Goal: Task Accomplishment & Management: Use online tool/utility

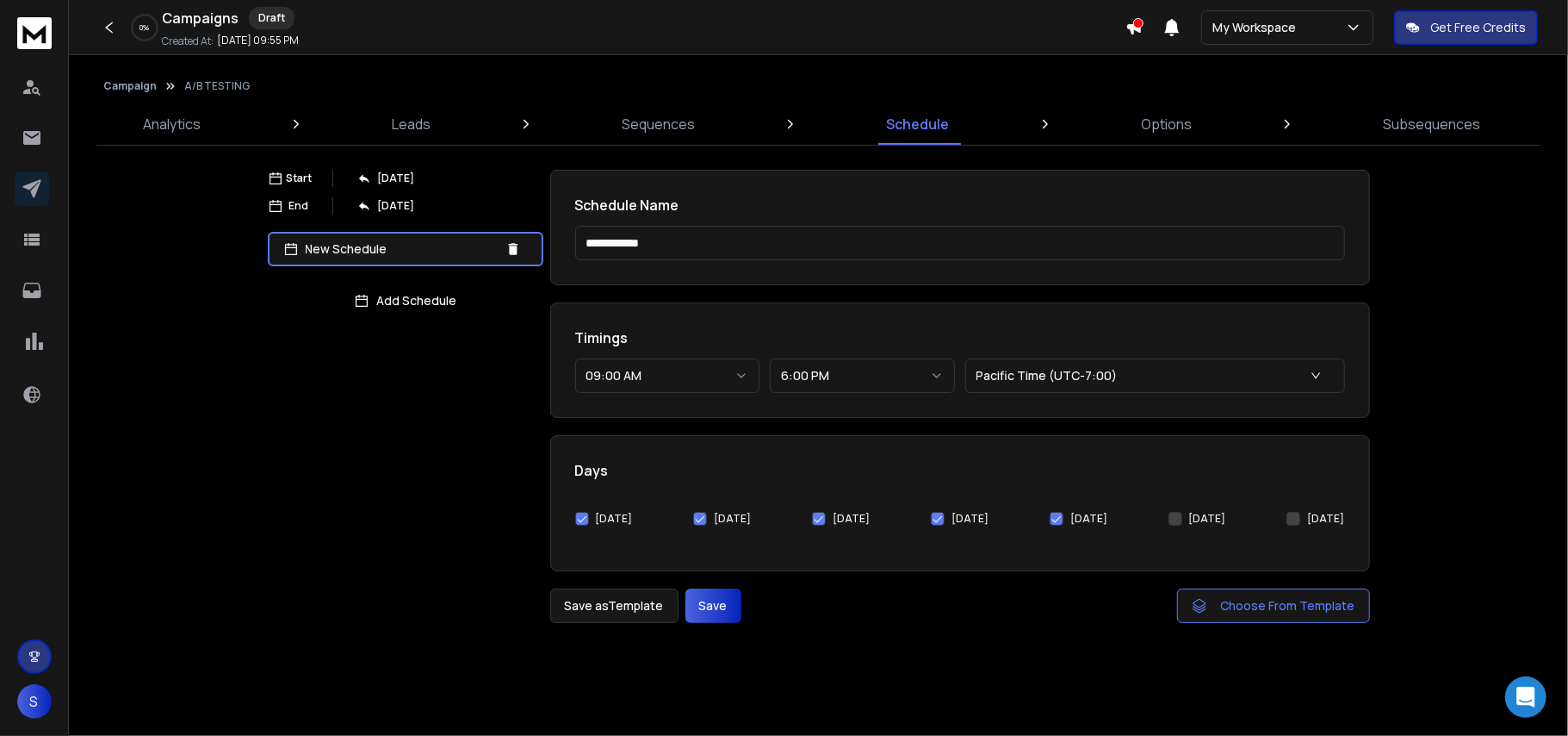
click at [703, 380] on button "09:00 AM" at bounding box center [668, 375] width 185 height 35
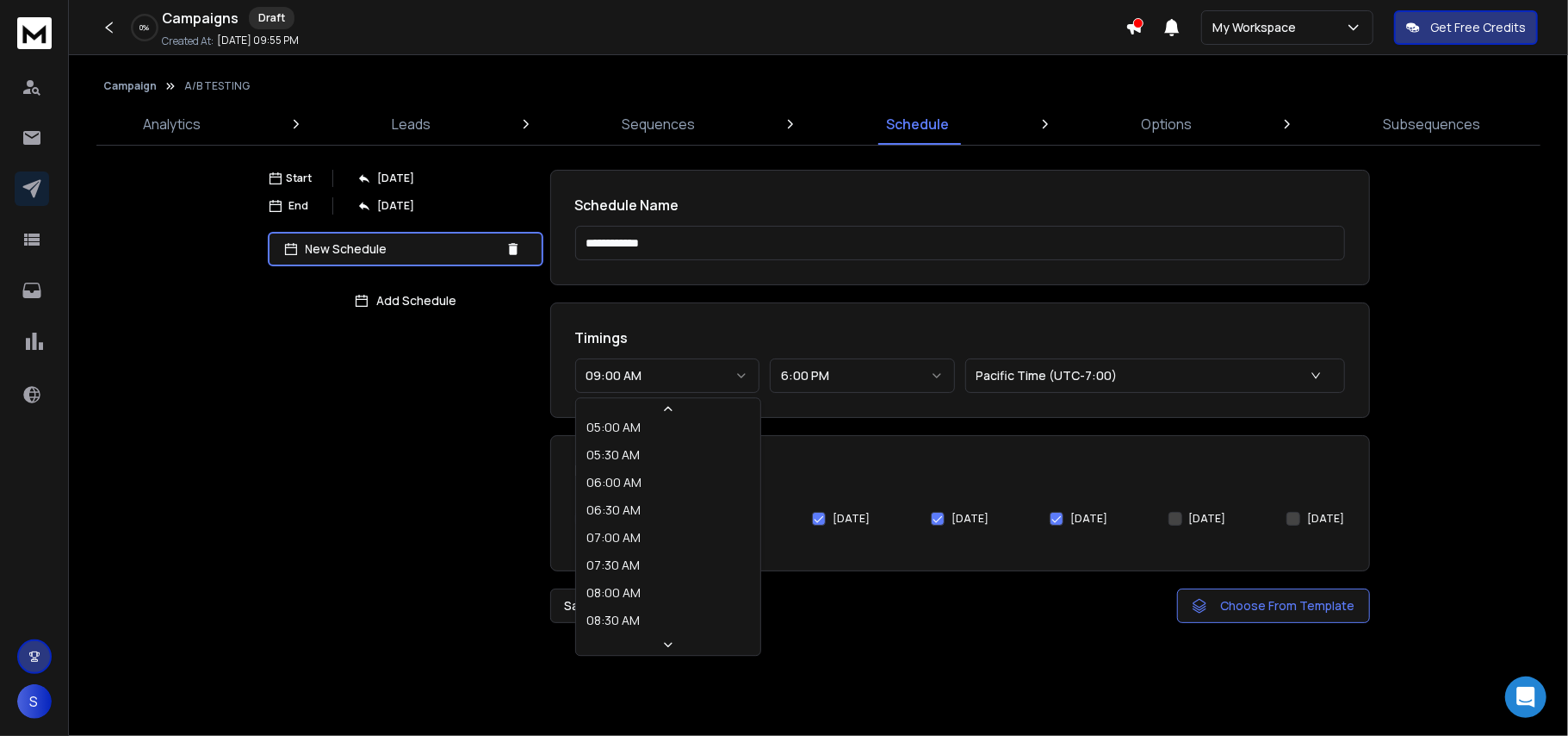
scroll to position [340, 0]
click at [694, 370] on button "09:00 AM" at bounding box center [668, 375] width 185 height 35
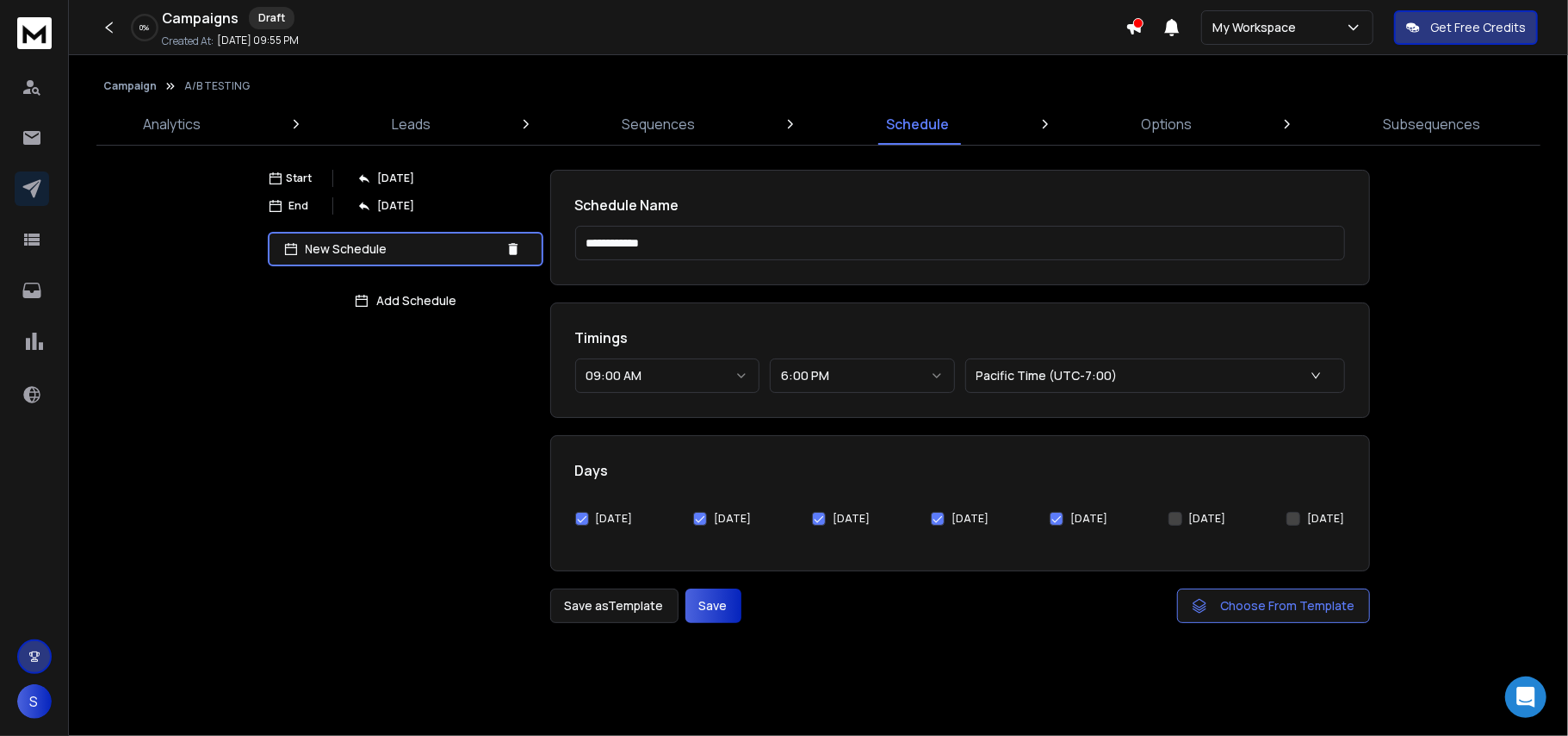
click at [694, 370] on button "09:00 AM" at bounding box center [668, 375] width 185 height 35
click at [694, 372] on button "09:00 AM" at bounding box center [668, 375] width 185 height 35
click at [682, 381] on button "09:00 AM" at bounding box center [668, 375] width 185 height 35
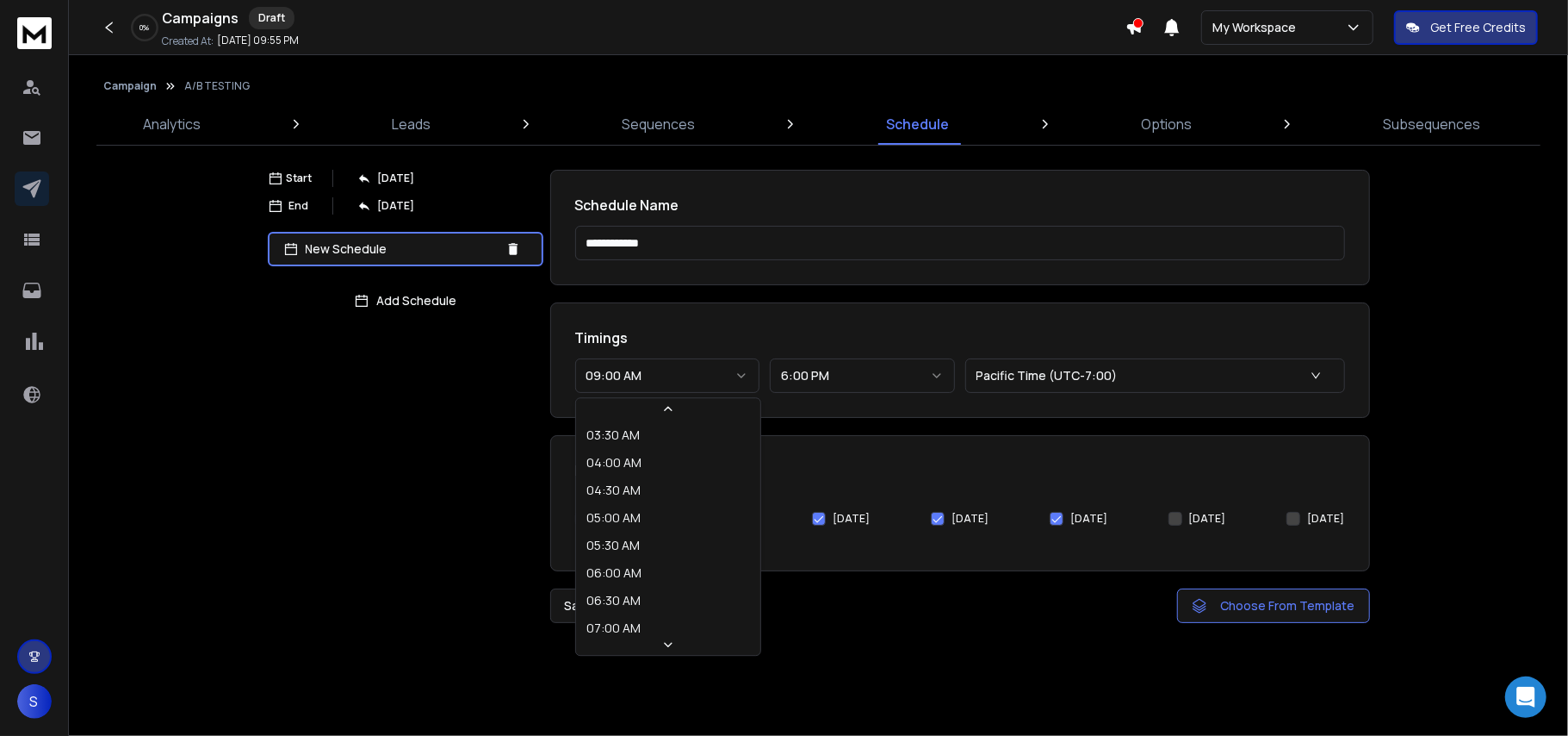
click at [669, 417] on div at bounding box center [669, 409] width 185 height 21
select select "********"
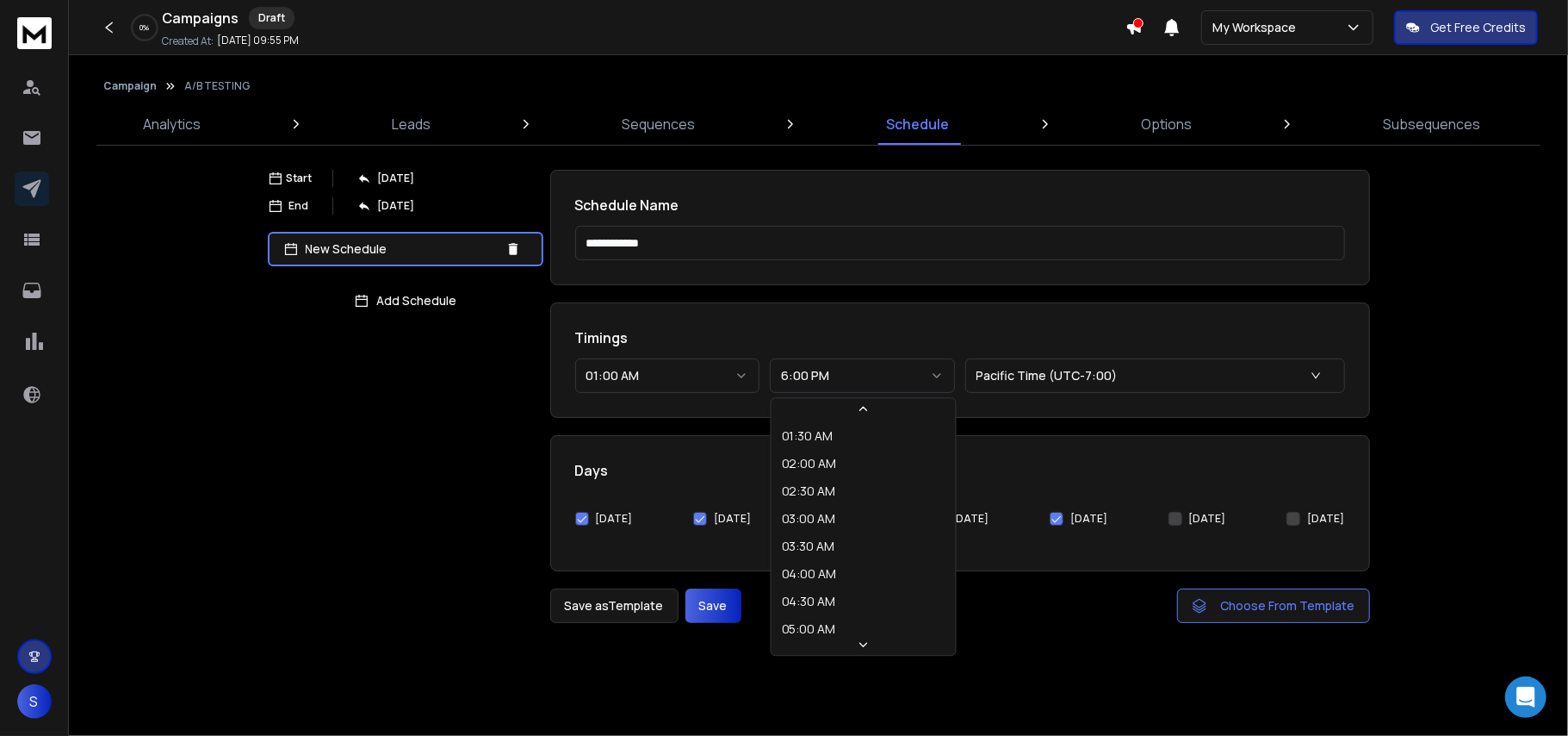
click at [858, 389] on button "6:00 PM" at bounding box center [862, 375] width 185 height 35
select select "********"
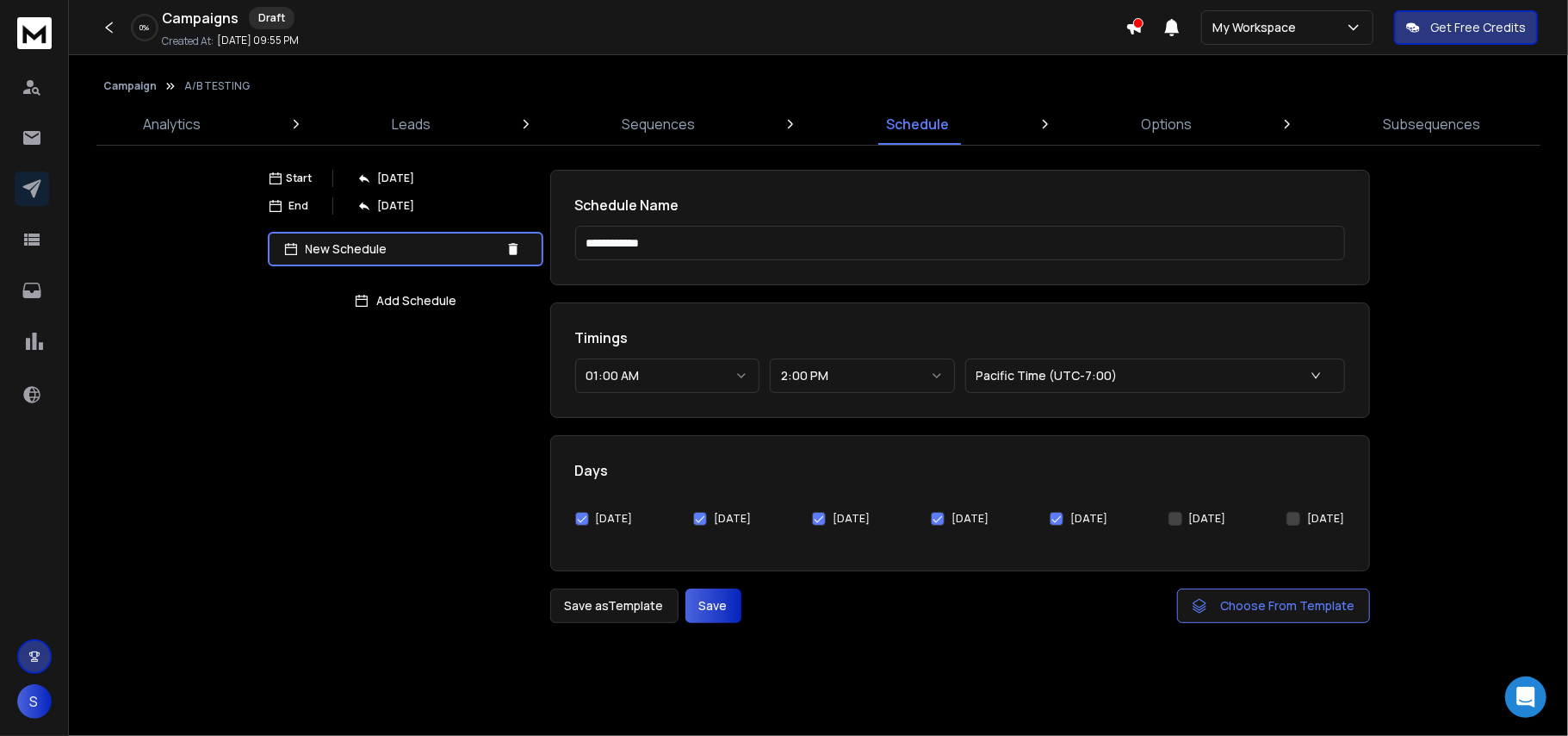
click at [673, 248] on input "**********" at bounding box center [960, 243] width 770 height 35
click at [308, 407] on div "**********" at bounding box center [819, 396] width 1102 height 453
click at [1151, 122] on p "Options" at bounding box center [1166, 125] width 50 height 21
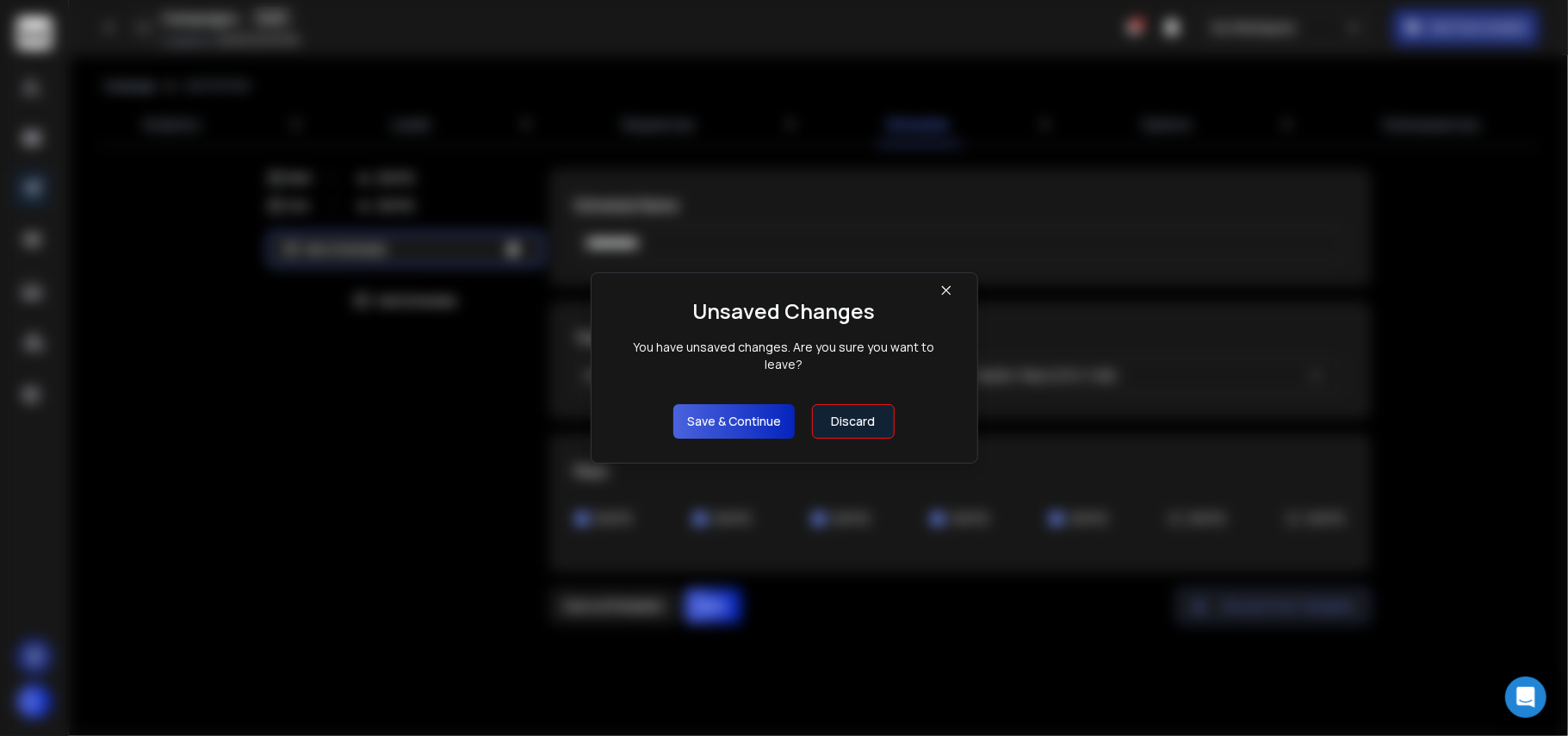
click at [724, 410] on button "Save & Continue" at bounding box center [733, 422] width 121 height 35
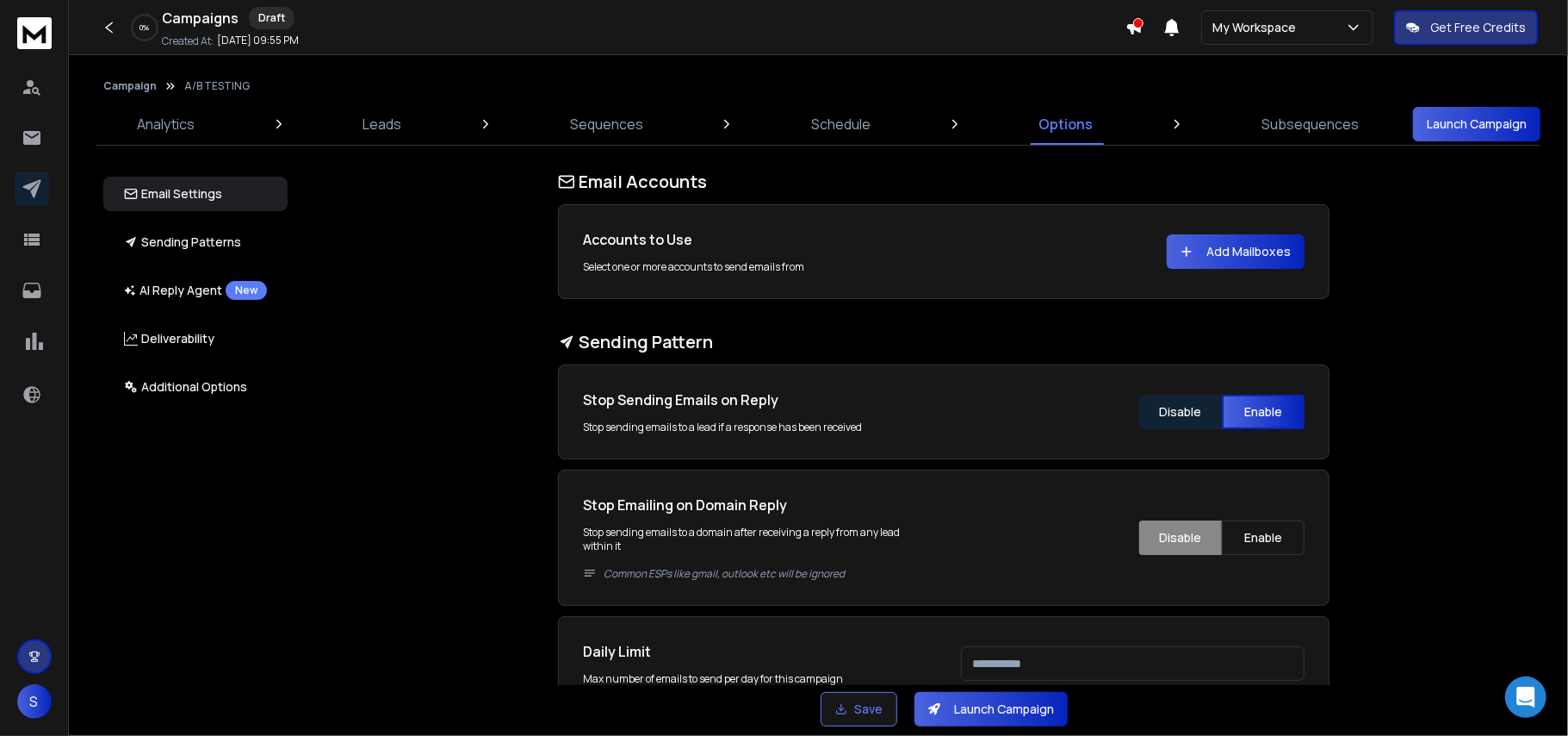
click at [1172, 414] on button "Disable" at bounding box center [1180, 412] width 83 height 35
click at [1026, 705] on button "Launch Campaign" at bounding box center [991, 709] width 153 height 35
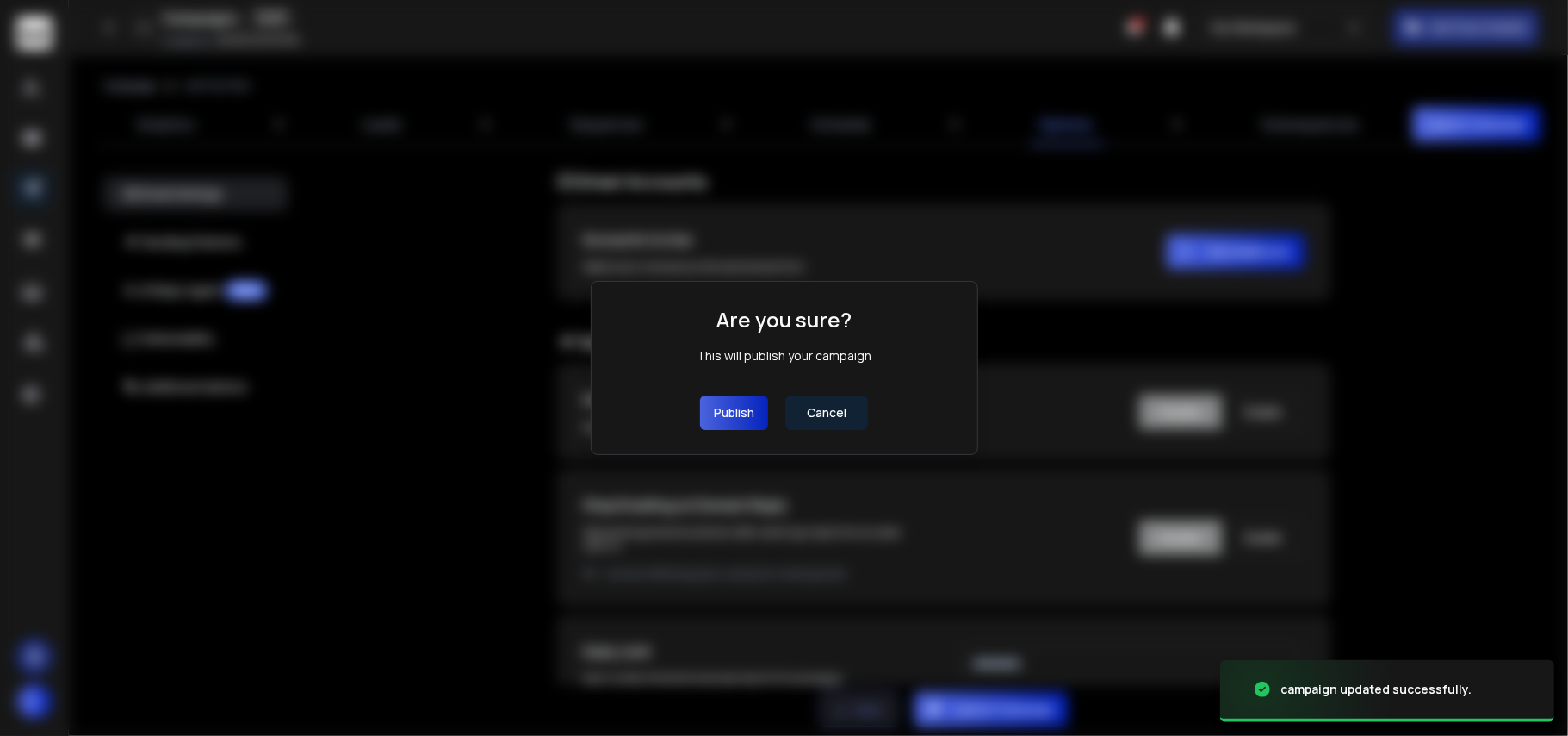
click at [741, 412] on button "Publish" at bounding box center [734, 413] width 68 height 35
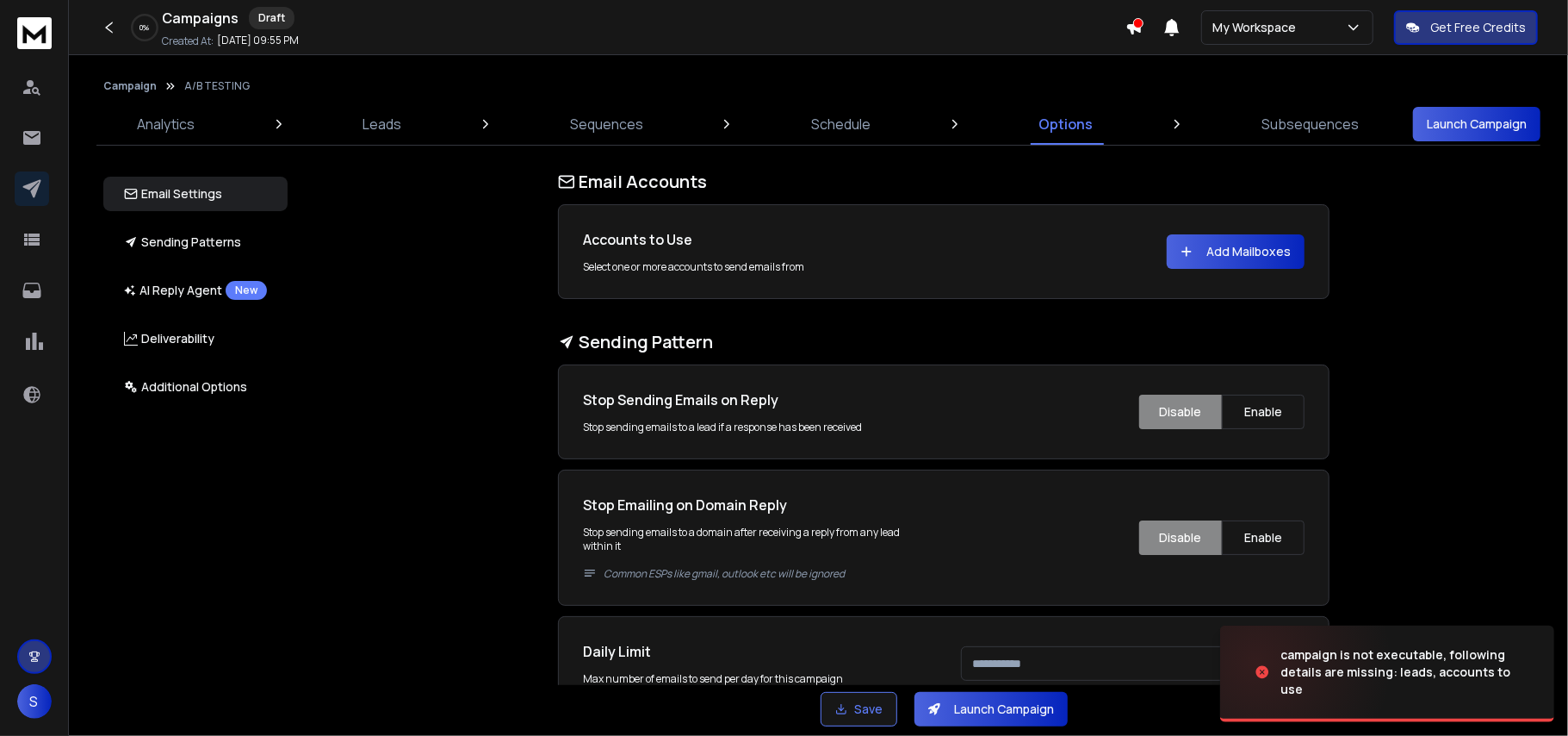
click at [1035, 717] on button "Launch Campaign" at bounding box center [991, 709] width 153 height 35
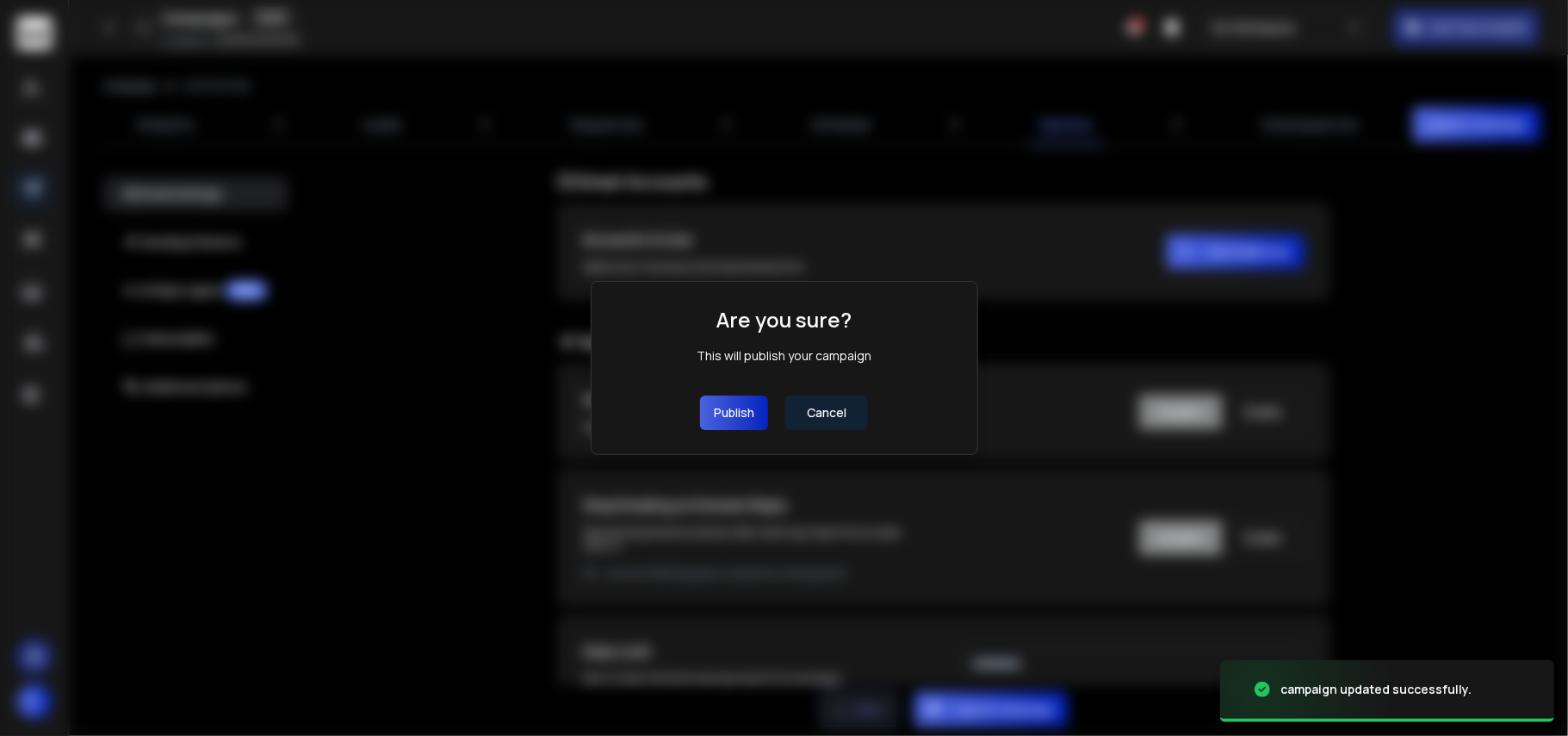
click at [747, 419] on button "Publish" at bounding box center [734, 413] width 68 height 35
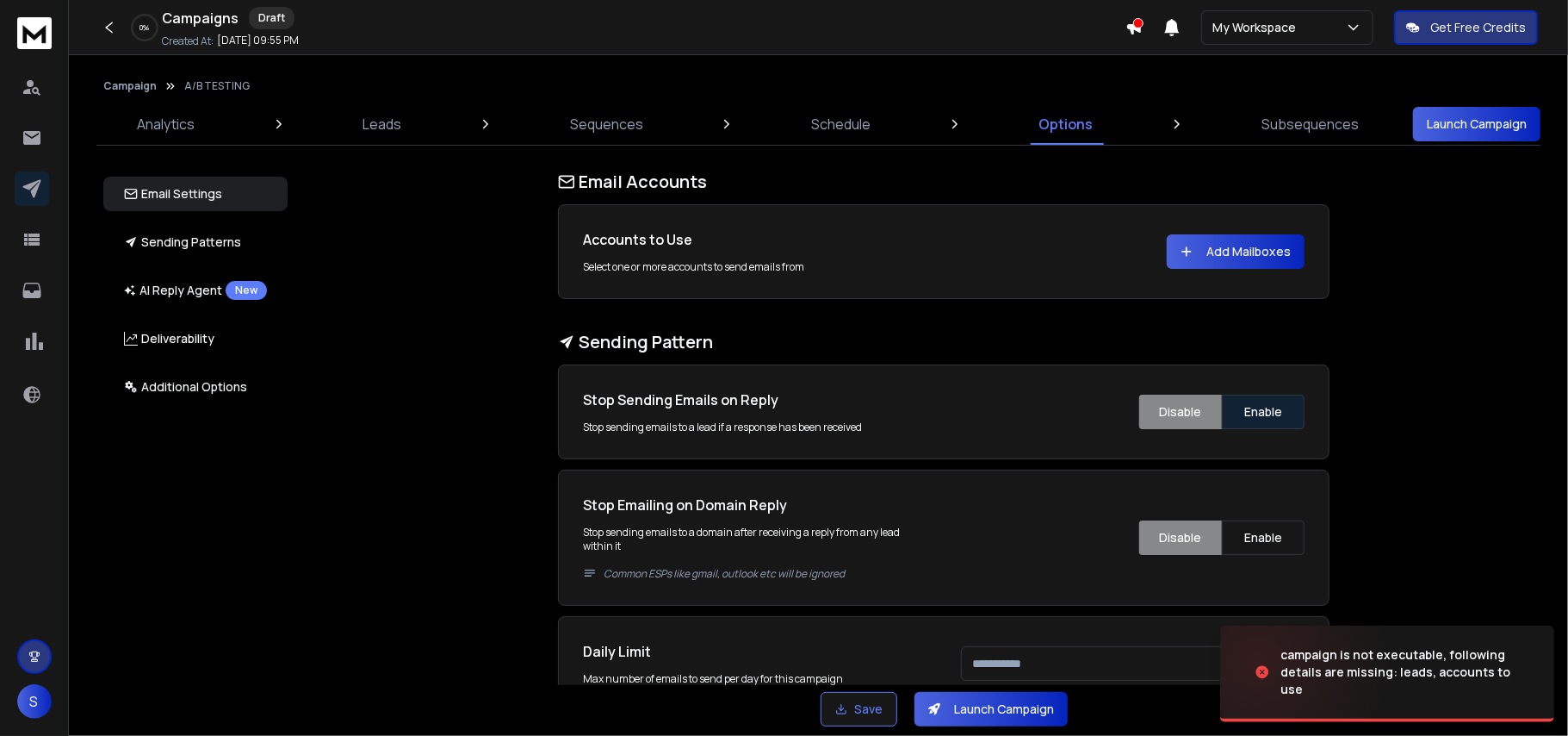
click at [1291, 409] on button "Enable" at bounding box center [1262, 412] width 83 height 35
click at [1004, 703] on button "Launch Campaign" at bounding box center [991, 709] width 153 height 35
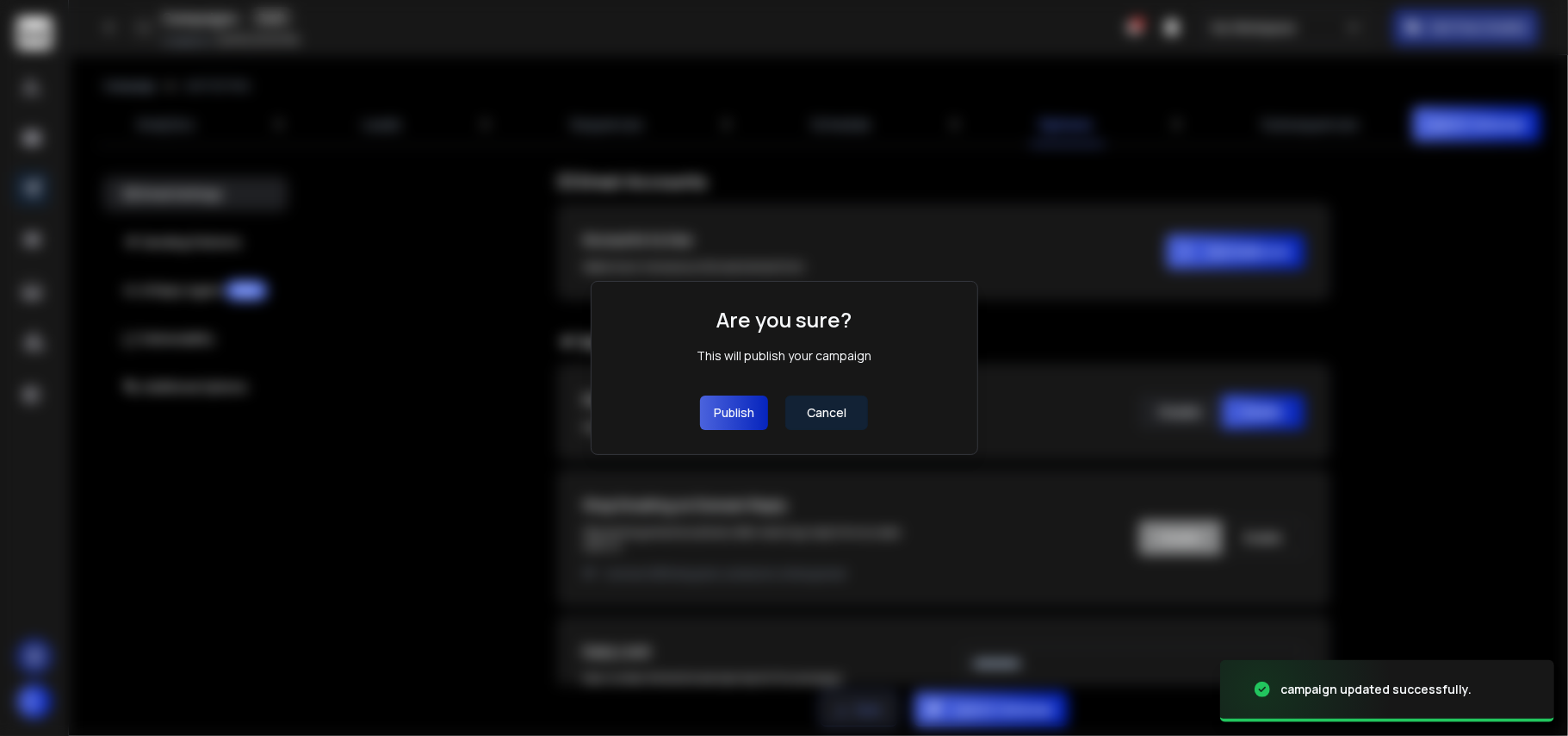
click at [738, 401] on button "Publish" at bounding box center [734, 413] width 68 height 35
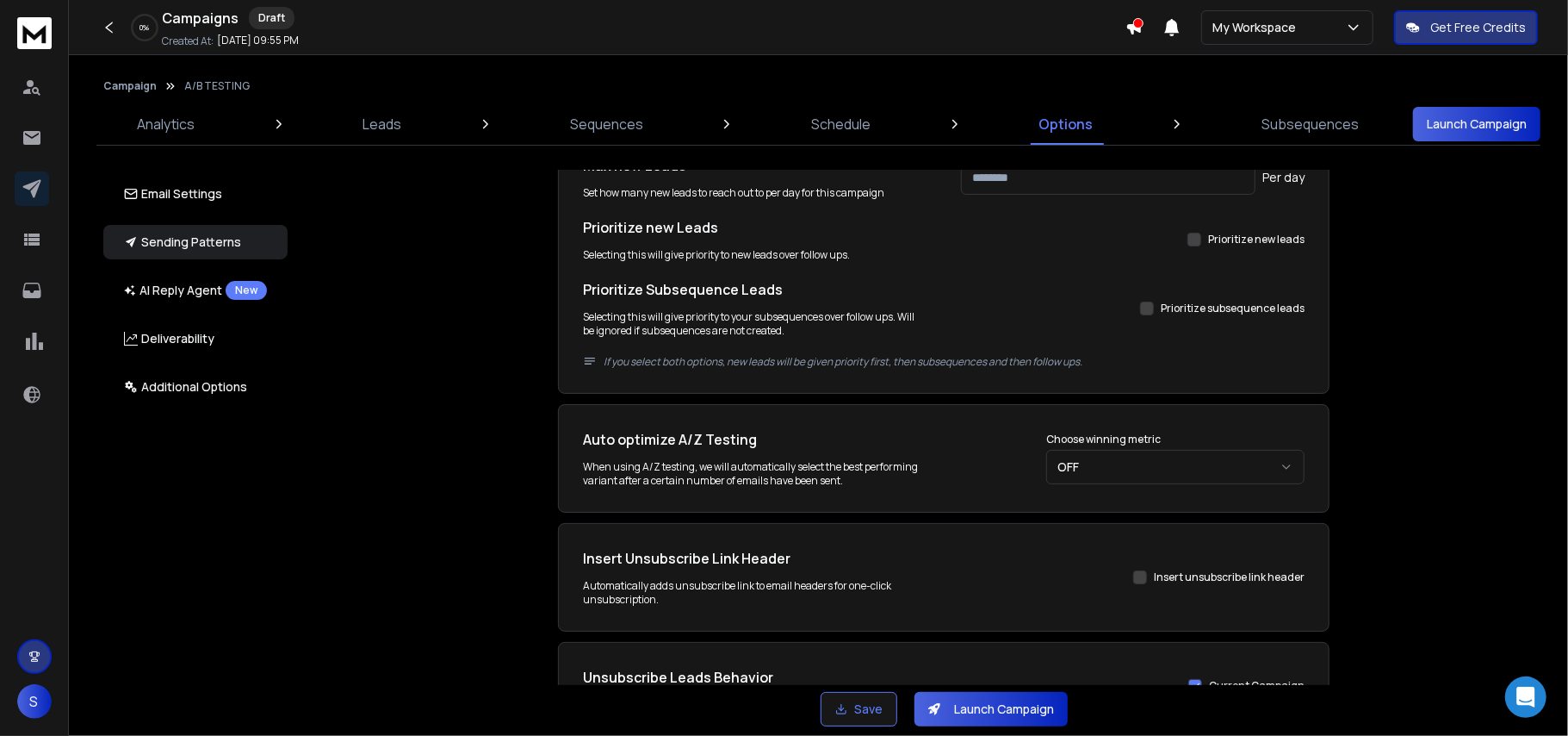
scroll to position [714, 0]
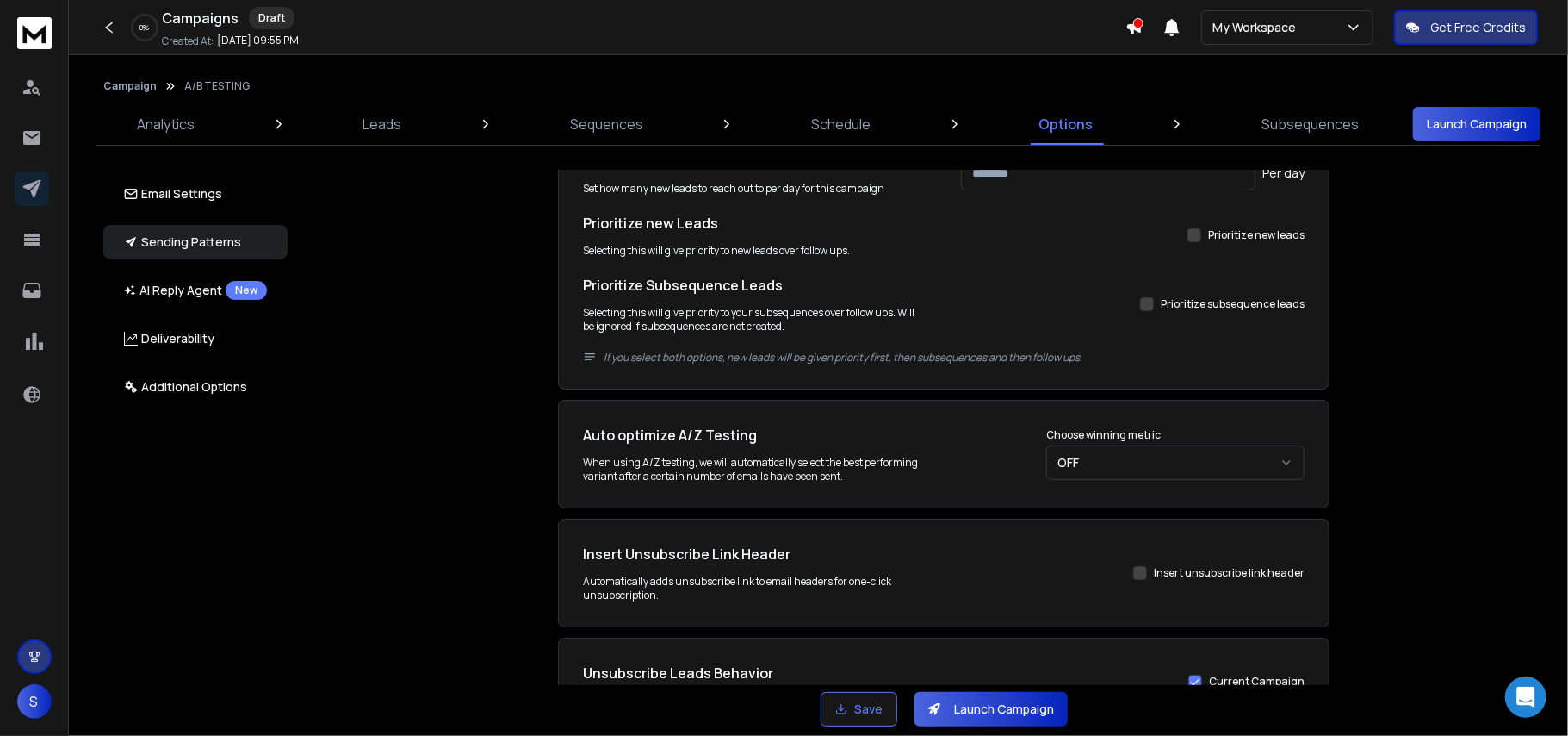
click at [1141, 466] on button "OFF" at bounding box center [1175, 463] width 259 height 35
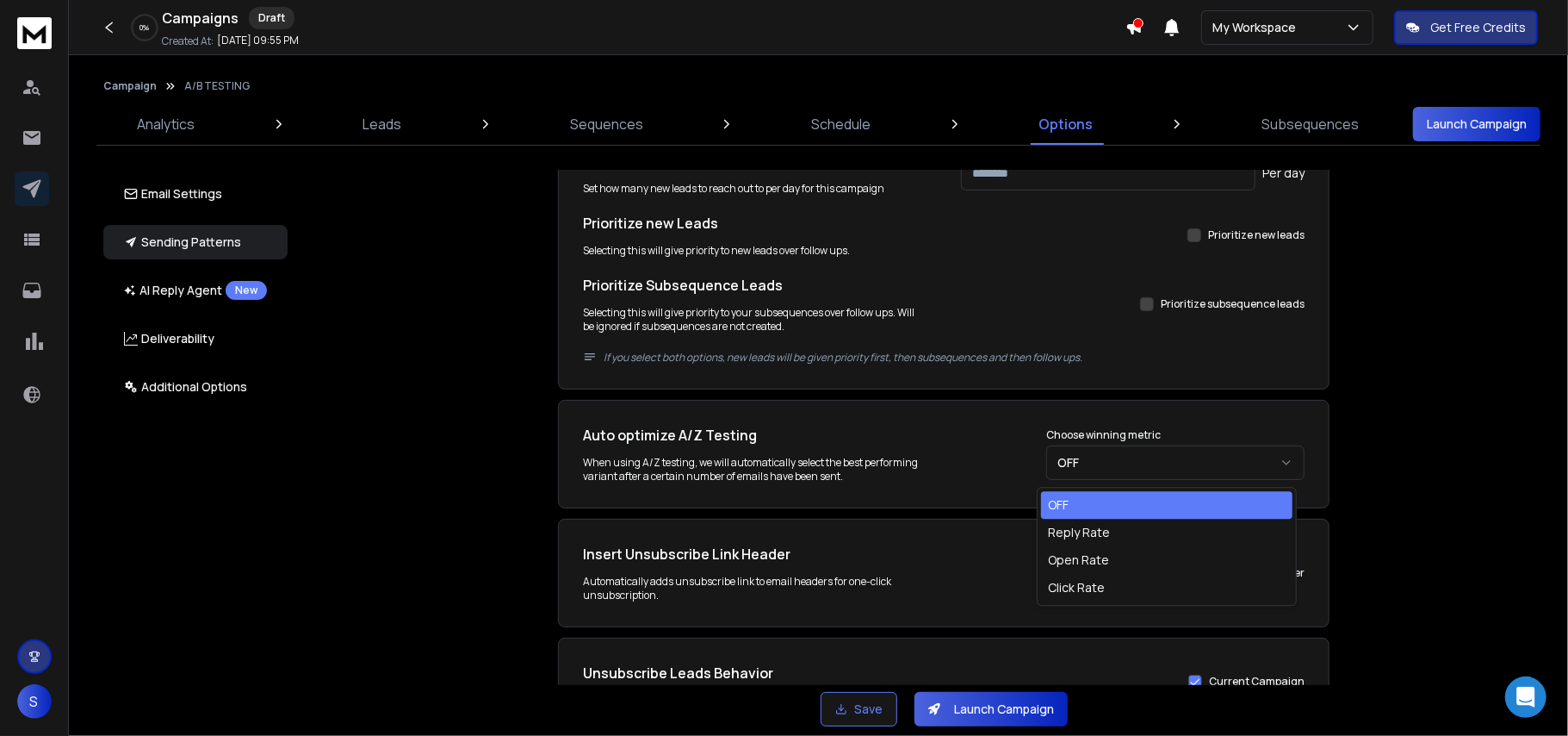
click at [939, 524] on div "Insert Unsubscribe Link Header Automatically adds unsubscribe link to email hea…" at bounding box center [944, 572] width 771 height 109
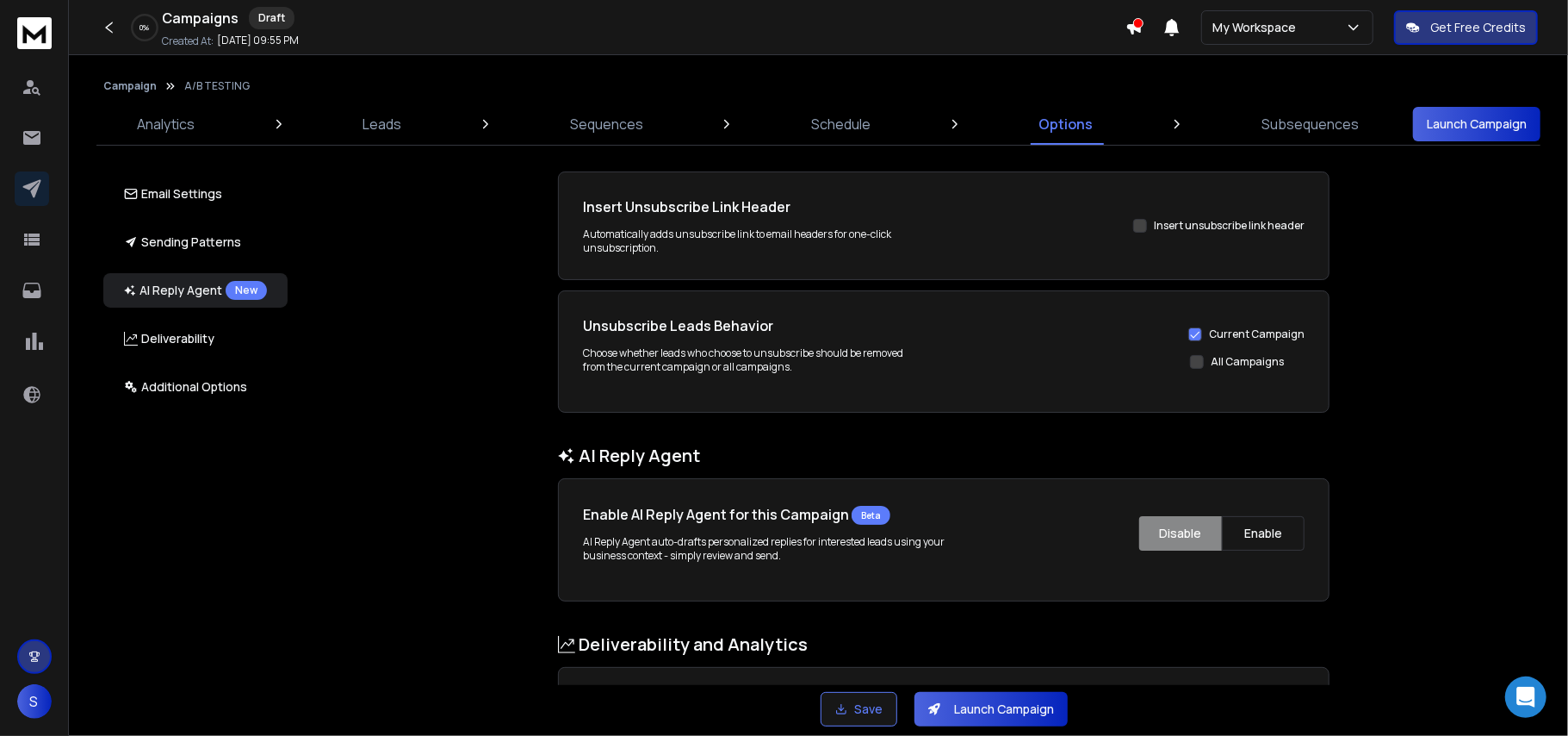
scroll to position [1063, 0]
click at [992, 690] on div "Get only verified leads with our AI-powered Lead Finder, starting at $22/mo Try…" at bounding box center [784, 368] width 1568 height 736
click at [989, 711] on button "Launch Campaign" at bounding box center [991, 709] width 153 height 35
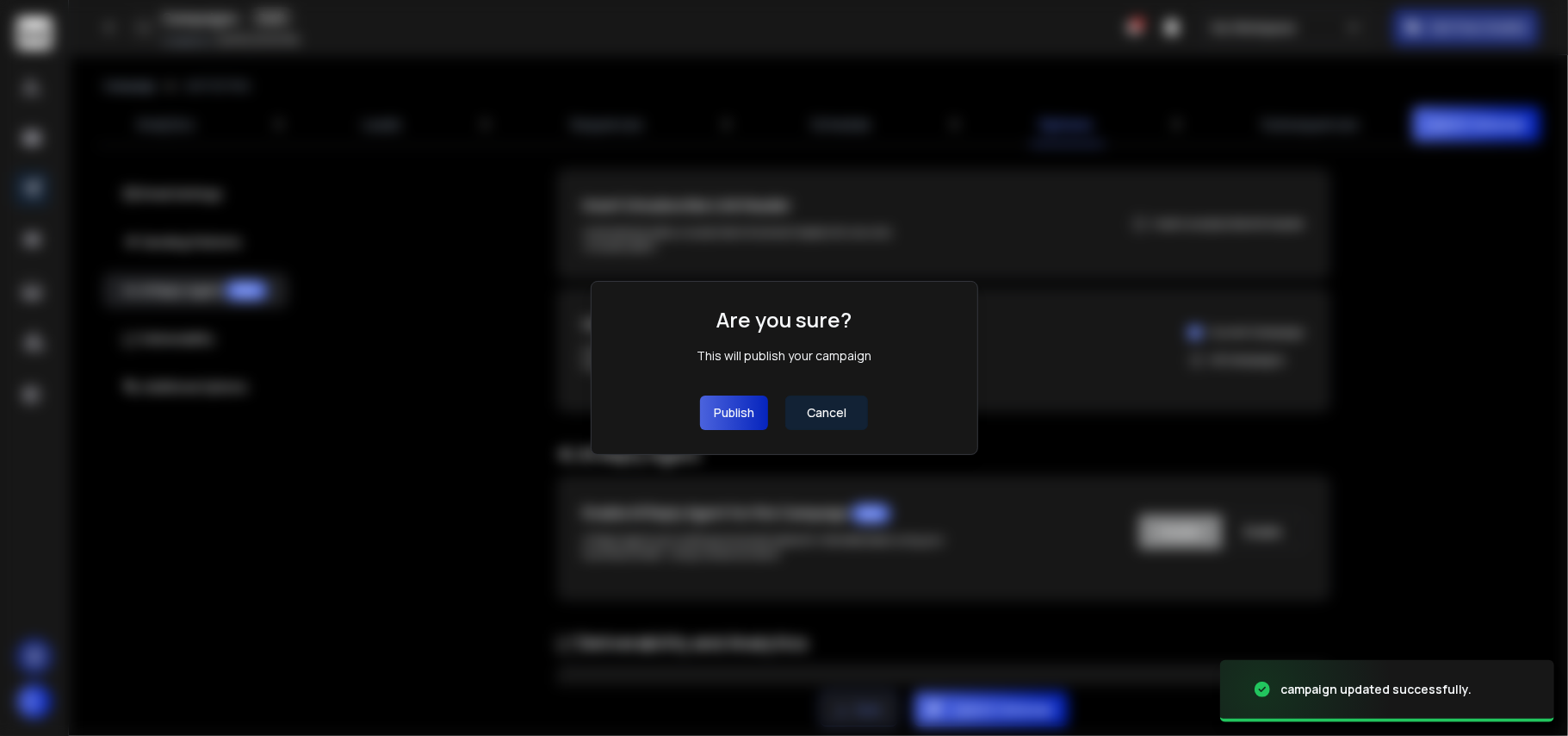
click at [723, 428] on button "Publish" at bounding box center [734, 413] width 68 height 35
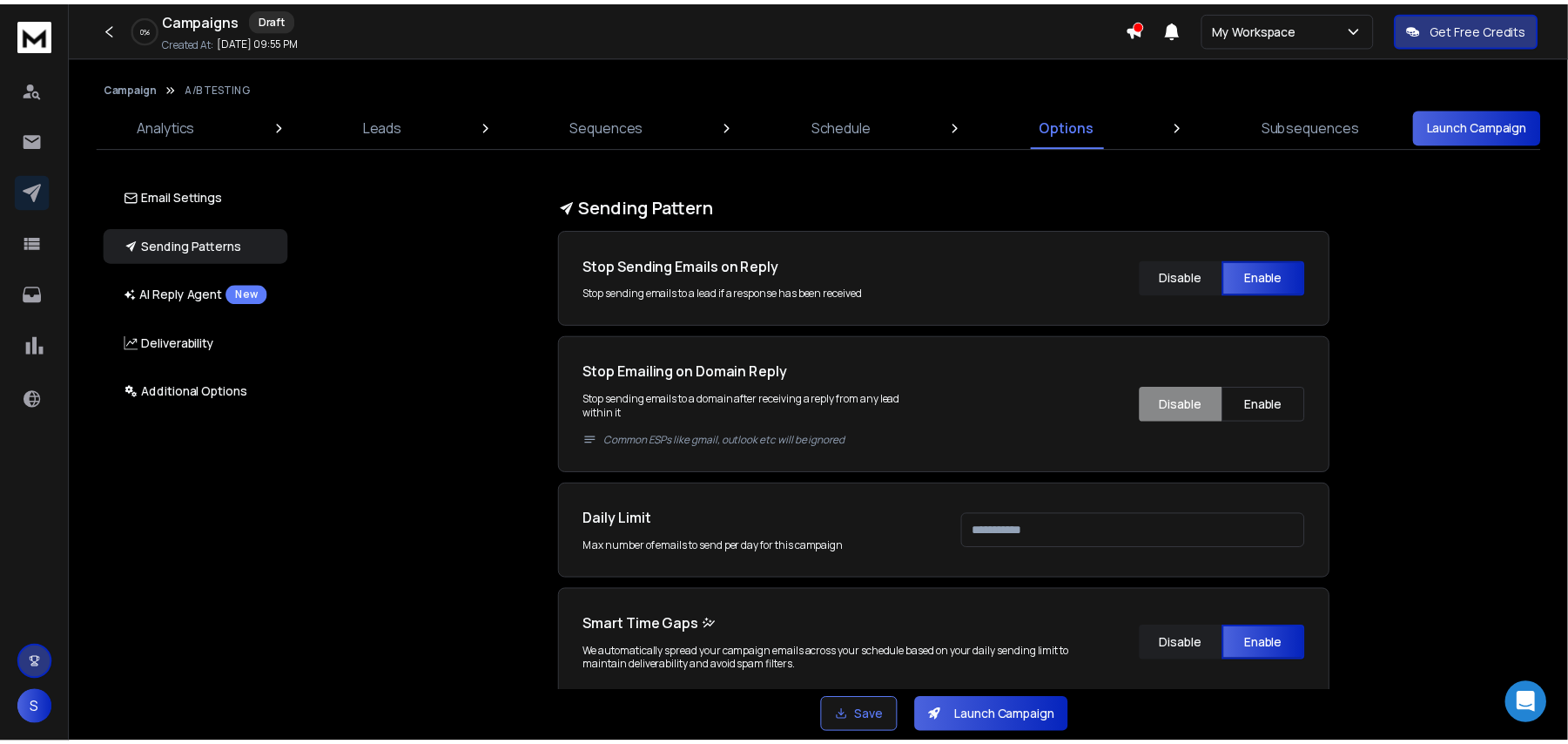
scroll to position [0, 0]
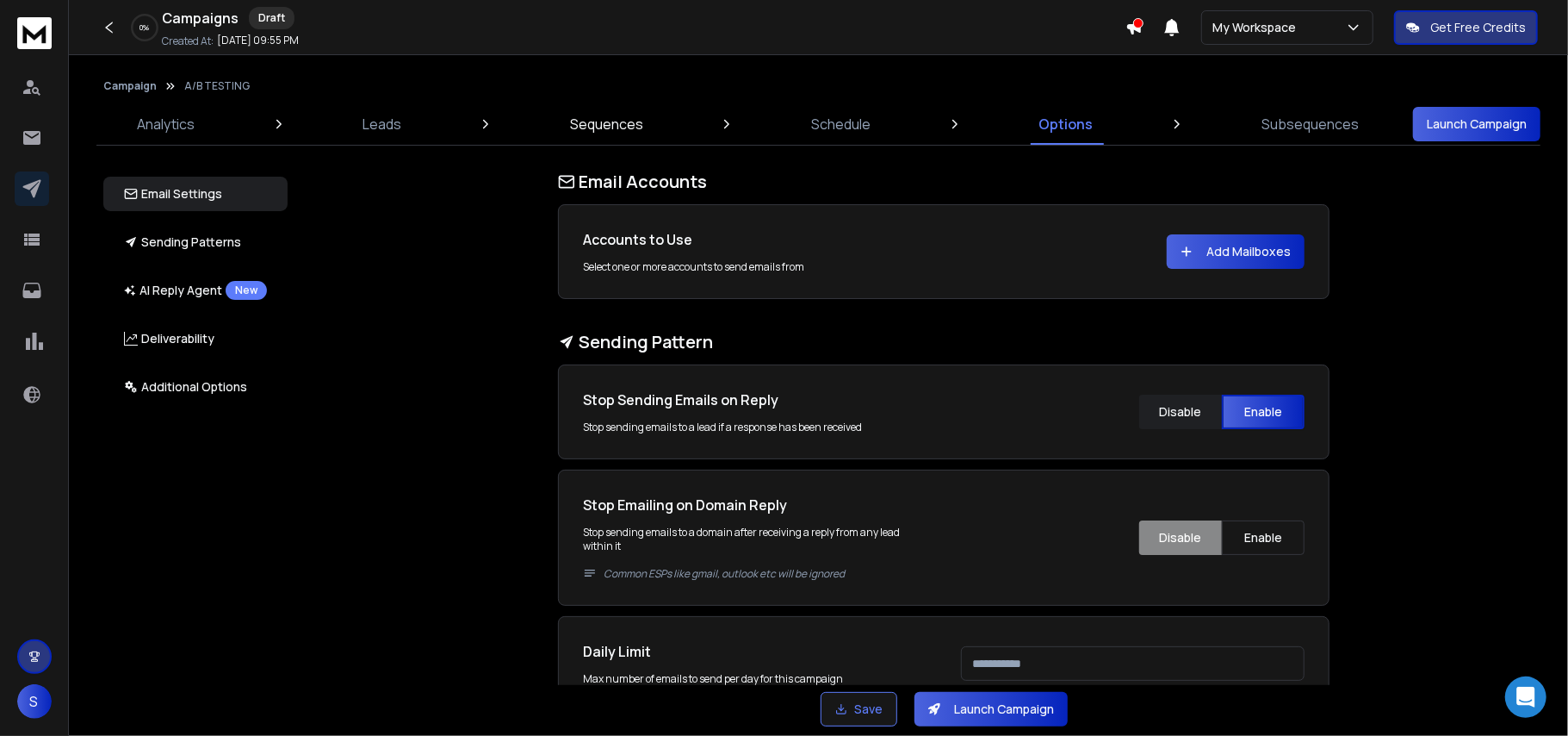
click at [652, 125] on link "Sequences" at bounding box center [607, 124] width 94 height 41
click at [592, 127] on p "Sequences" at bounding box center [607, 125] width 73 height 21
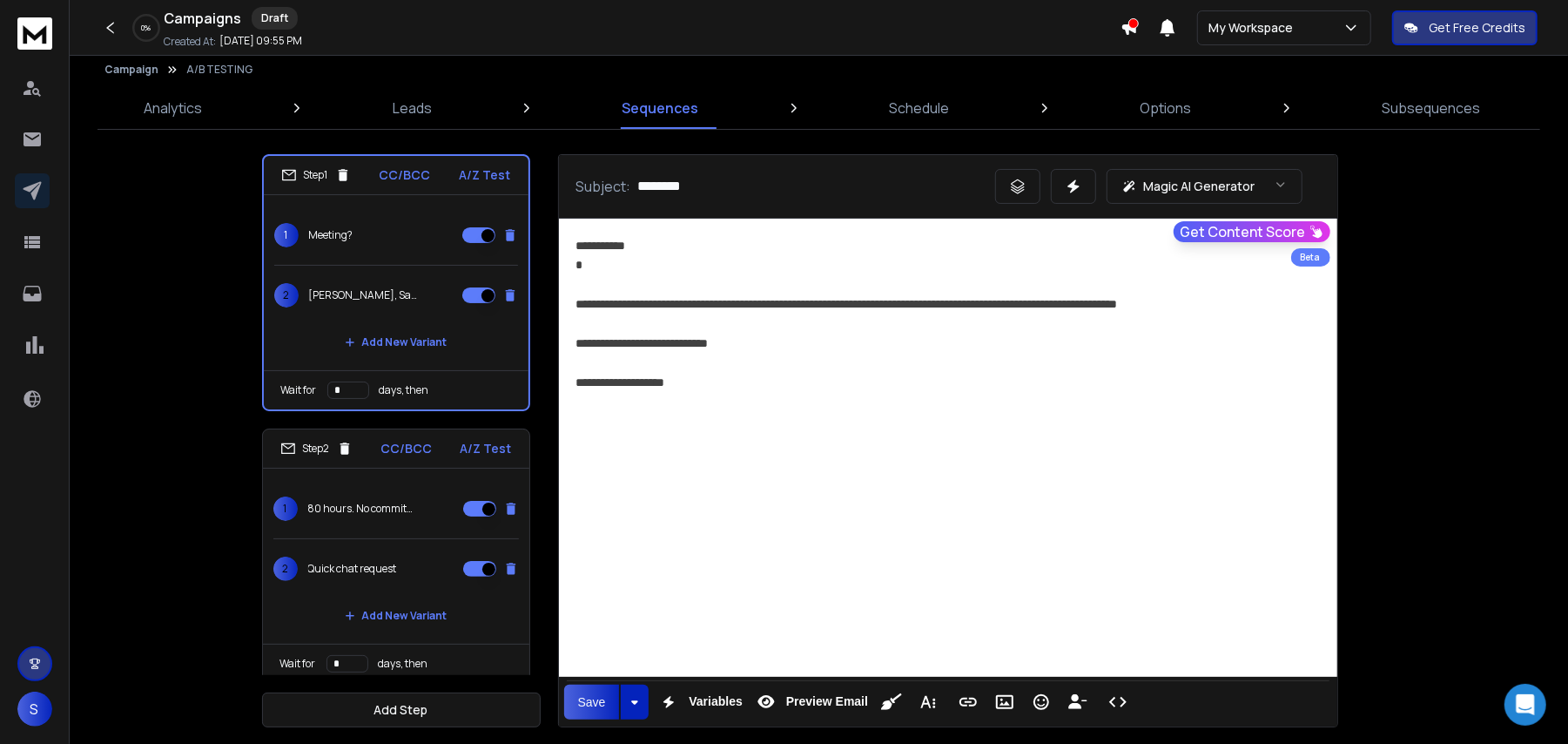
scroll to position [18, 0]
click at [934, 118] on link "Schedule" at bounding box center [919, 107] width 81 height 41
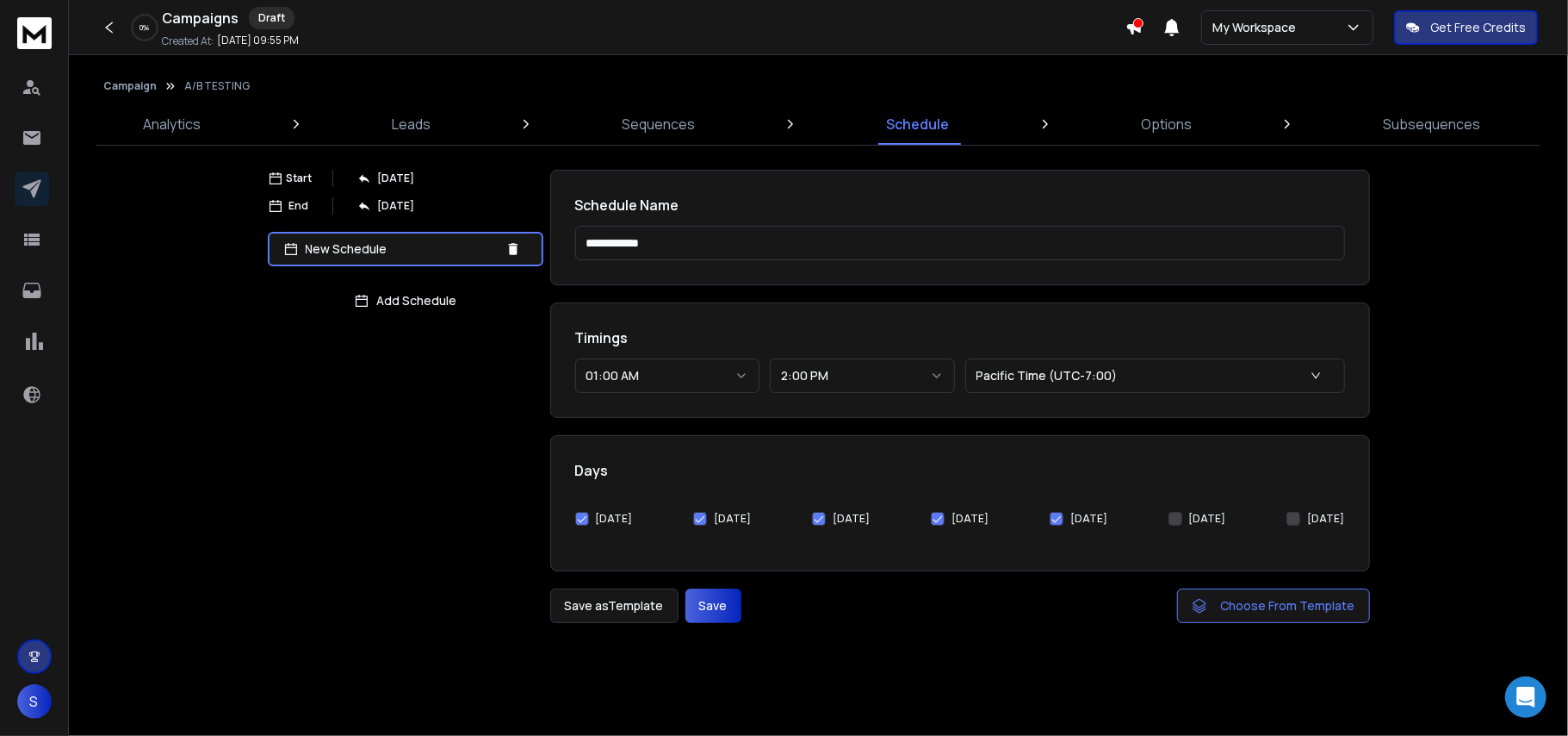
click at [715, 622] on button "Save" at bounding box center [713, 605] width 56 height 35
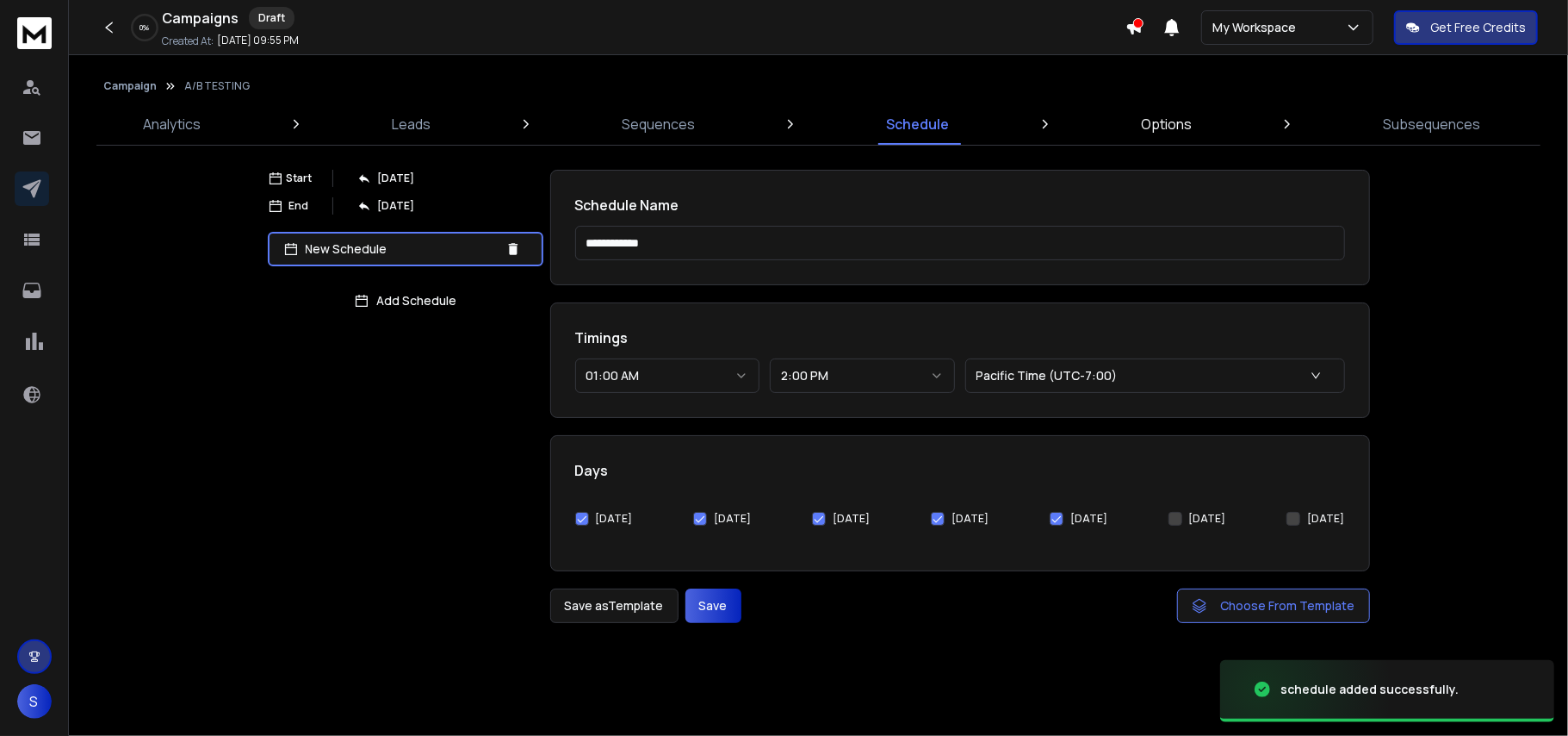
click at [1194, 122] on link "Options" at bounding box center [1166, 124] width 71 height 41
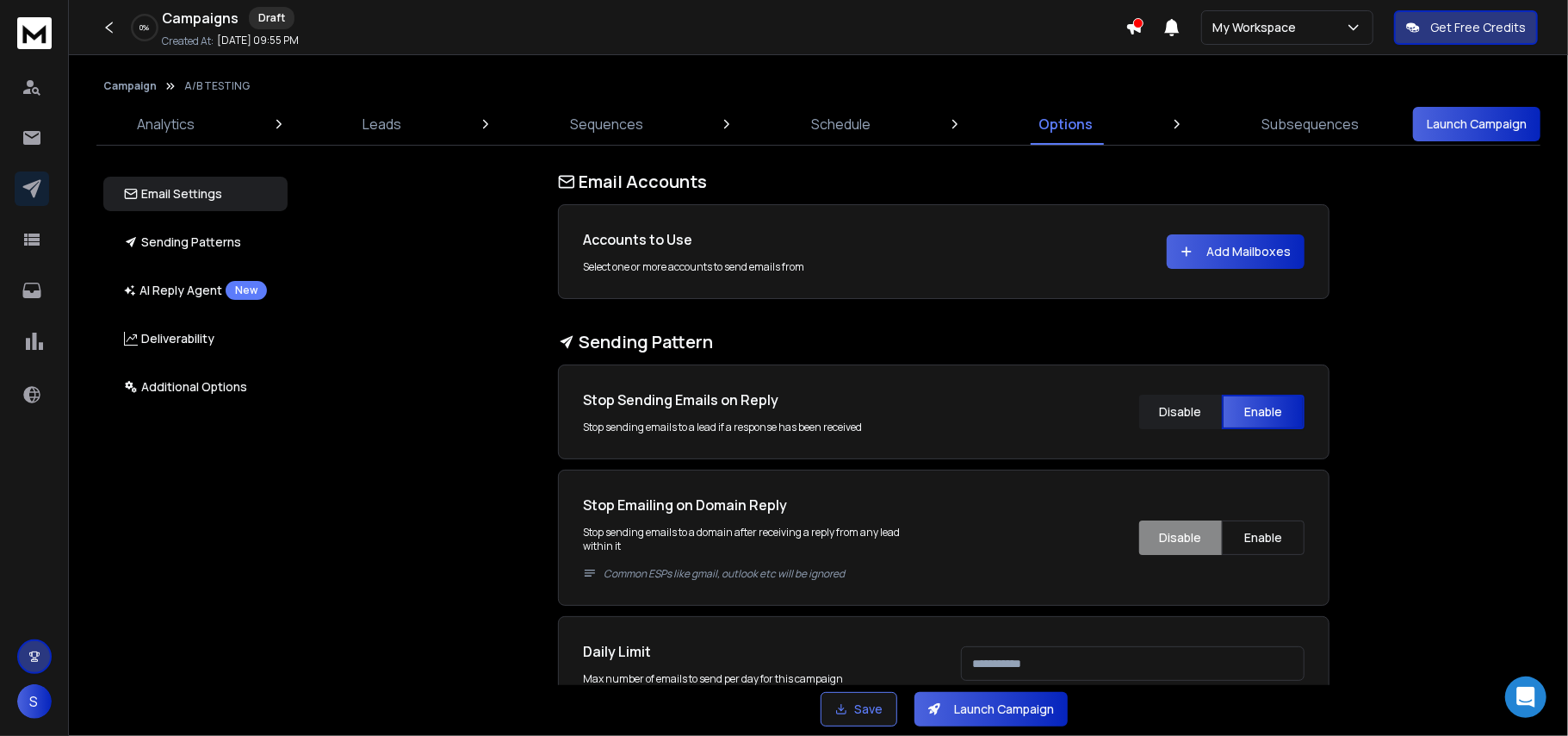
click at [1000, 712] on button "Launch Campaign" at bounding box center [991, 709] width 153 height 35
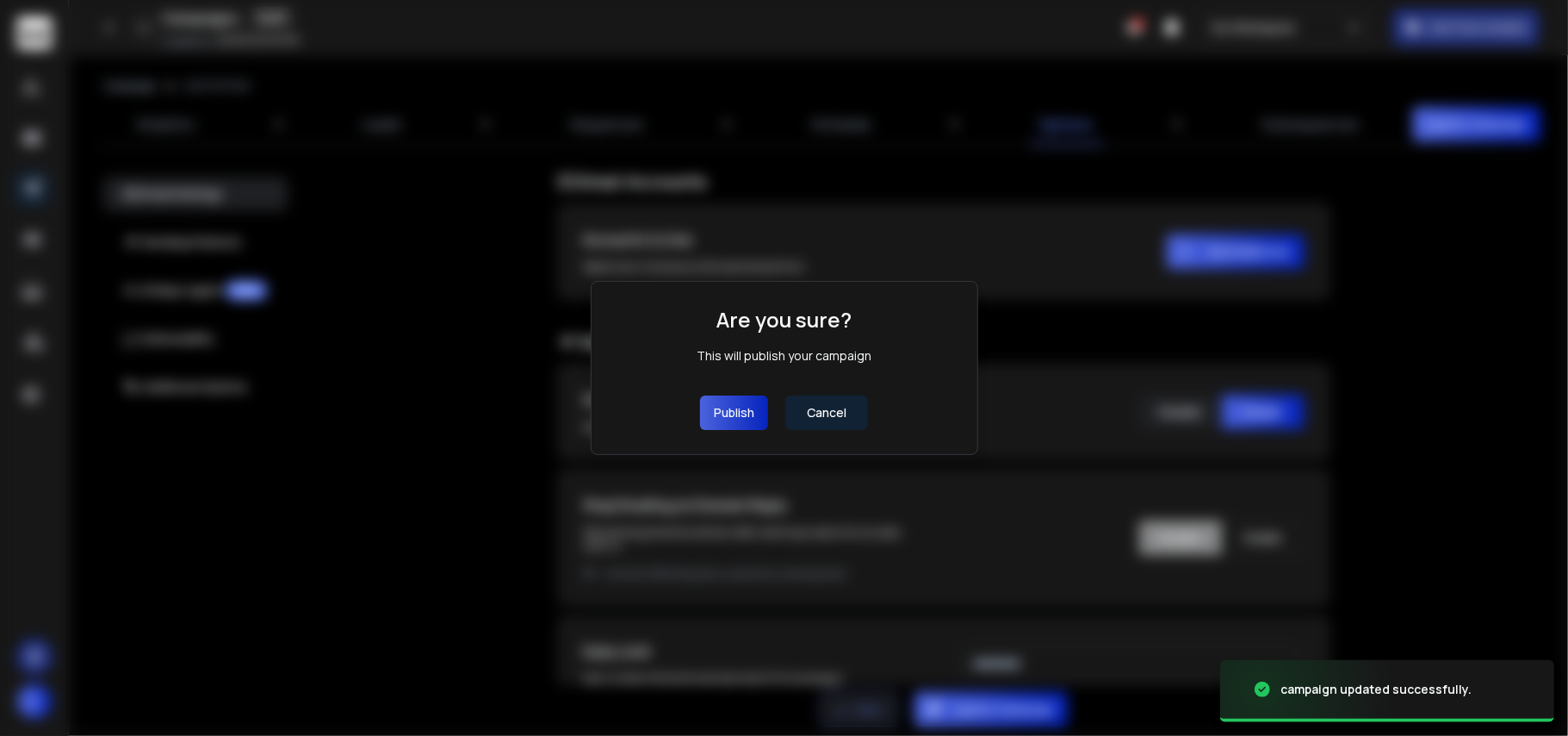
click at [741, 417] on button "Publish" at bounding box center [734, 413] width 68 height 35
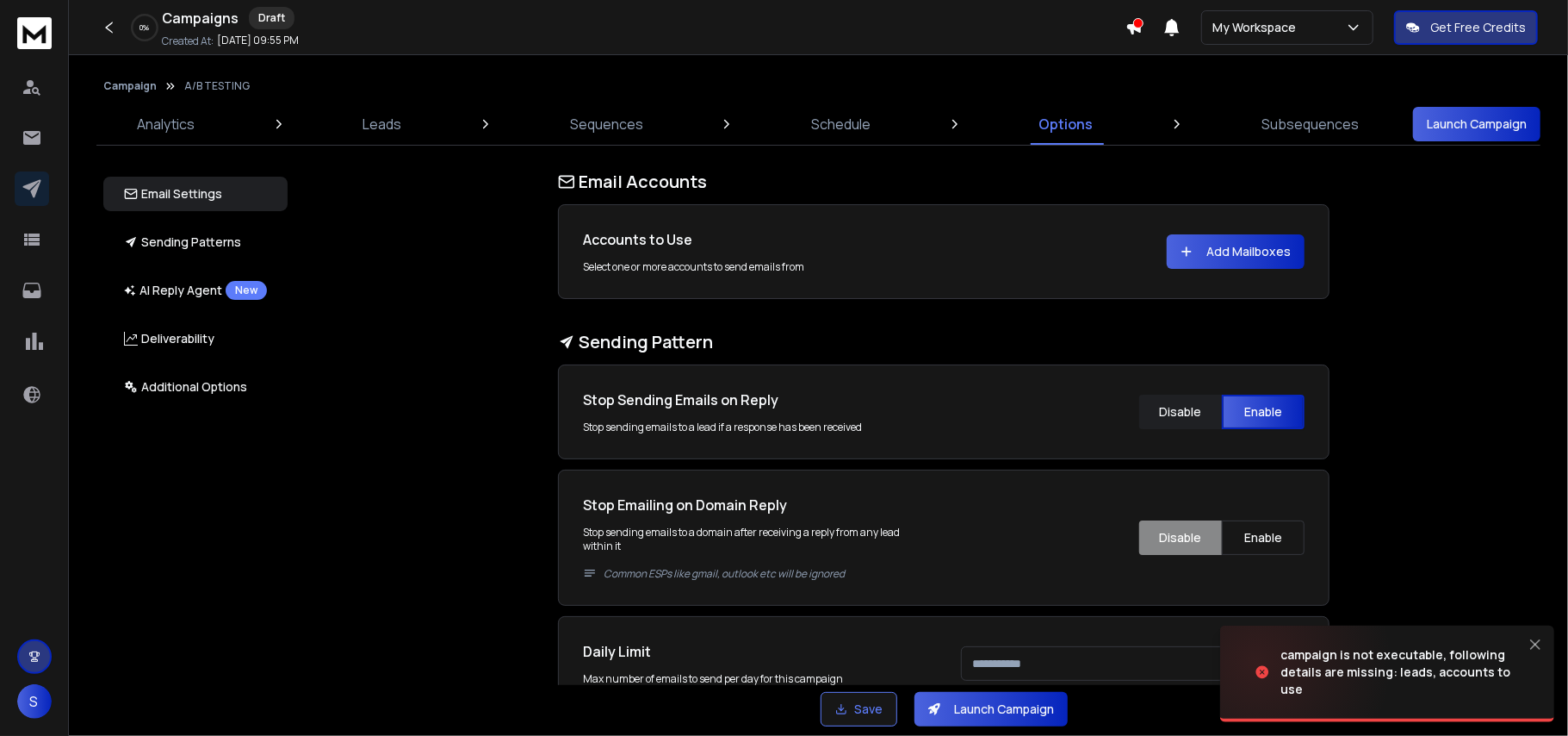
drag, startPoint x: 1282, startPoint y: 672, endPoint x: 1352, endPoint y: 684, distance: 71.0
click at [1350, 684] on div "campaign is not executable, following details are missing: leads, accounts to u…" at bounding box center [1407, 672] width 253 height 51
click at [194, 242] on p "Sending Patterns" at bounding box center [182, 242] width 117 height 17
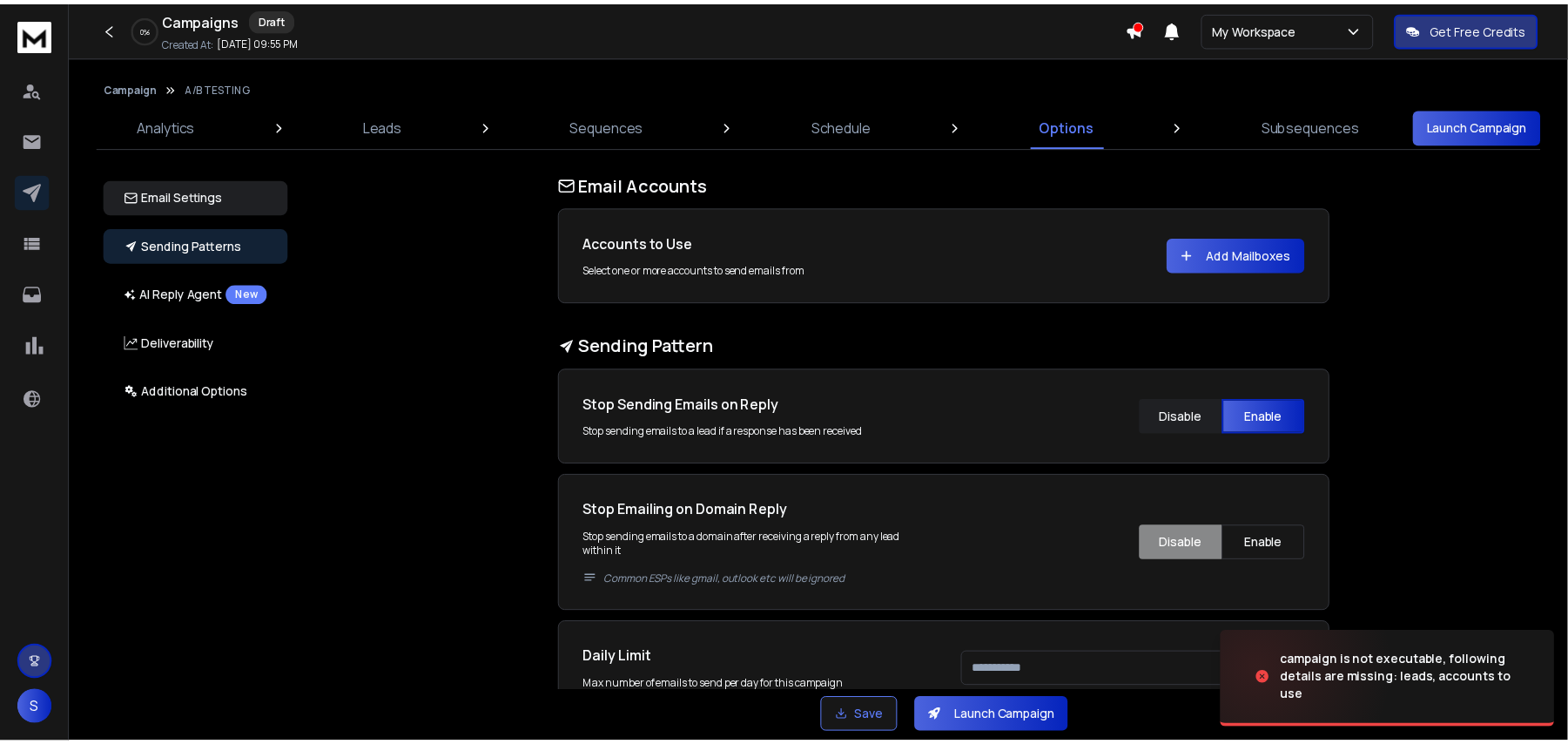
scroll to position [162, 0]
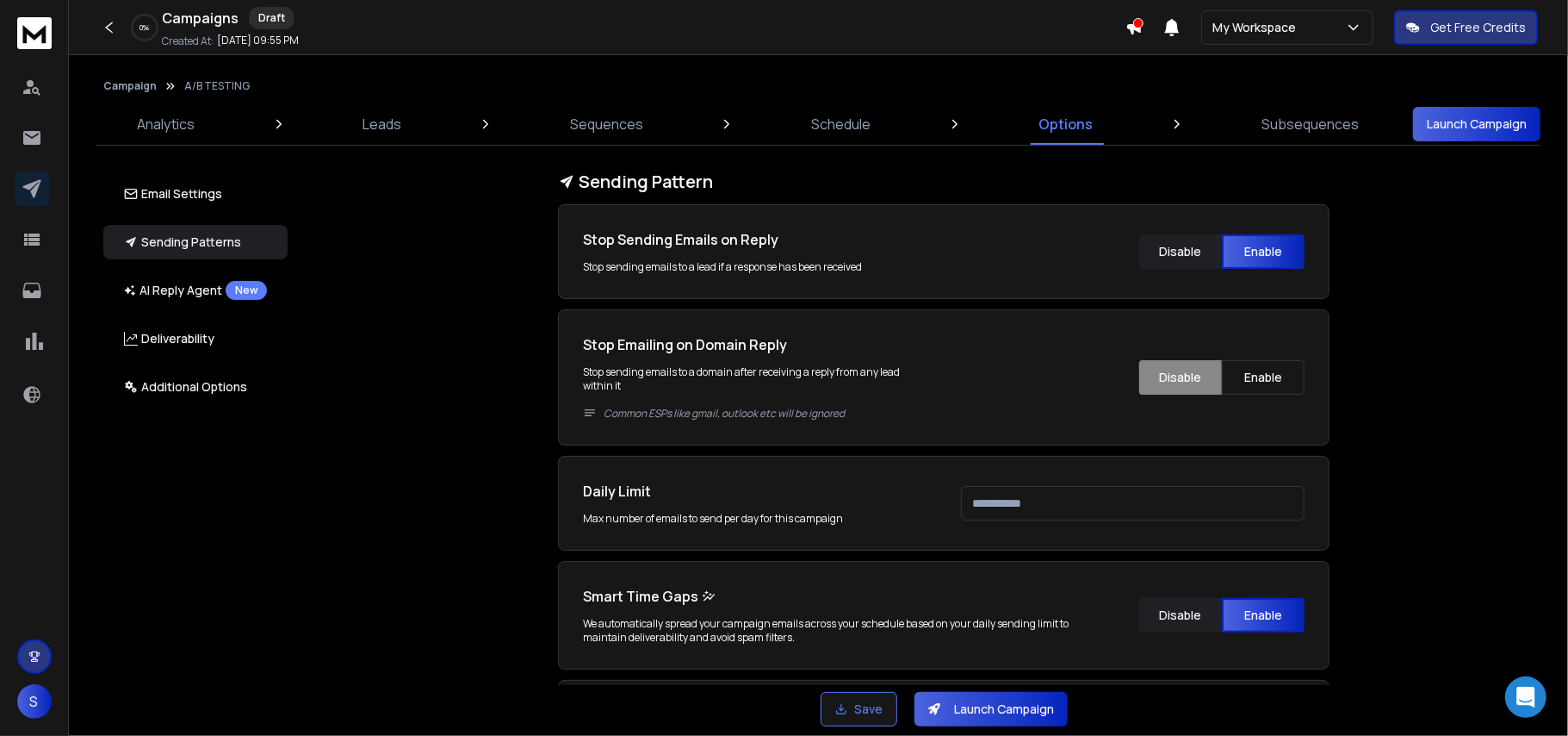
click at [1075, 520] on input "***" at bounding box center [1133, 503] width 344 height 35
type input "*"
type input "***"
click at [1031, 708] on button "Launch Campaign" at bounding box center [991, 709] width 153 height 35
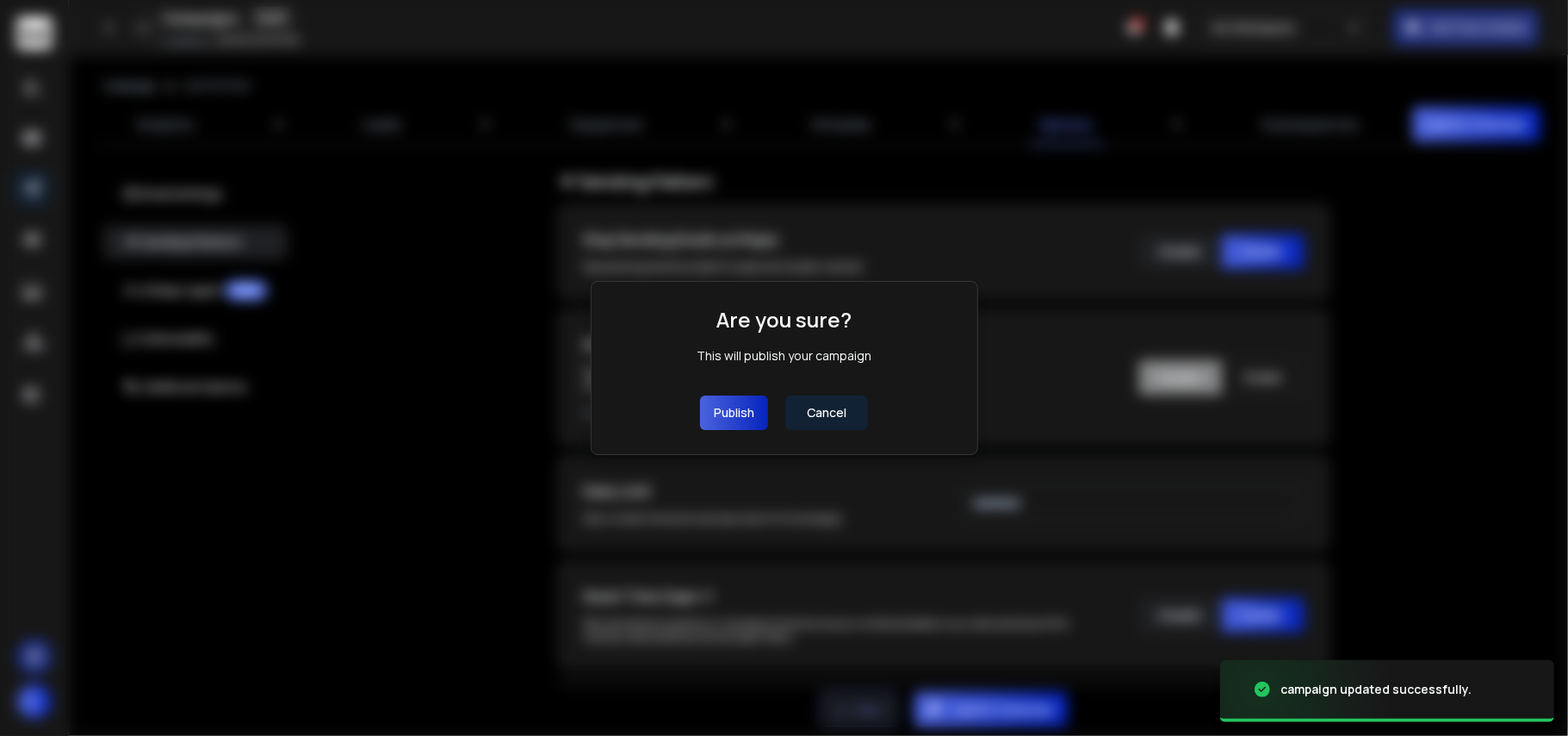
click at [737, 403] on button "Publish" at bounding box center [734, 413] width 68 height 35
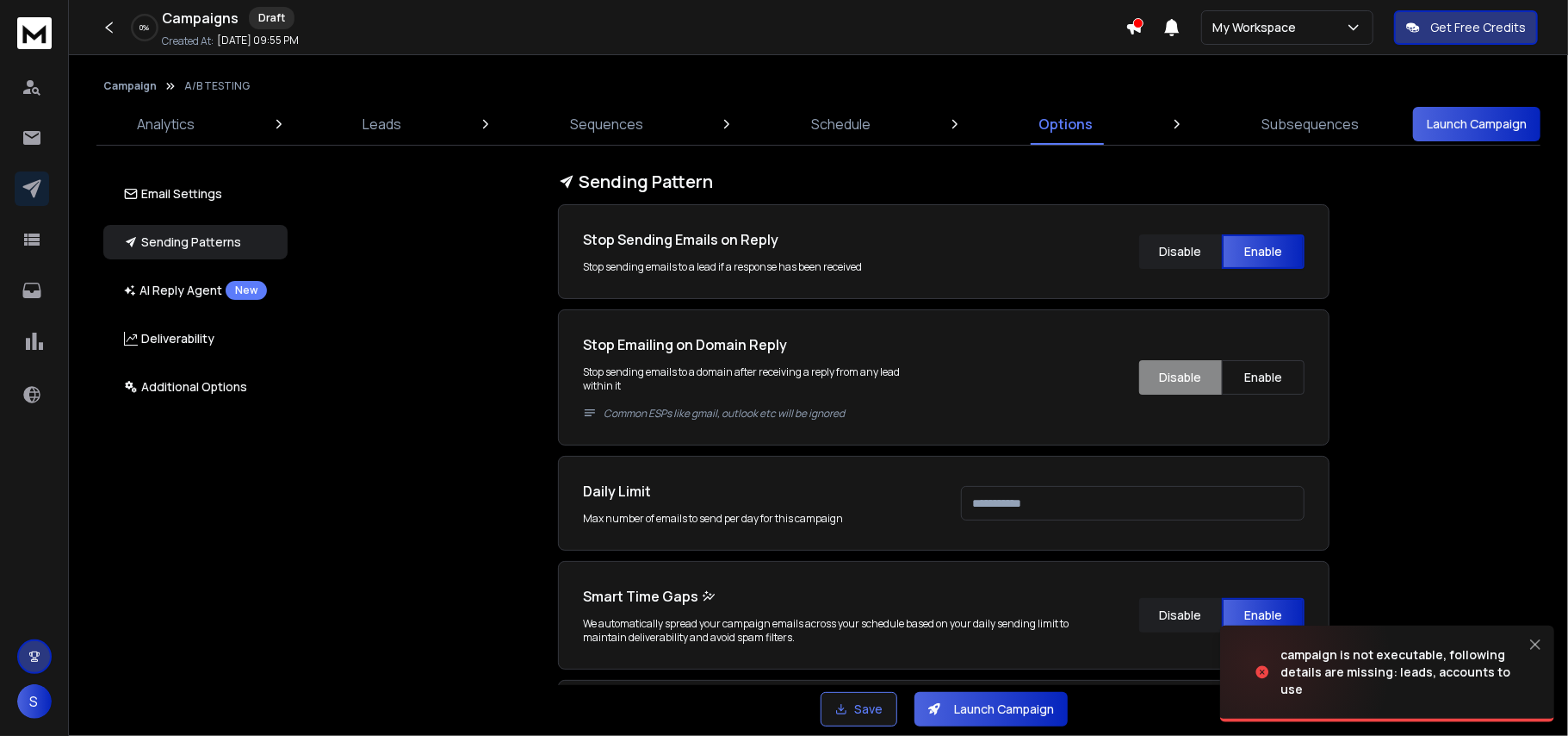
drag, startPoint x: 1291, startPoint y: 662, endPoint x: 1405, endPoint y: 677, distance: 115.0
click at [1413, 692] on div "campaign is not executable, following details are missing: leads, accounts to u…" at bounding box center [1394, 672] width 320 height 93
drag, startPoint x: 1383, startPoint y: 672, endPoint x: 1282, endPoint y: 676, distance: 101.1
click at [1382, 672] on div "campaign is not executable, following details are missing: leads, accounts to u…" at bounding box center [1407, 672] width 253 height 51
click at [1282, 676] on div "campaign is not executable, following details are missing: leads, accounts to u…" at bounding box center [1407, 672] width 253 height 51
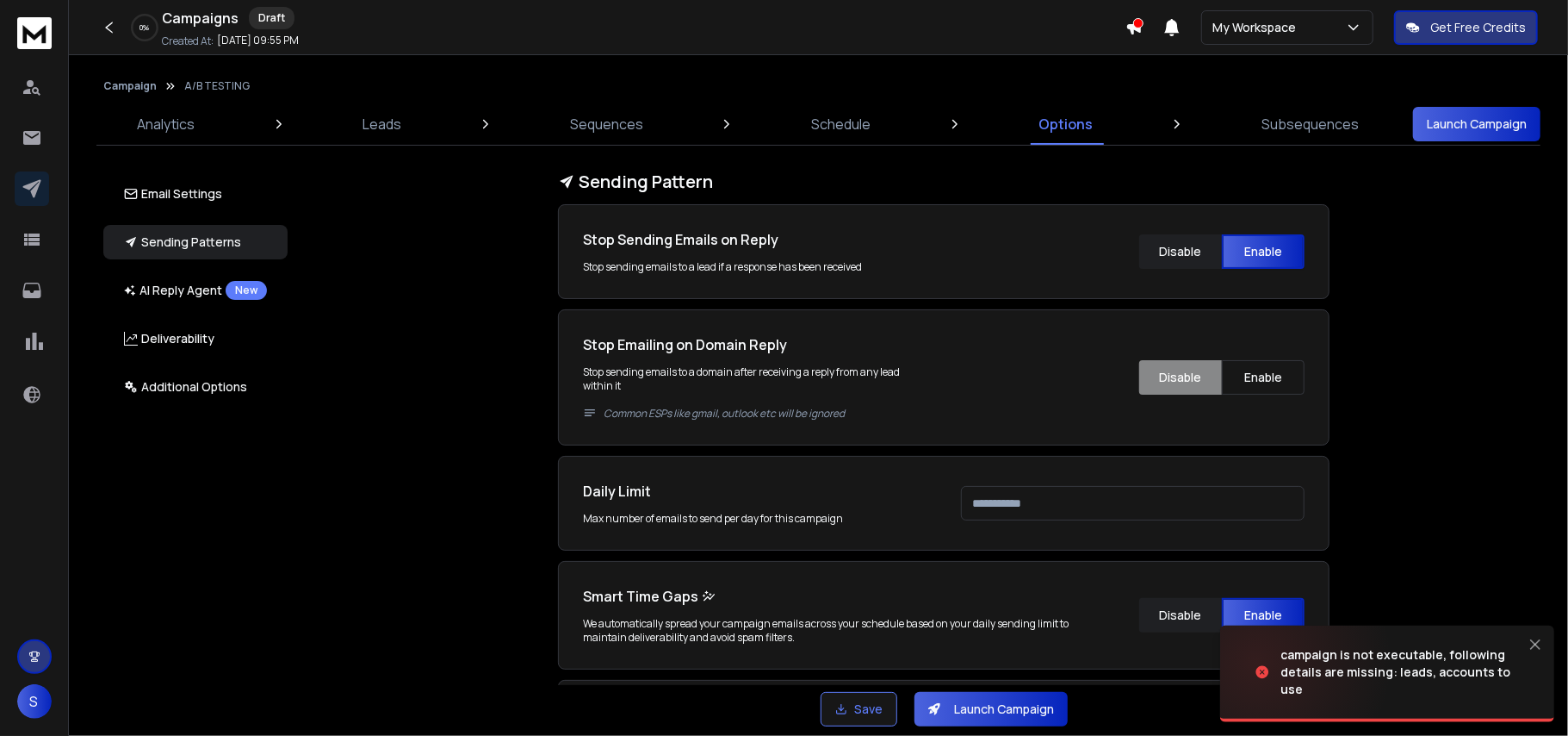
click at [1282, 676] on div "campaign is not executable, following details are missing: leads, accounts to u…" at bounding box center [1407, 672] width 253 height 51
drag, startPoint x: 1285, startPoint y: 672, endPoint x: 1324, endPoint y: 680, distance: 39.8
click at [1324, 680] on div "campaign is not executable, following details are missing: leads, accounts to u…" at bounding box center [1410, 672] width 253 height 51
drag, startPoint x: 1327, startPoint y: 680, endPoint x: 1355, endPoint y: 690, distance: 29.7
click at [1355, 690] on div "campaign is not executable, following details are missing: leads, accounts to u…" at bounding box center [1407, 672] width 253 height 51
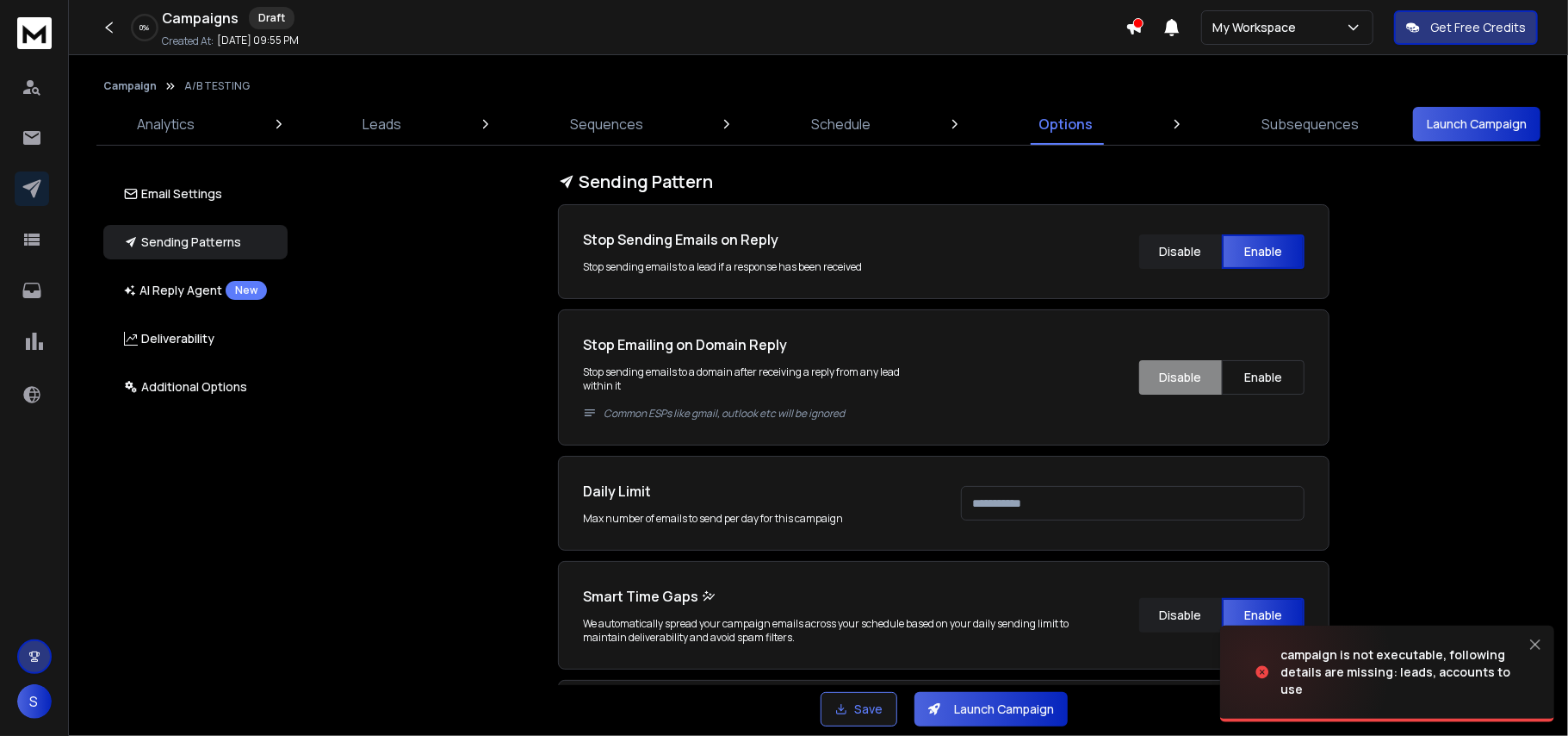
click at [1313, 666] on div "campaign is not executable, following details are missing: leads, accounts to u…" at bounding box center [1407, 672] width 253 height 51
drag, startPoint x: 1434, startPoint y: 689, endPoint x: 1421, endPoint y: 691, distance: 13.2
click at [1428, 691] on div "campaign is not executable, following details are missing: leads, accounts to u…" at bounding box center [1407, 672] width 253 height 51
click at [1374, 689] on div "campaign is not executable, following details are missing: leads, accounts to u…" at bounding box center [1407, 672] width 253 height 51
click at [394, 131] on p "Leads" at bounding box center [381, 125] width 39 height 21
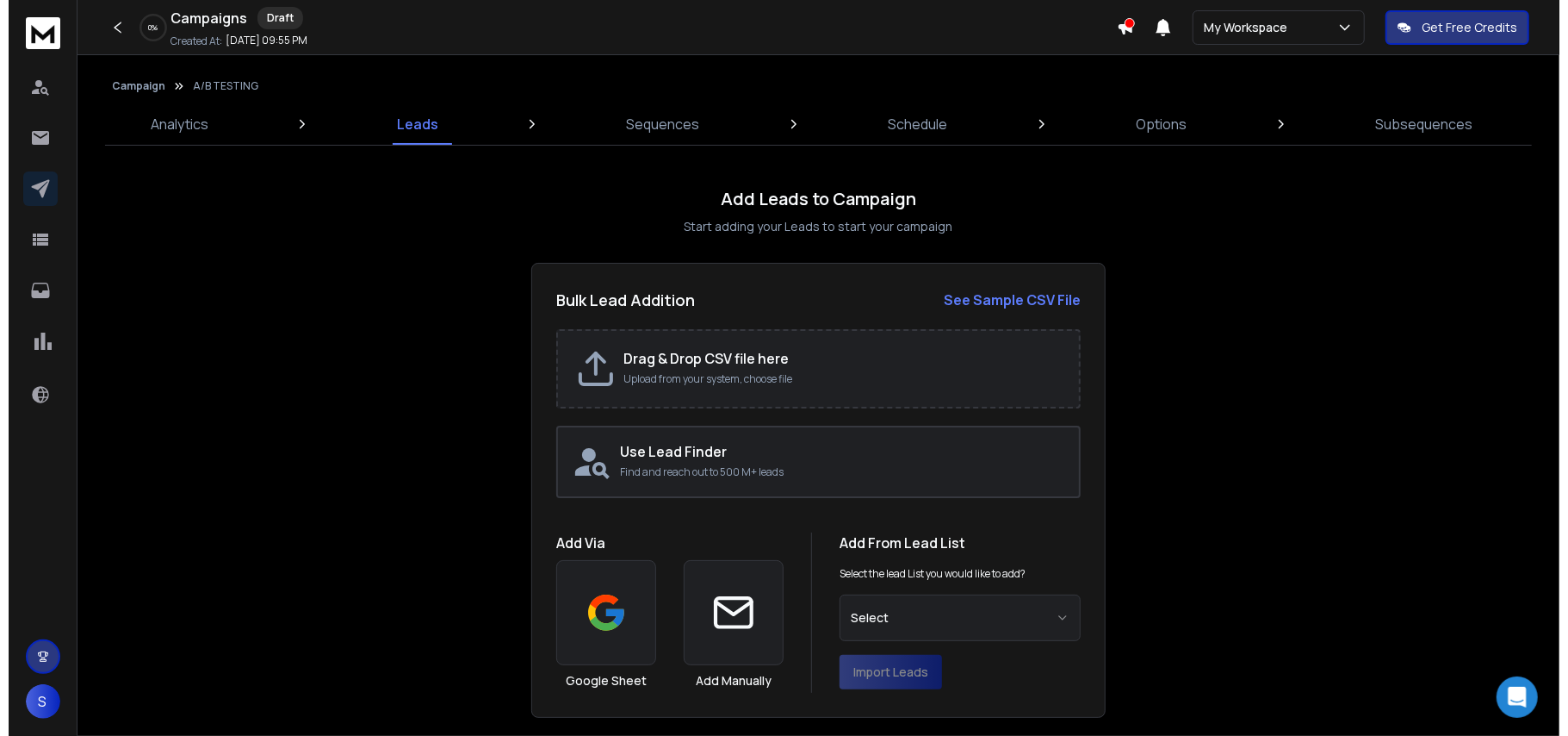
scroll to position [4, 0]
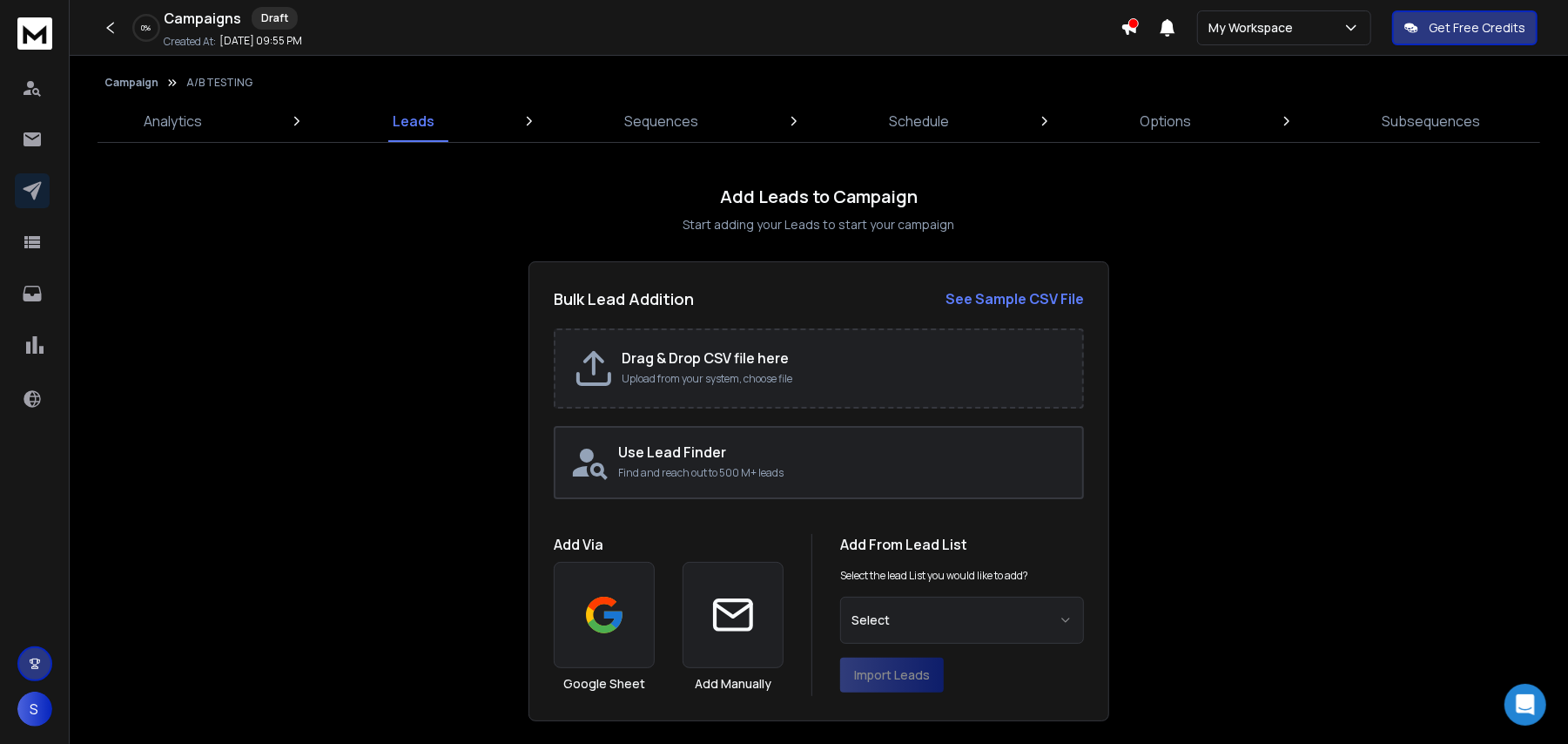
click at [895, 668] on div "Select the lead List you would like to add? Select Import Leads" at bounding box center [961, 630] width 244 height 123
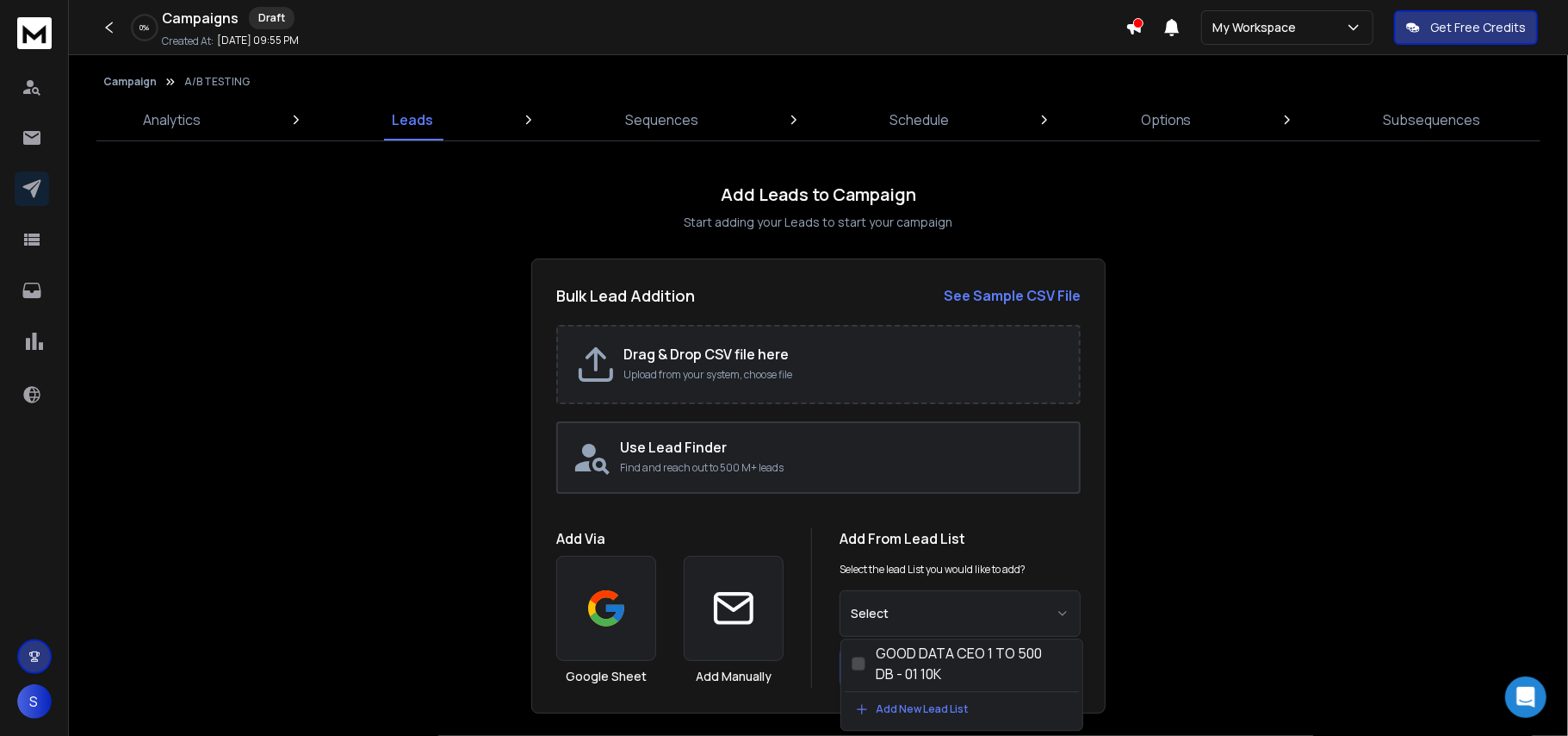
click at [924, 592] on button "Select" at bounding box center [959, 612] width 241 height 46
click at [904, 702] on p "Add New Lead List" at bounding box center [922, 709] width 92 height 14
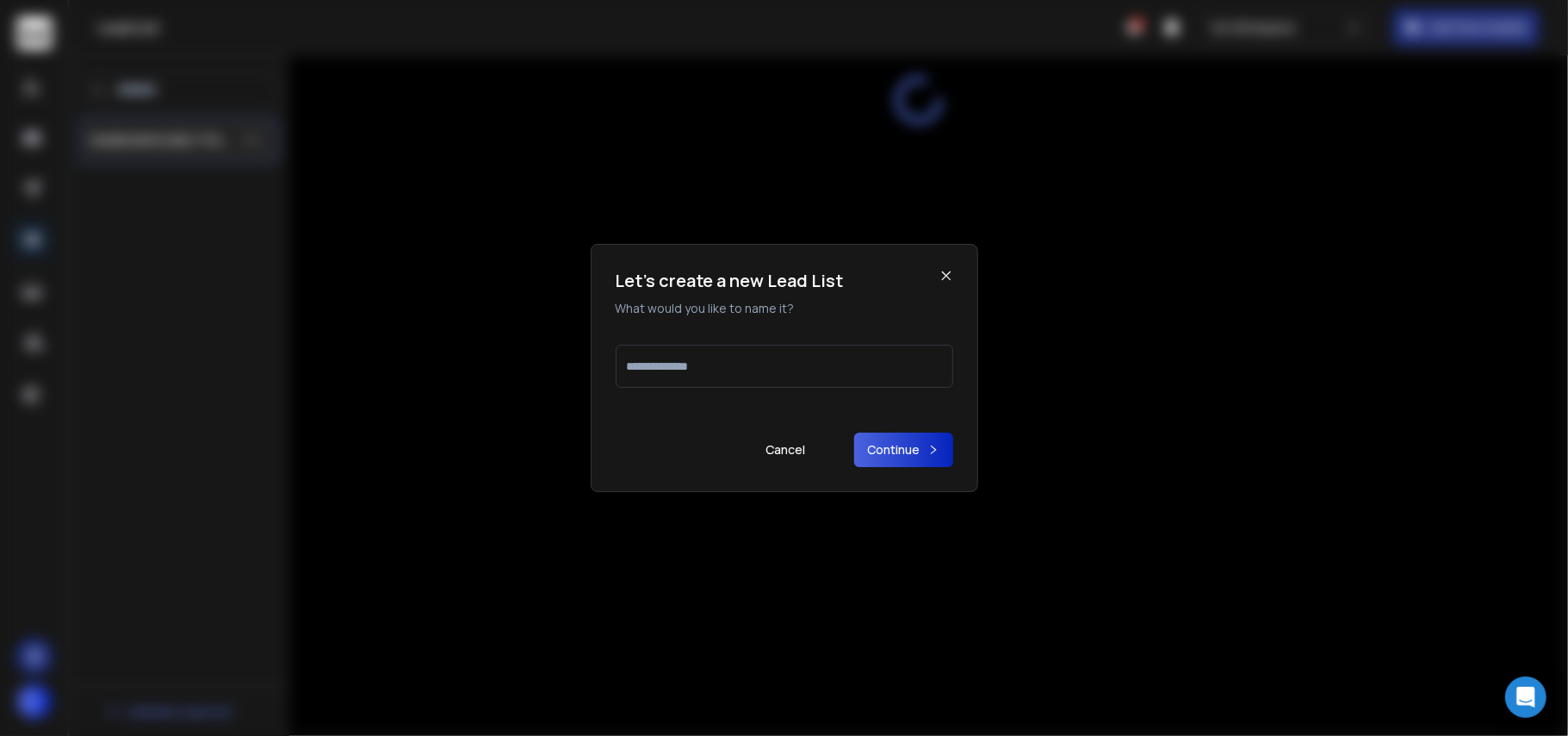
click at [692, 366] on input at bounding box center [784, 366] width 338 height 43
click at [653, 594] on div "Let's create a new Lead List What would you like to name it? Cancel Continue" at bounding box center [784, 368] width 1568 height 736
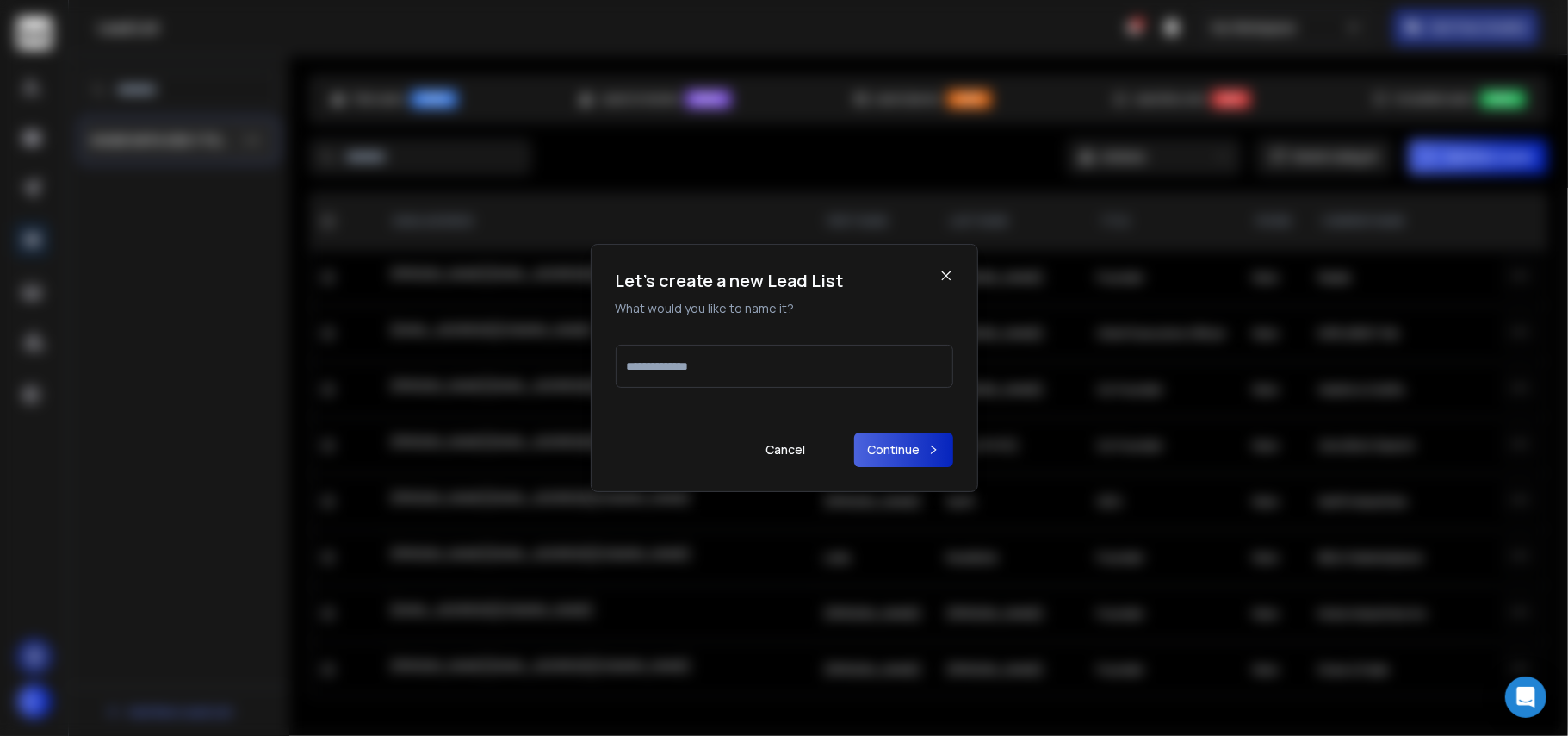
click at [814, 375] on input at bounding box center [784, 366] width 338 height 43
click at [921, 500] on div "Let's create a new Lead List What would you like to name it? Cancel Continue" at bounding box center [784, 368] width 1568 height 282
click at [897, 455] on button "Continue" at bounding box center [904, 449] width 99 height 35
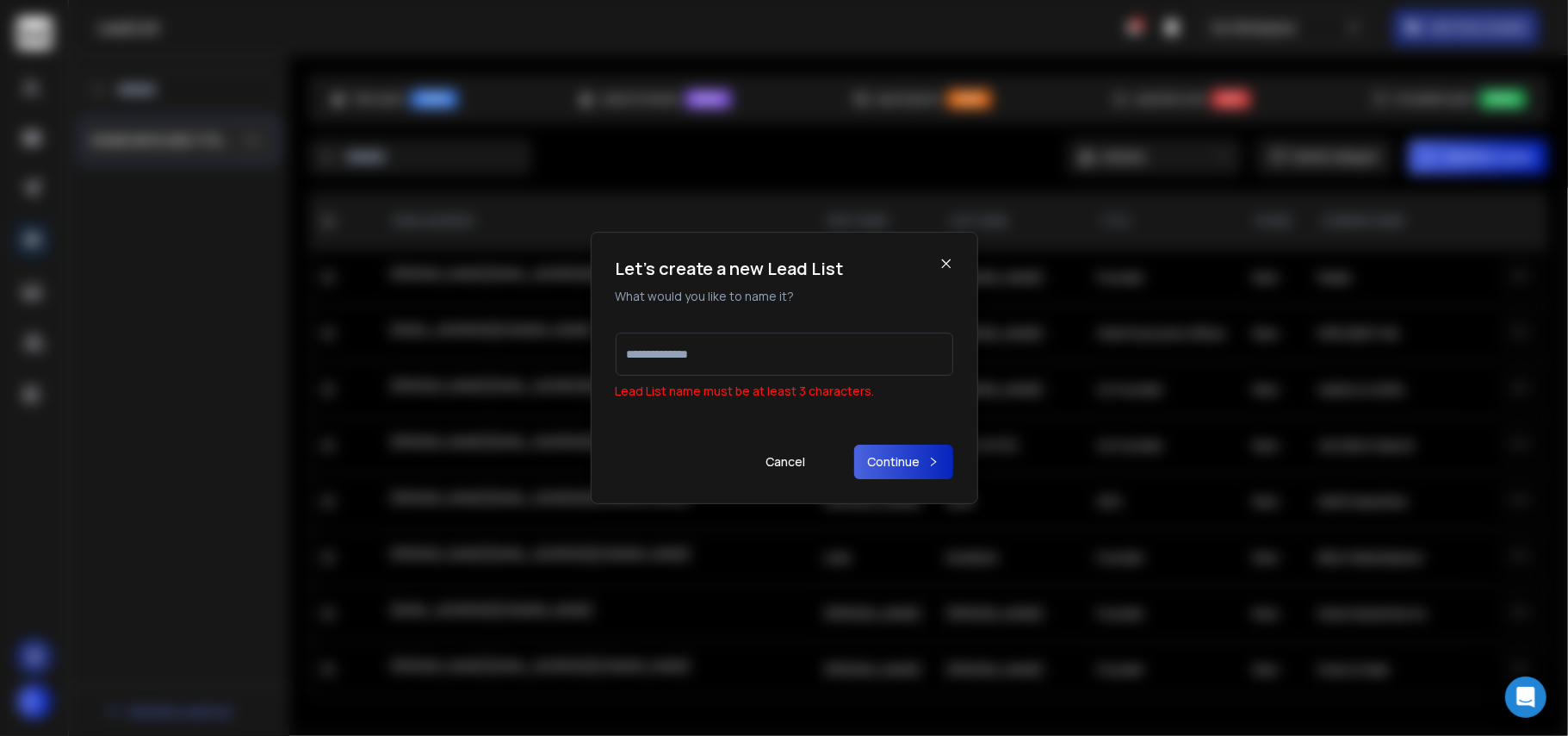
click at [951, 270] on icon at bounding box center [946, 264] width 14 height 14
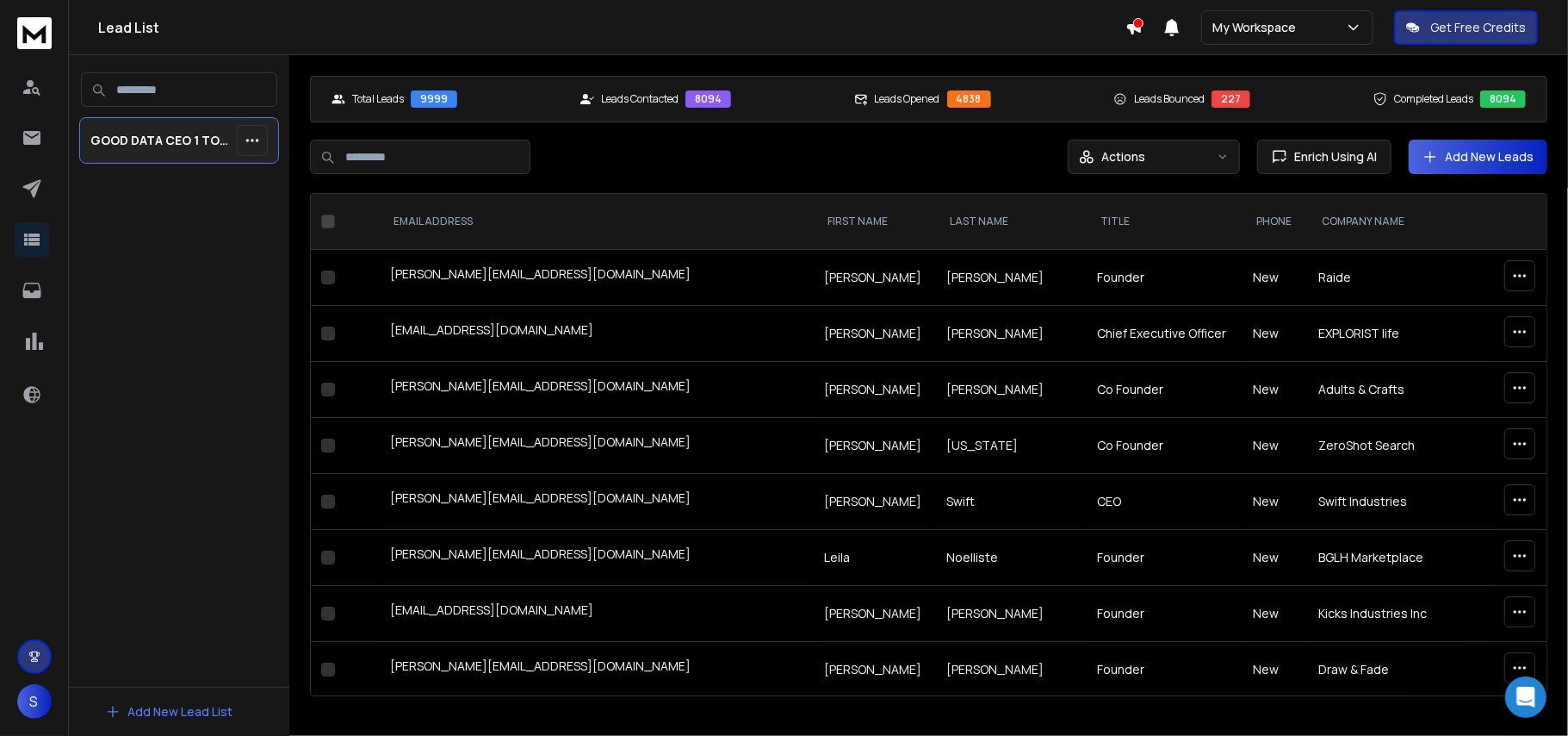
click at [1454, 166] on button "Add New Leads" at bounding box center [1477, 157] width 138 height 35
click at [1450, 152] on link "Add New Leads" at bounding box center [1478, 157] width 111 height 17
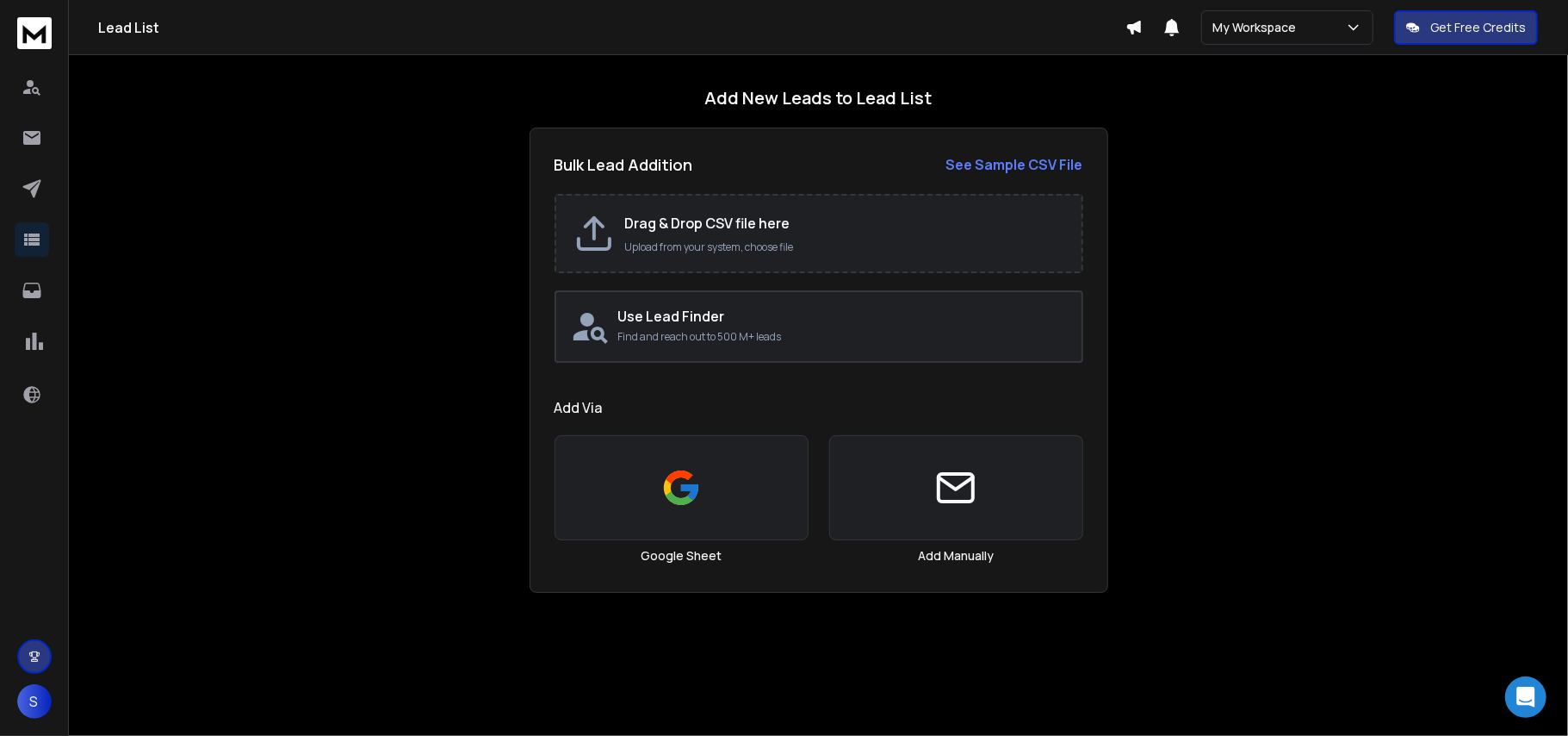
click at [1450, 162] on div "Add New Leads to Lead List Bulk Lead Addition See Sample CSV File Drag & Drop C…" at bounding box center [818, 339] width 1499 height 506
click at [736, 242] on p "Upload from your system, choose file" at bounding box center [845, 247] width 439 height 14
click at [734, 240] on p "Upload from your system, choose file" at bounding box center [845, 247] width 439 height 14
click at [1248, 173] on div "Add New Leads to Lead List Bulk Lead Addition See Sample CSV File Drag & Drop C…" at bounding box center [818, 339] width 1499 height 506
drag, startPoint x: 1111, startPoint y: 558, endPoint x: 1080, endPoint y: 566, distance: 32.0
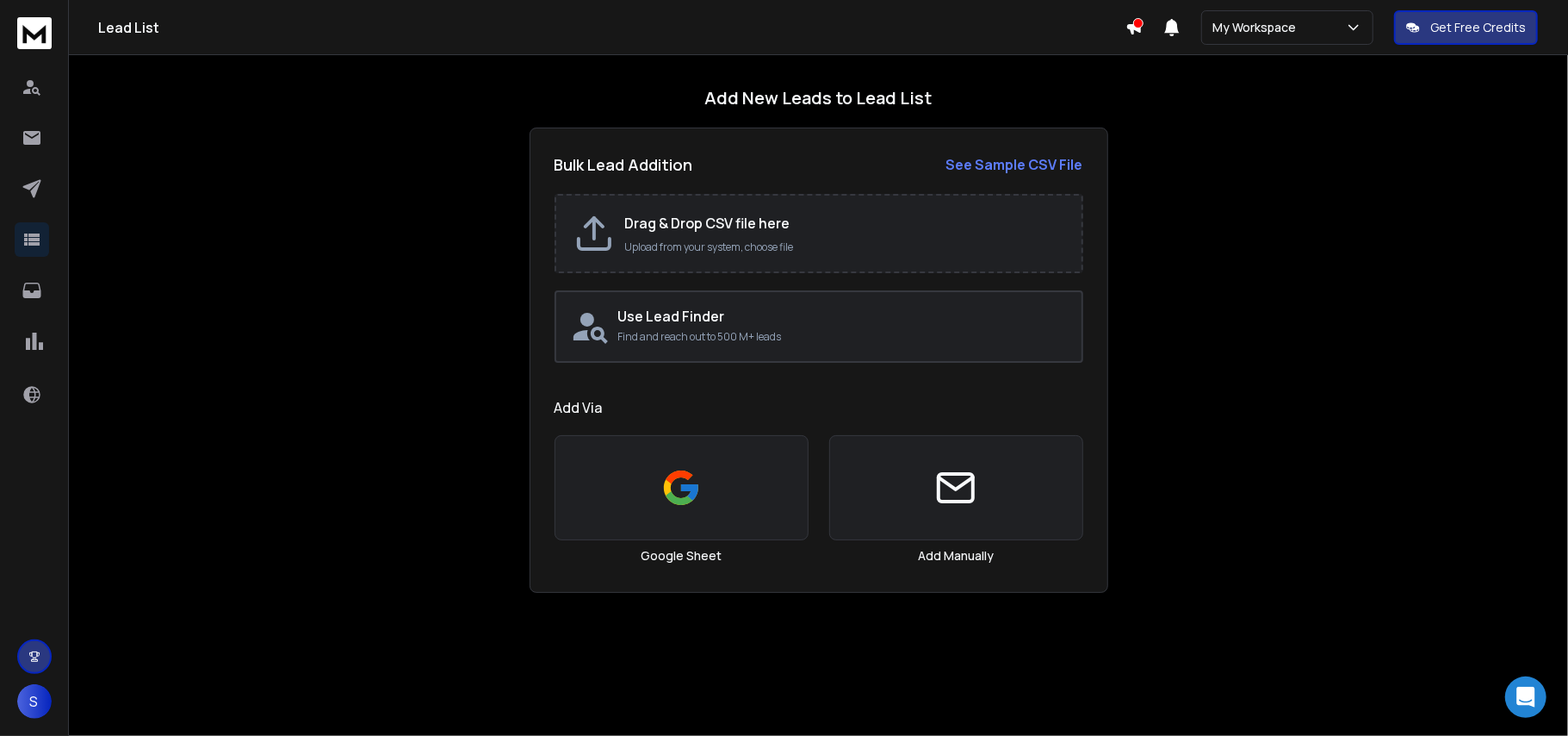
click at [1107, 562] on div "Add New Leads to Lead List Bulk Lead Addition See Sample CSV File Drag & Drop C…" at bounding box center [818, 339] width 1499 height 506
drag, startPoint x: 993, startPoint y: 567, endPoint x: 944, endPoint y: 567, distance: 49.0
click at [989, 567] on div "Bulk Lead Addition See Sample CSV File Drag & Drop CSV file here Upload from yo…" at bounding box center [818, 360] width 579 height 465
click at [944, 564] on div "Add Manually" at bounding box center [956, 557] width 254 height 21
click at [625, 599] on div "Your warmest leads are on your site – Turn visits into conversations Reach Out …" at bounding box center [784, 368] width 1568 height 736
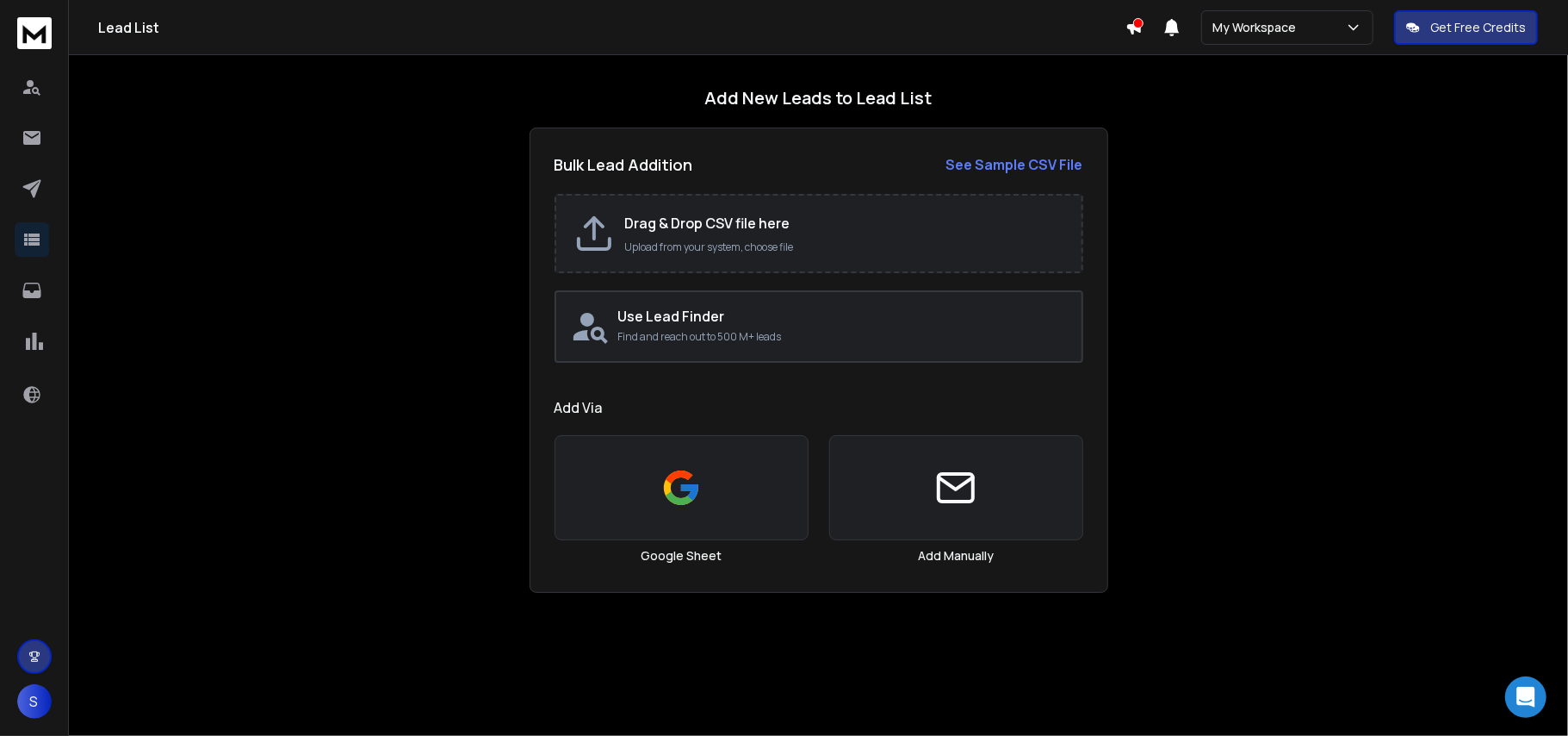
click at [1268, 69] on div "Add New Leads to Lead List Bulk Lead Addition See Sample CSV File Drag & Drop C…" at bounding box center [784, 296] width 1568 height 592
click at [58, 210] on div "S" at bounding box center [34, 368] width 69 height 736
click at [18, 185] on link at bounding box center [32, 189] width 35 height 35
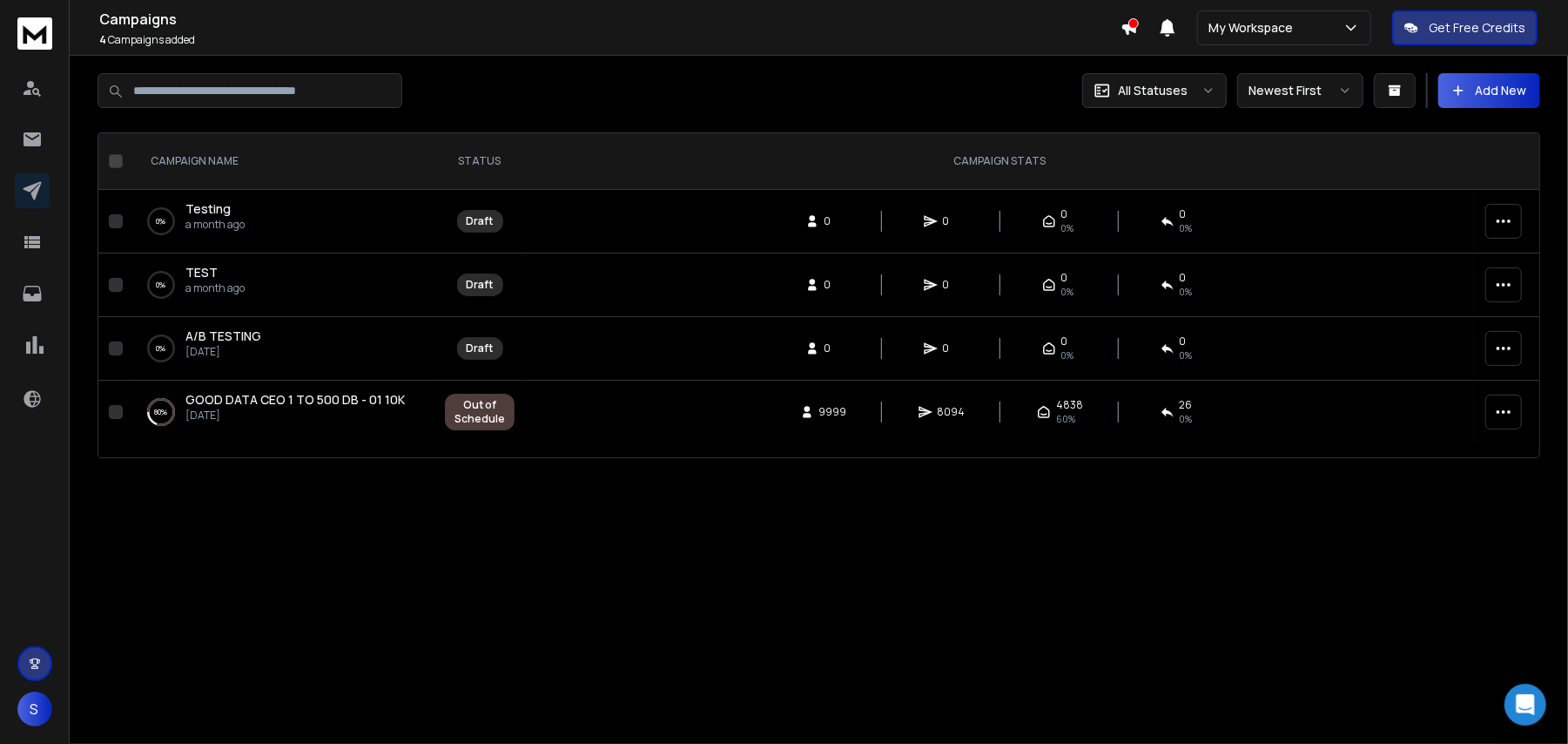
click at [247, 354] on p "[DATE]" at bounding box center [224, 352] width 76 height 14
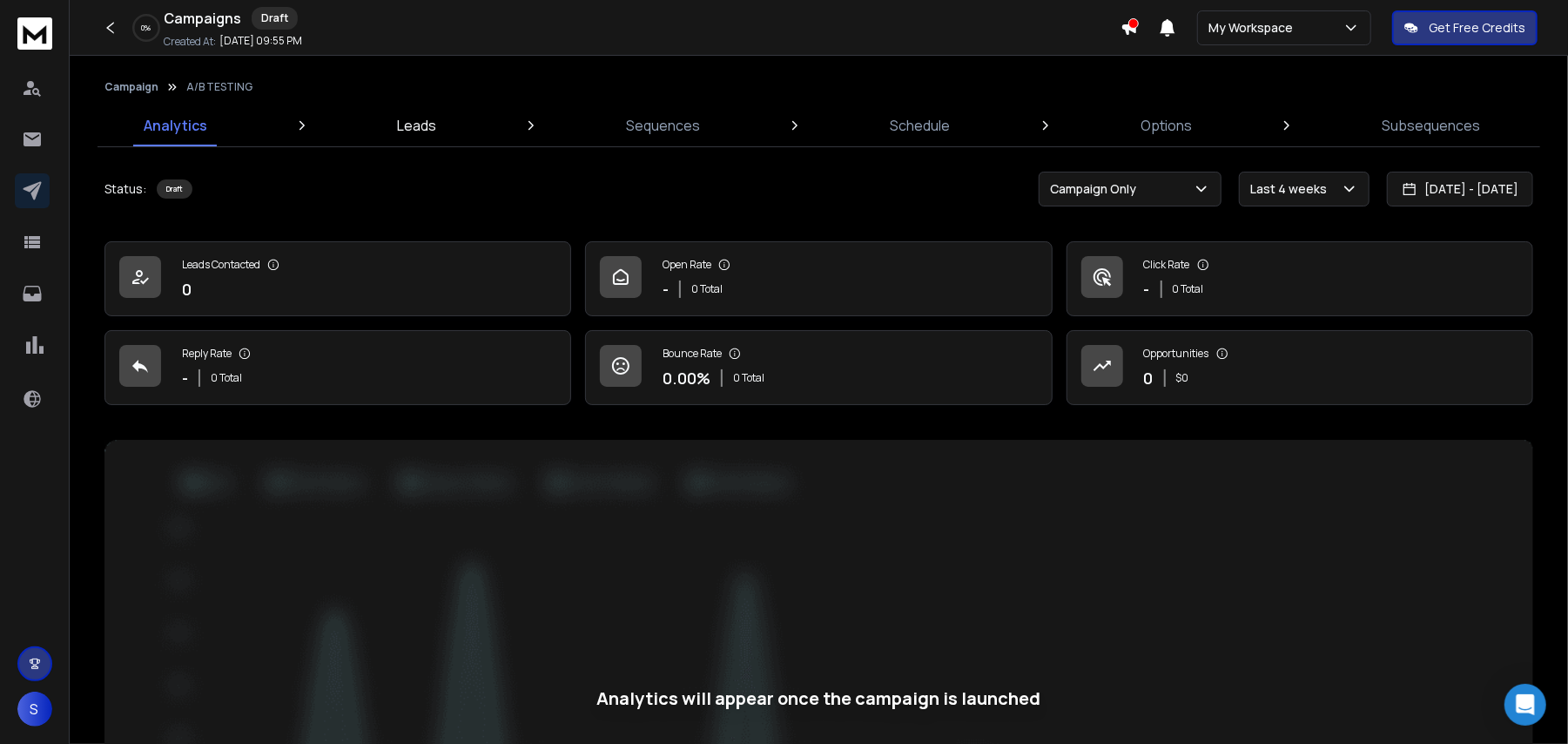
click at [433, 120] on p "Leads" at bounding box center [416, 126] width 40 height 21
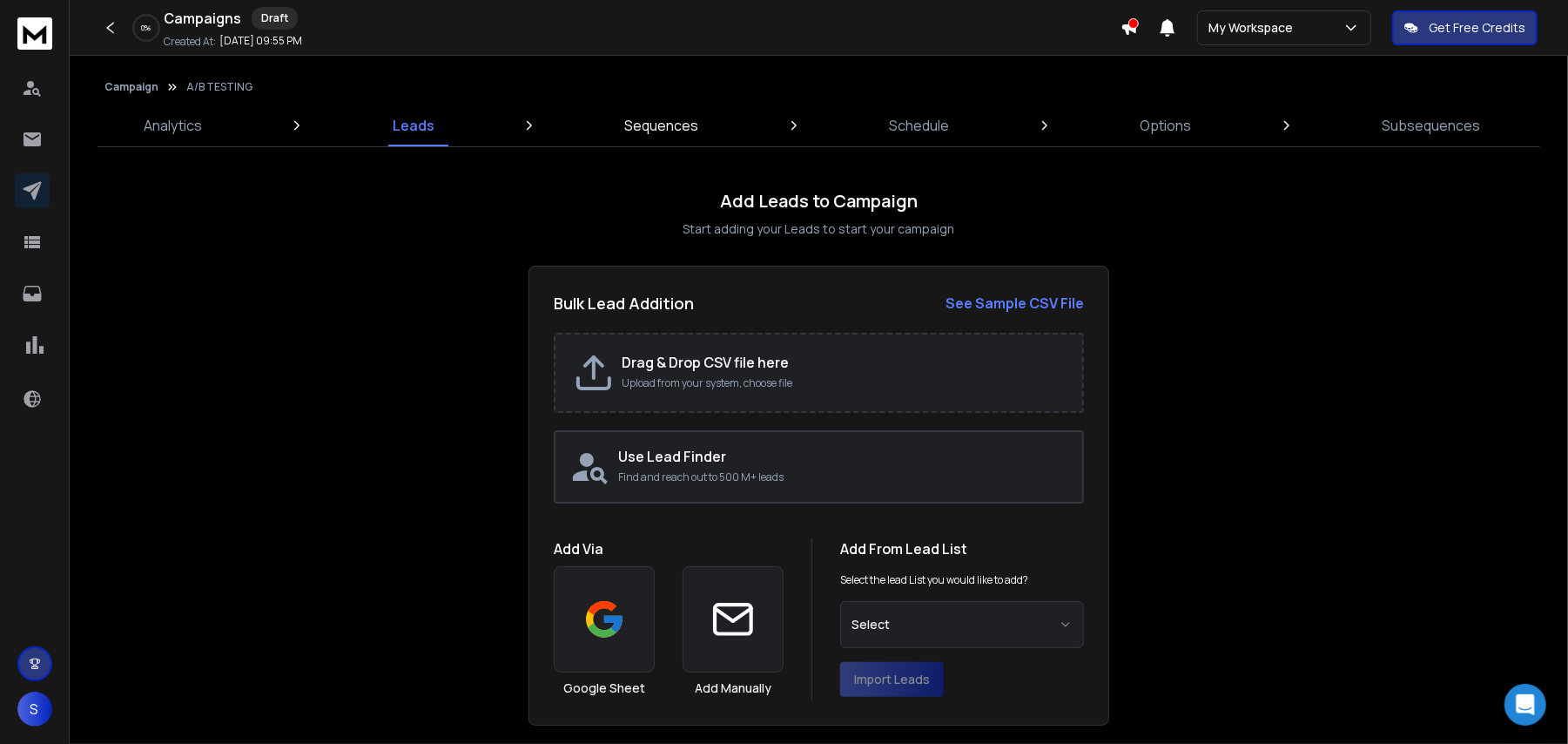
click at [641, 123] on p "Sequences" at bounding box center [662, 126] width 74 height 21
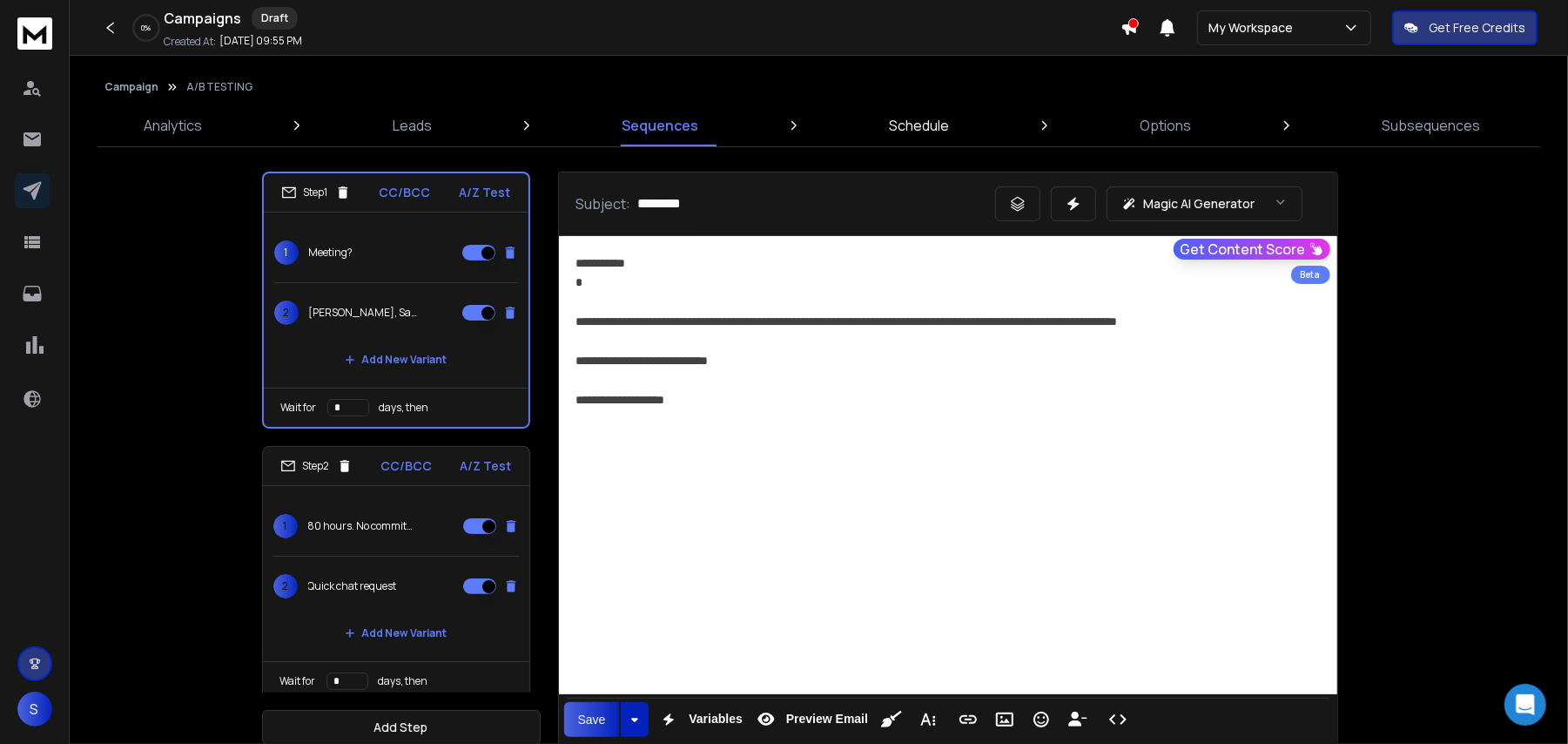
click at [919, 123] on p "Schedule" at bounding box center [919, 126] width 60 height 21
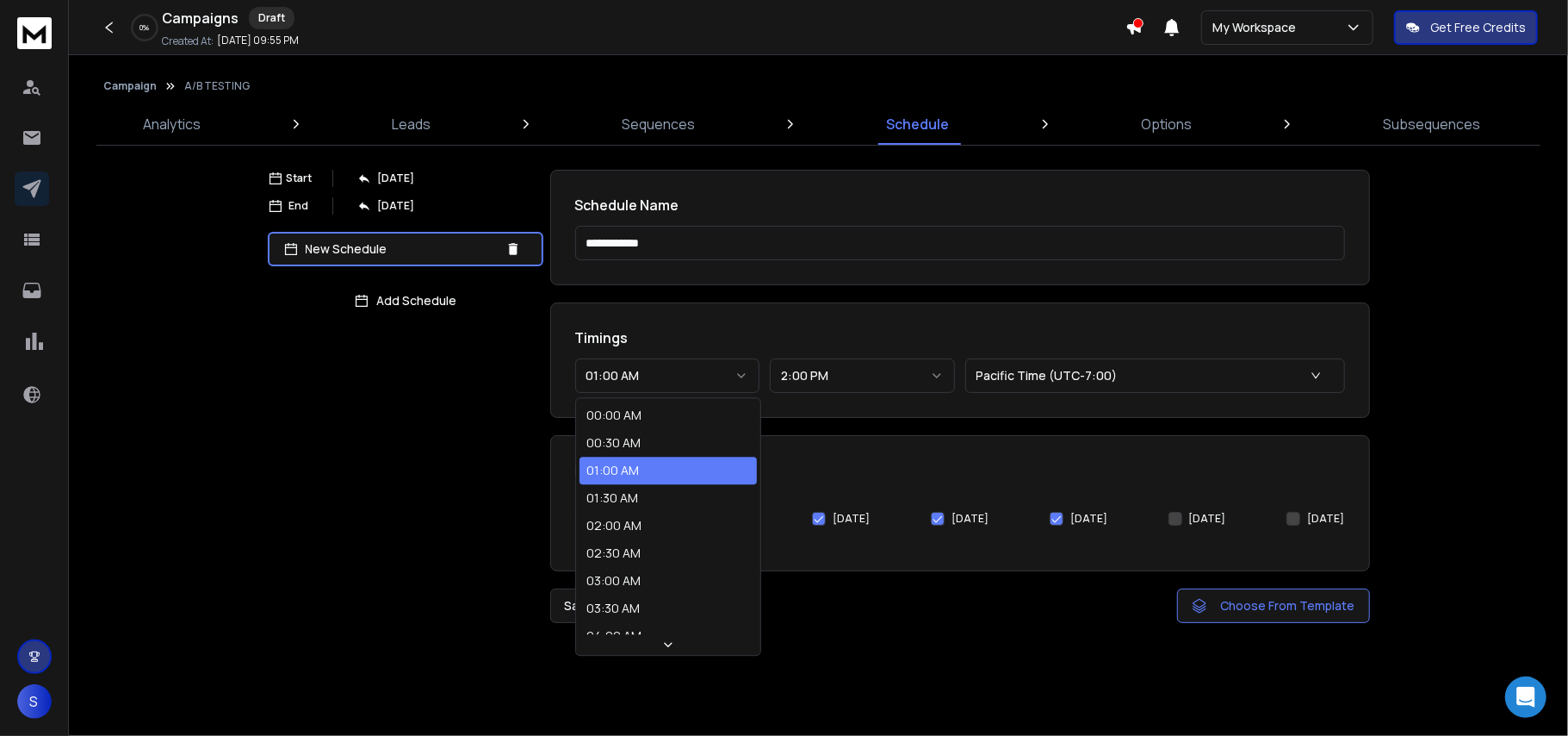
click at [720, 377] on button "01:00 AM" at bounding box center [668, 375] width 185 height 35
click at [689, 715] on div "**********" at bounding box center [784, 368] width 1568 height 736
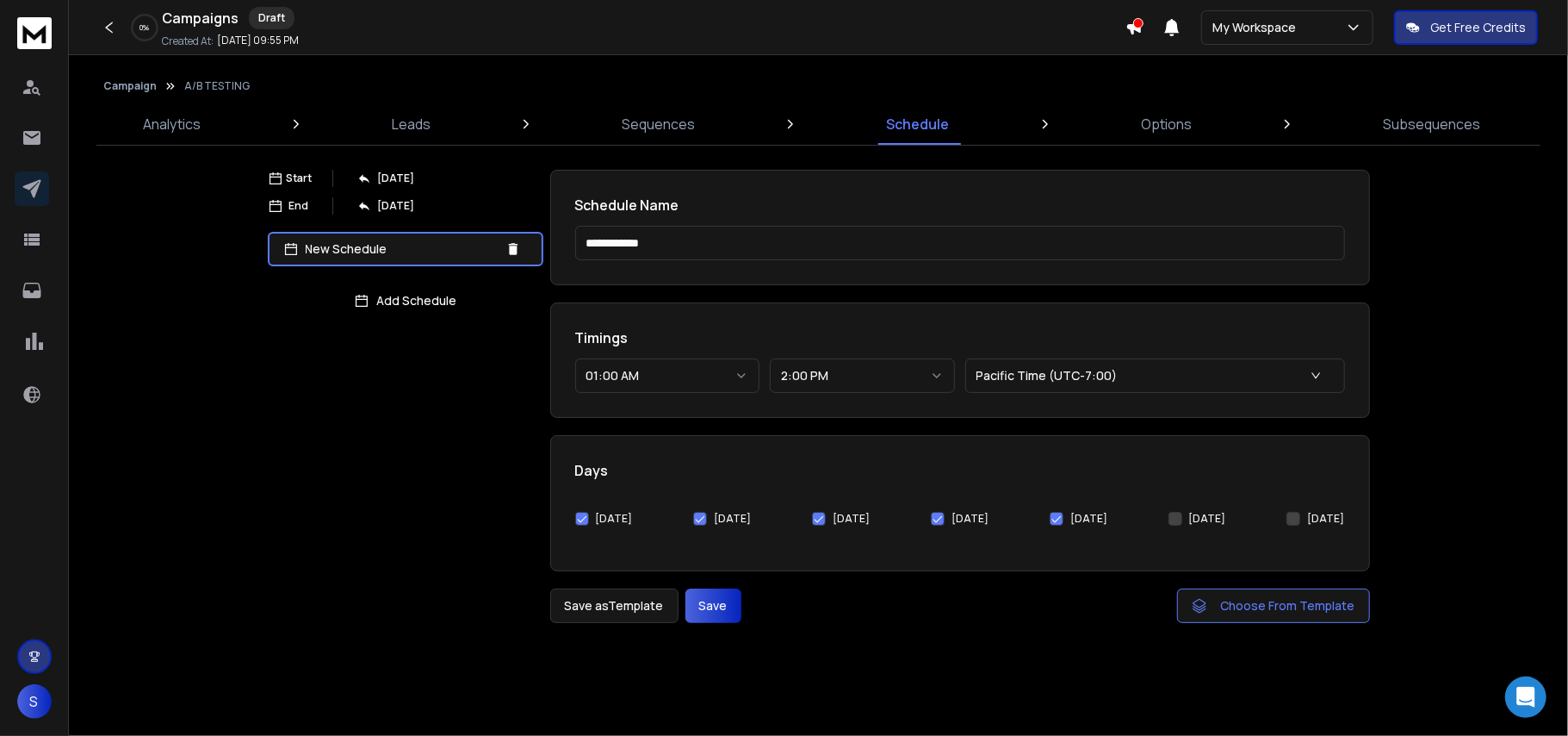
click at [379, 170] on div "Start [DATE]" at bounding box center [406, 179] width 275 height 17
click at [415, 203] on p "[DATE]" at bounding box center [396, 206] width 37 height 14
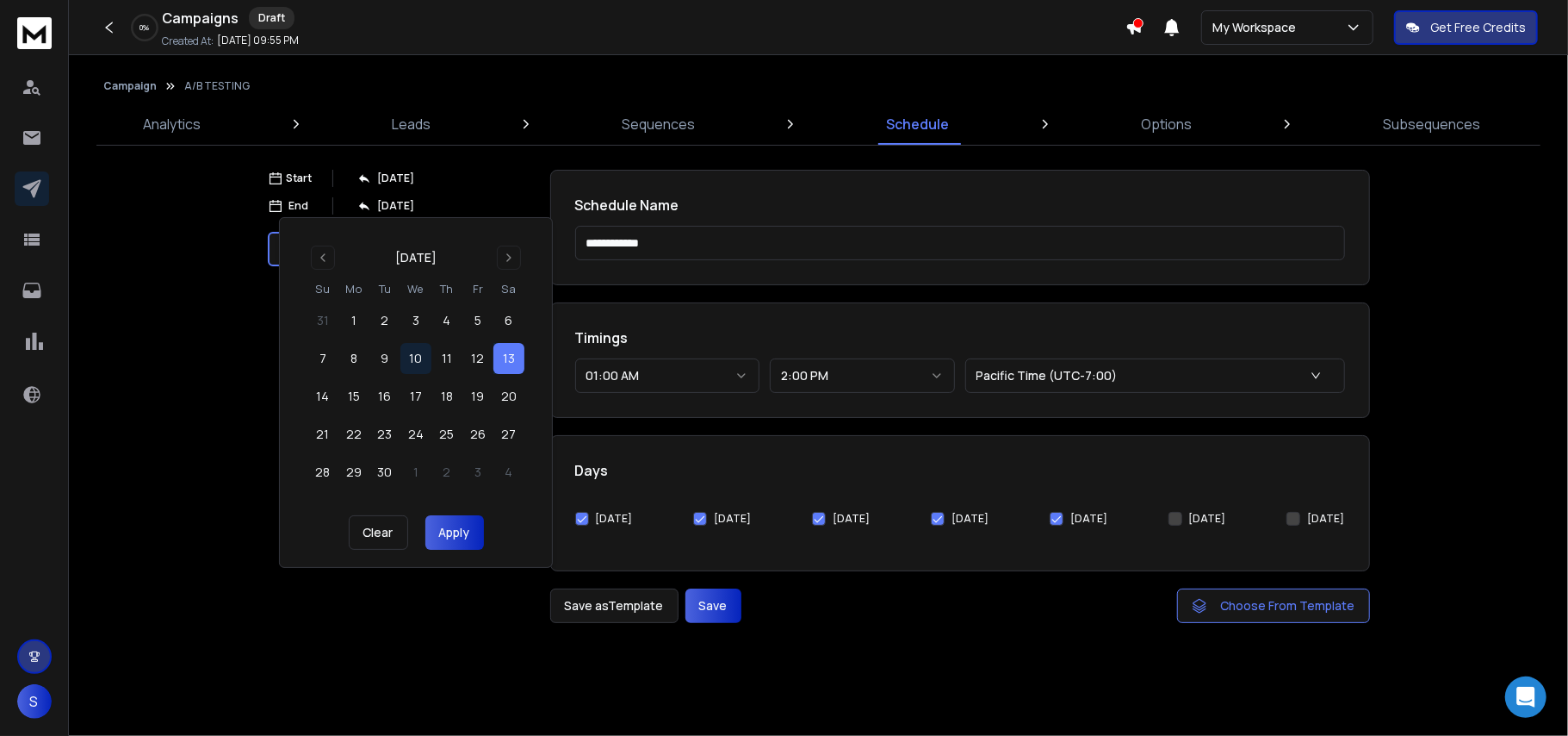
click at [518, 630] on div "**********" at bounding box center [818, 396] width 1444 height 467
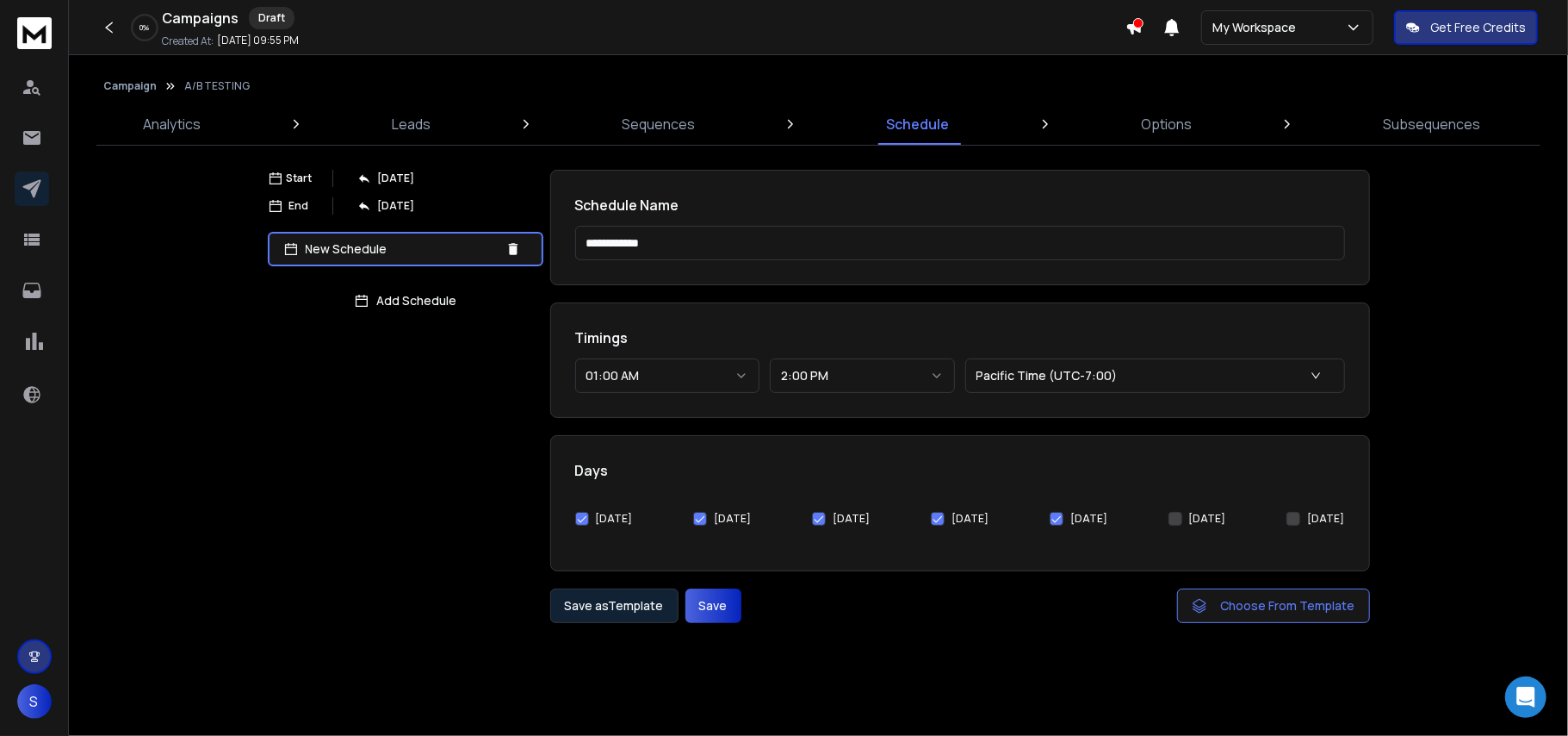
click at [582, 615] on button "Save as Template" at bounding box center [614, 605] width 128 height 35
click at [1162, 131] on p "Options" at bounding box center [1166, 125] width 50 height 21
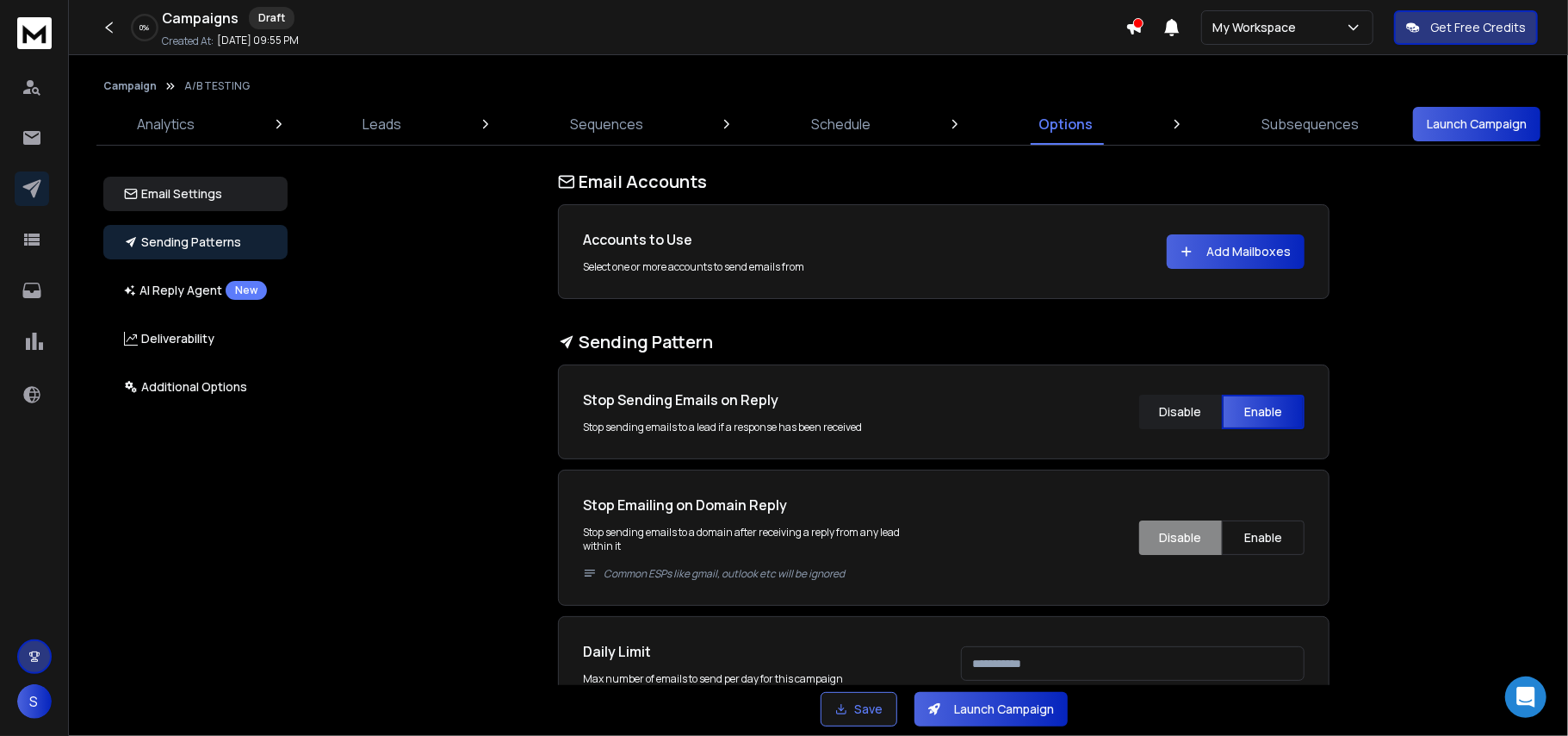
click at [242, 241] on button "Sending Patterns" at bounding box center [196, 242] width 185 height 35
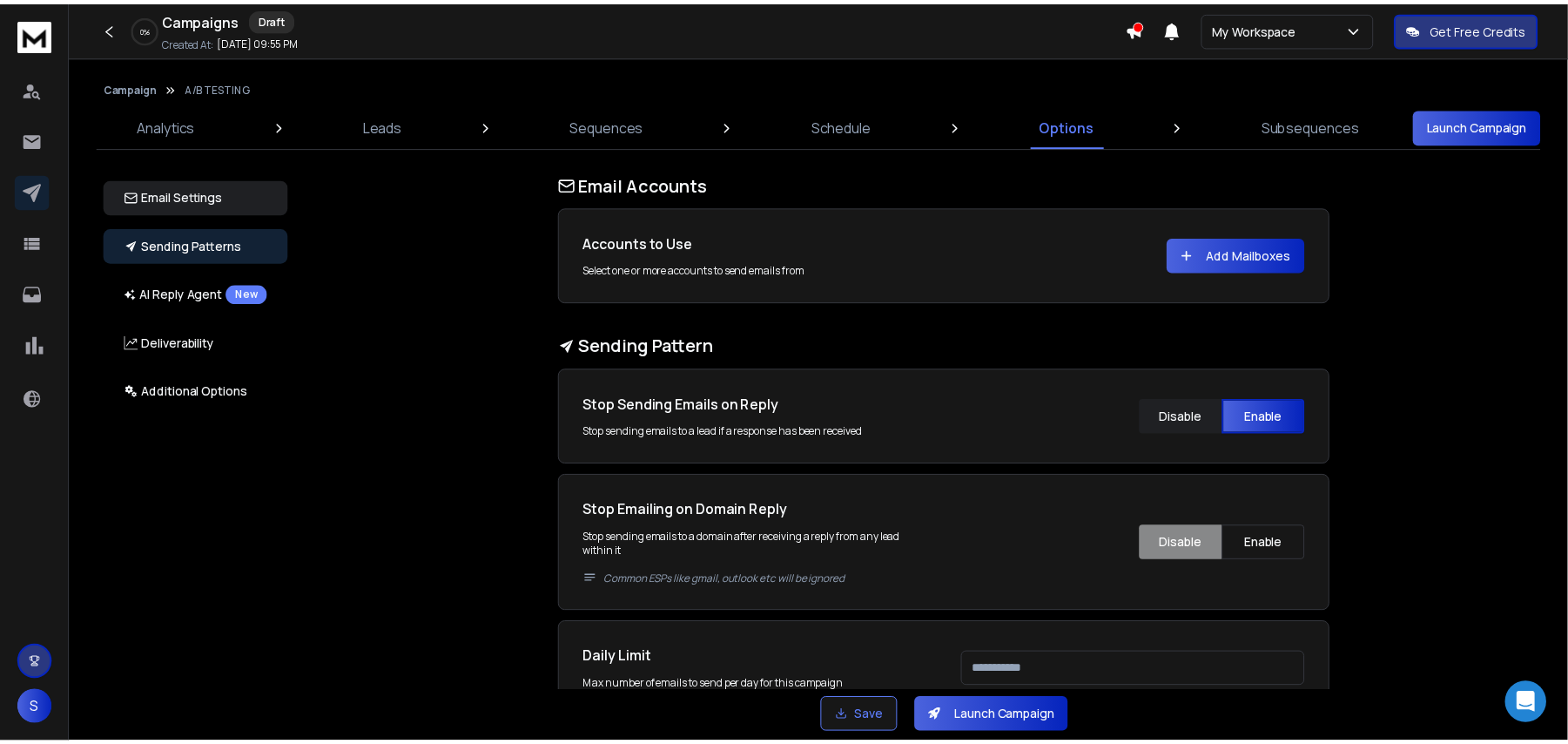
scroll to position [162, 0]
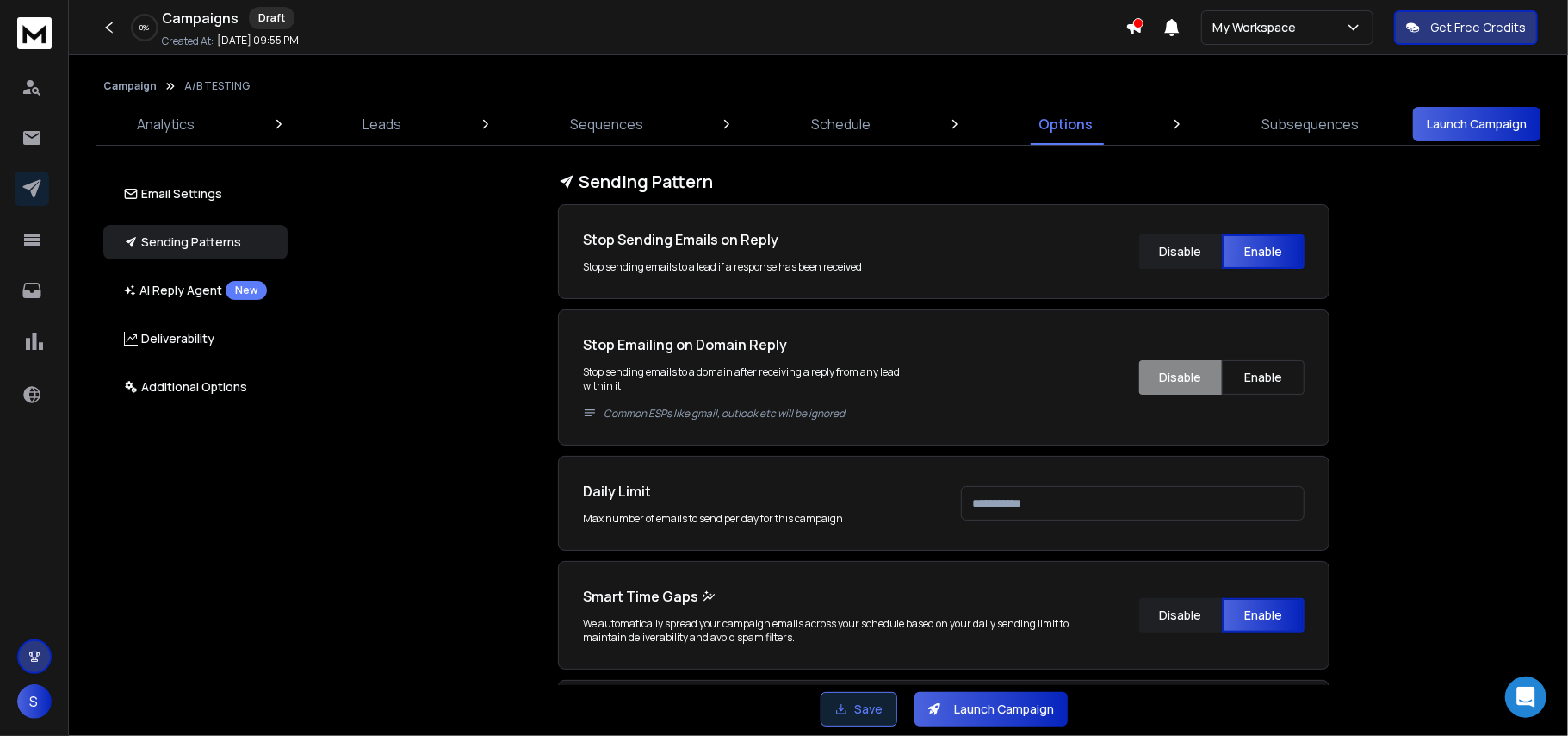
click at [852, 713] on button "Save" at bounding box center [858, 709] width 77 height 35
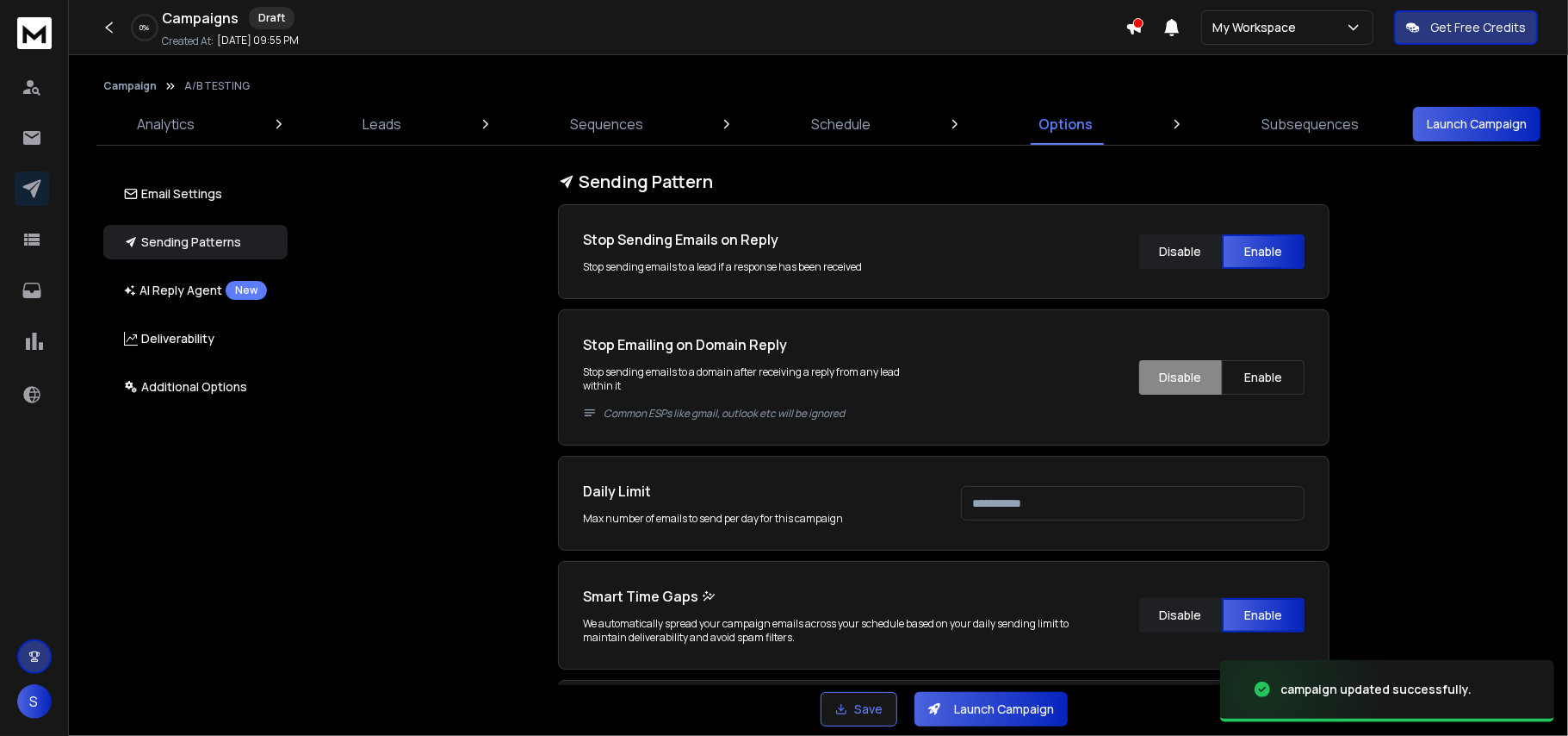
click at [993, 726] on button "Launch Campaign" at bounding box center [991, 709] width 153 height 35
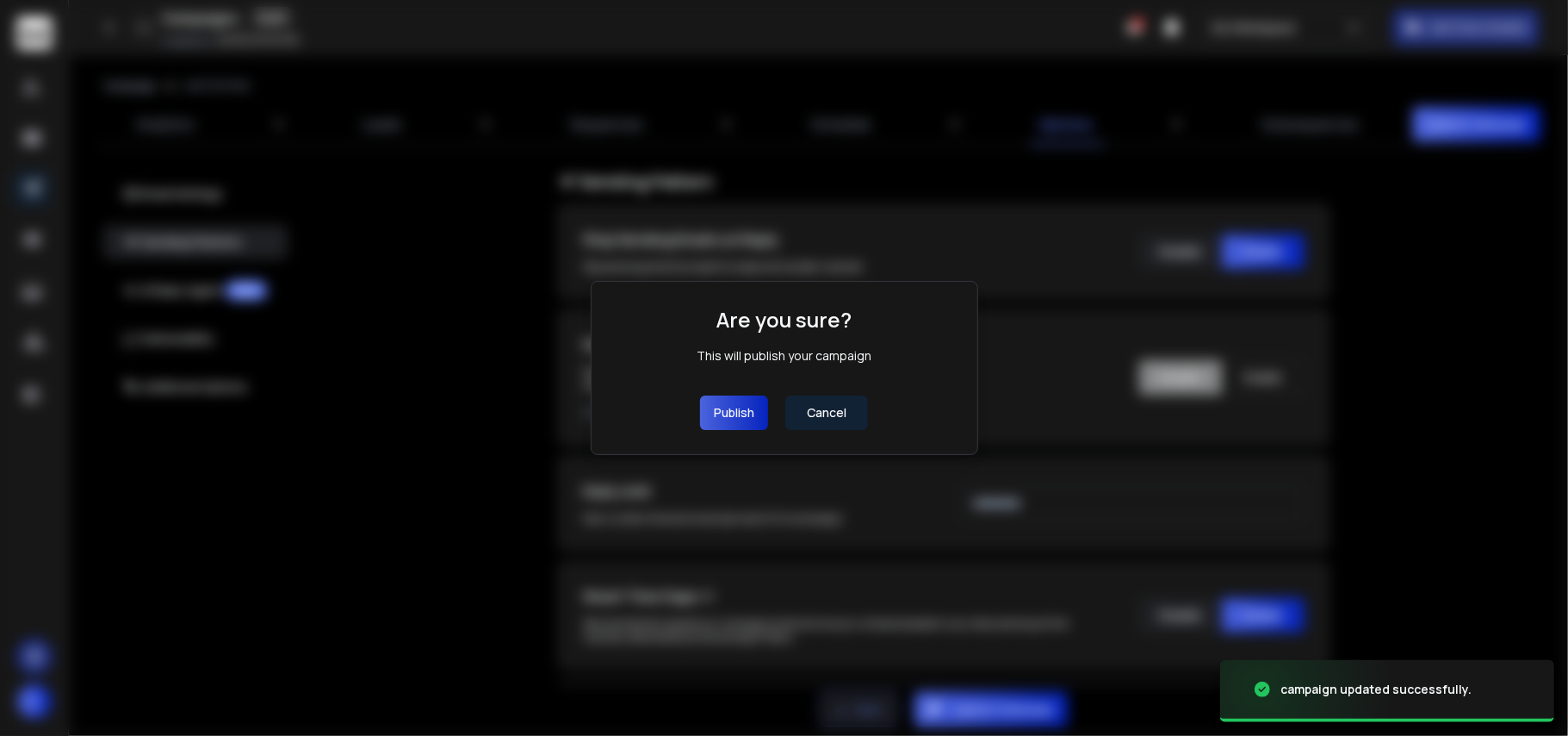
click at [732, 409] on button "Publish" at bounding box center [734, 413] width 68 height 35
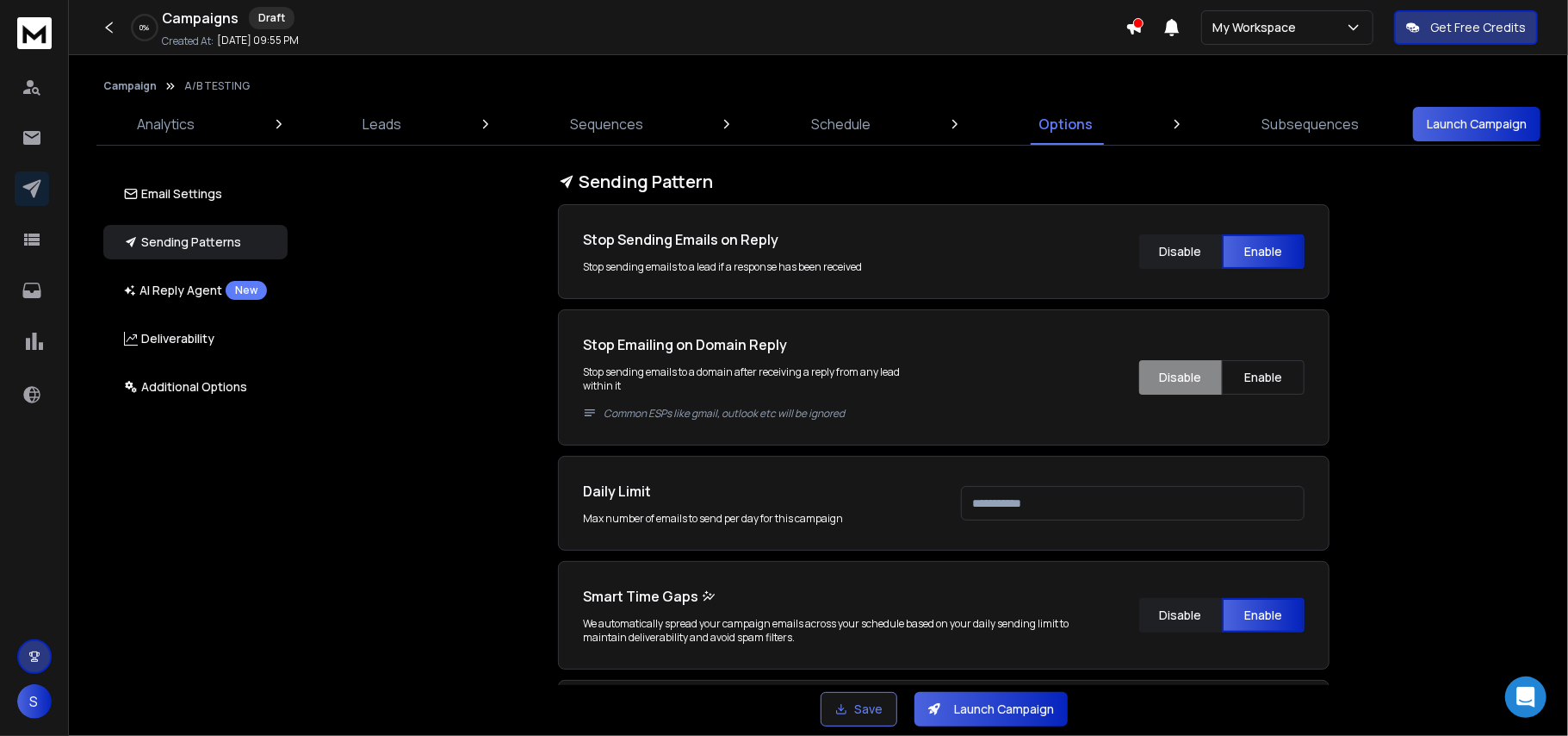
drag, startPoint x: 1495, startPoint y: 105, endPoint x: 1499, endPoint y: 127, distance: 22.4
click at [1500, 111] on div "Analytics Leads Sequences Schedule Options Subsequences Launch Campaign" at bounding box center [818, 125] width 1444 height 42
click at [1499, 128] on button "Launch Campaign" at bounding box center [1477, 125] width 127 height 35
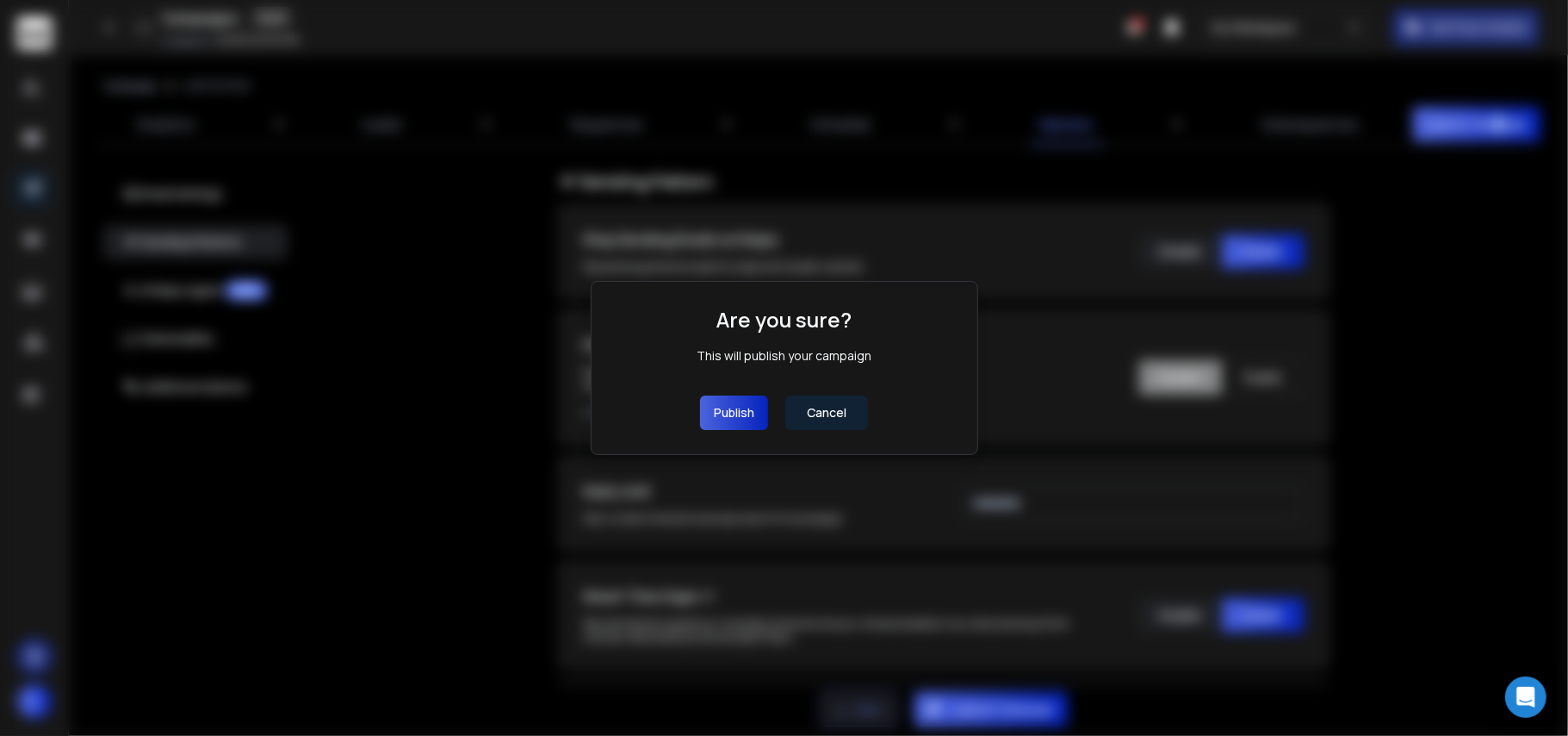
click at [749, 418] on button "Publish" at bounding box center [734, 413] width 68 height 35
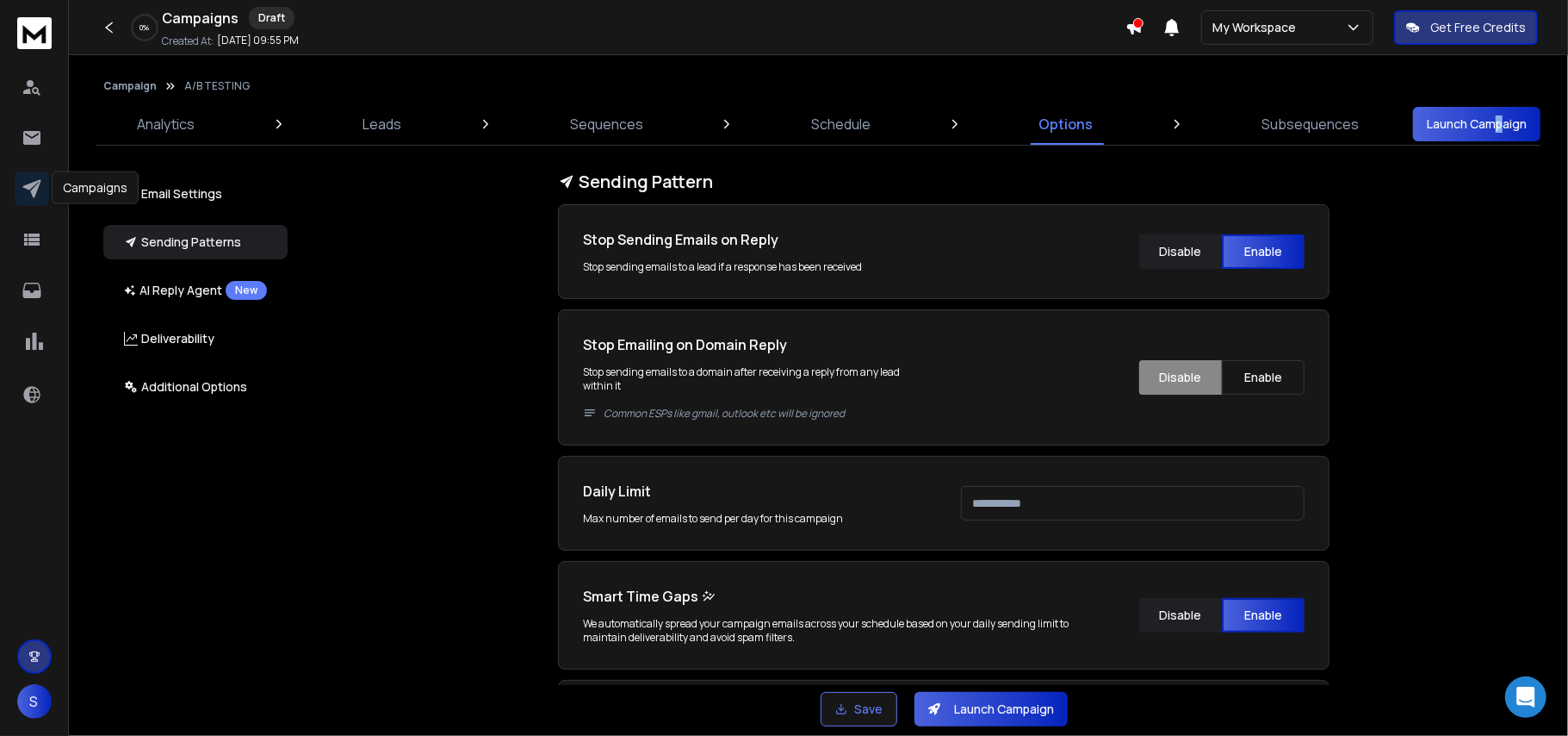
click at [45, 185] on link at bounding box center [32, 189] width 35 height 35
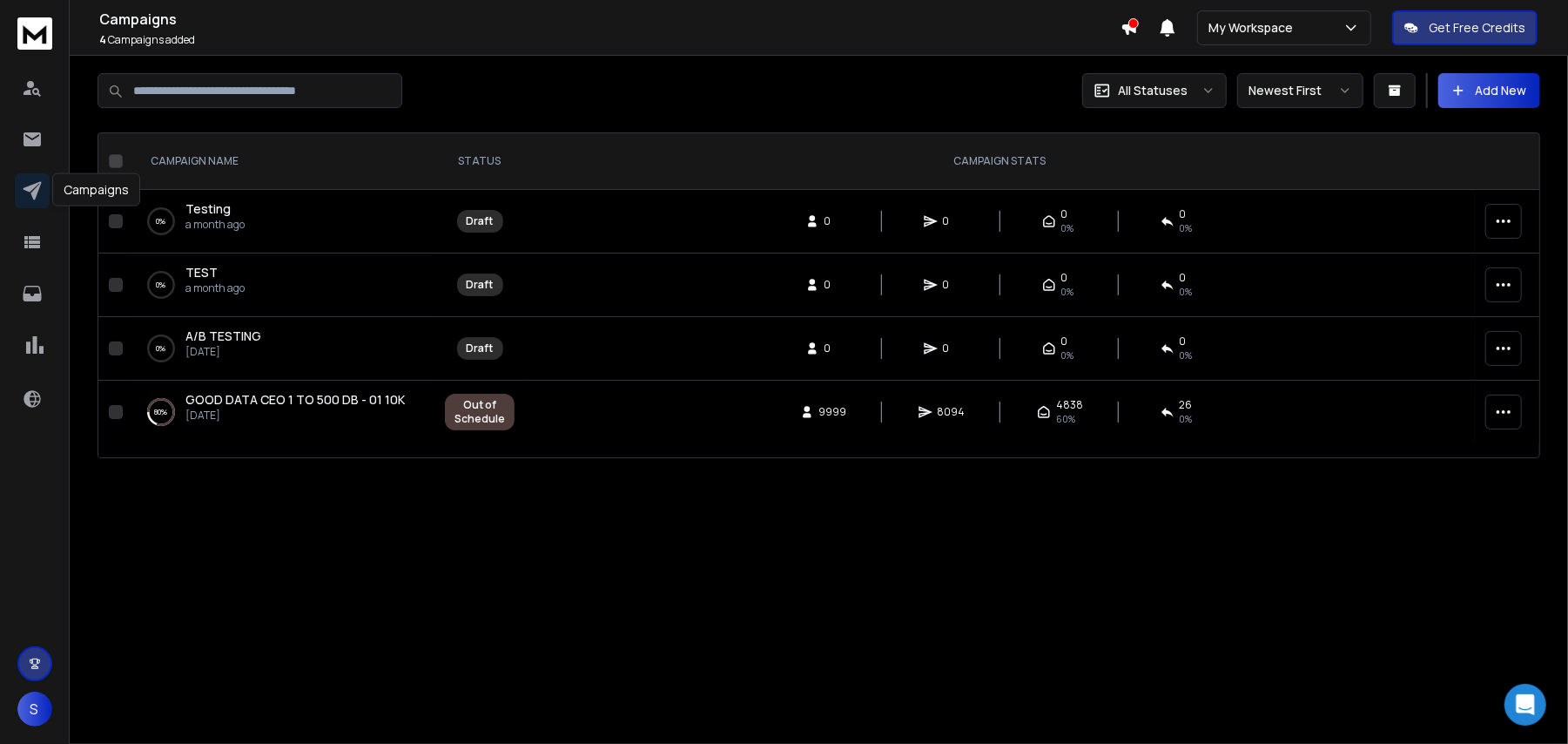
click at [285, 367] on div "0 % A/B TESTING [DATE]" at bounding box center [282, 348] width 270 height 41
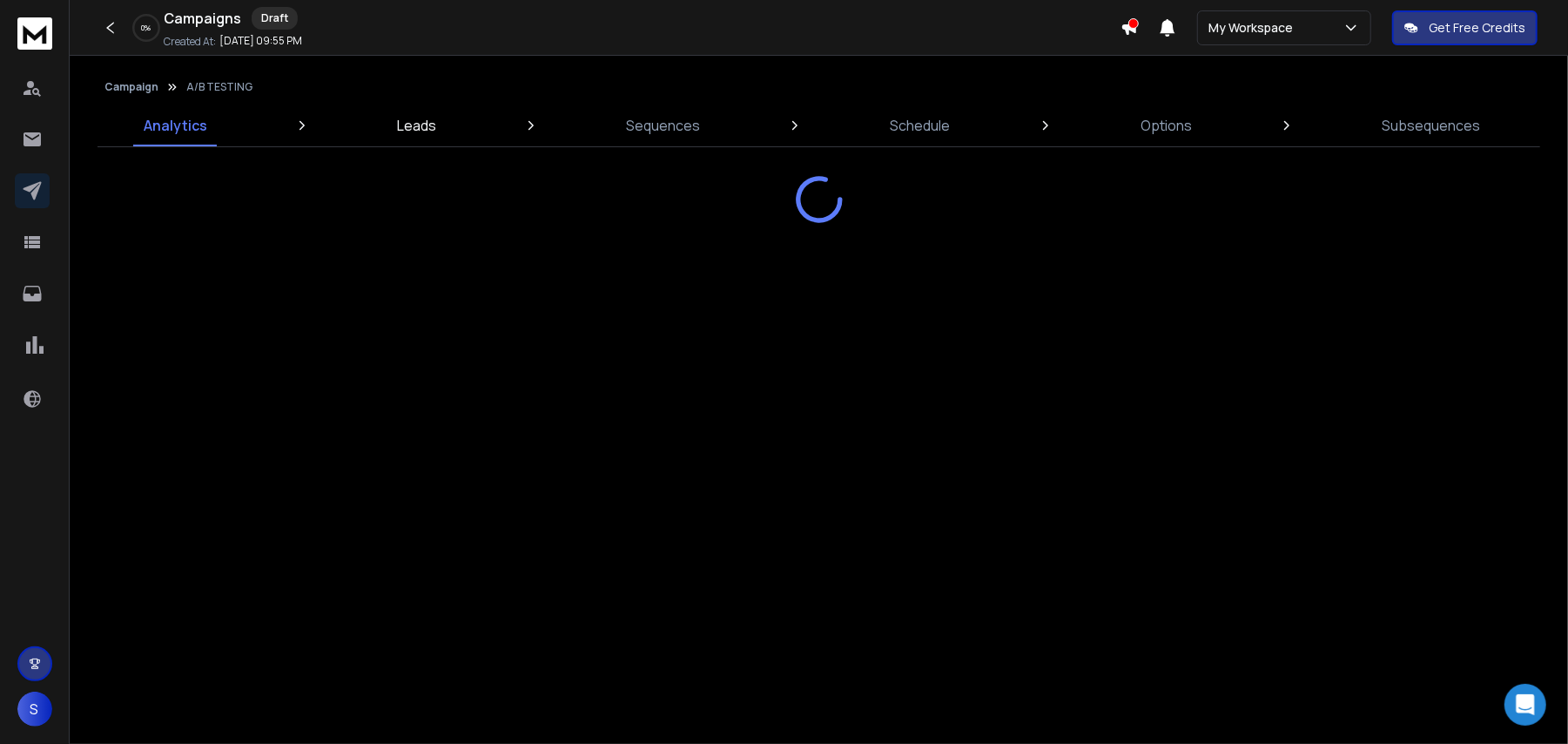
click at [405, 129] on p "Leads" at bounding box center [416, 126] width 40 height 21
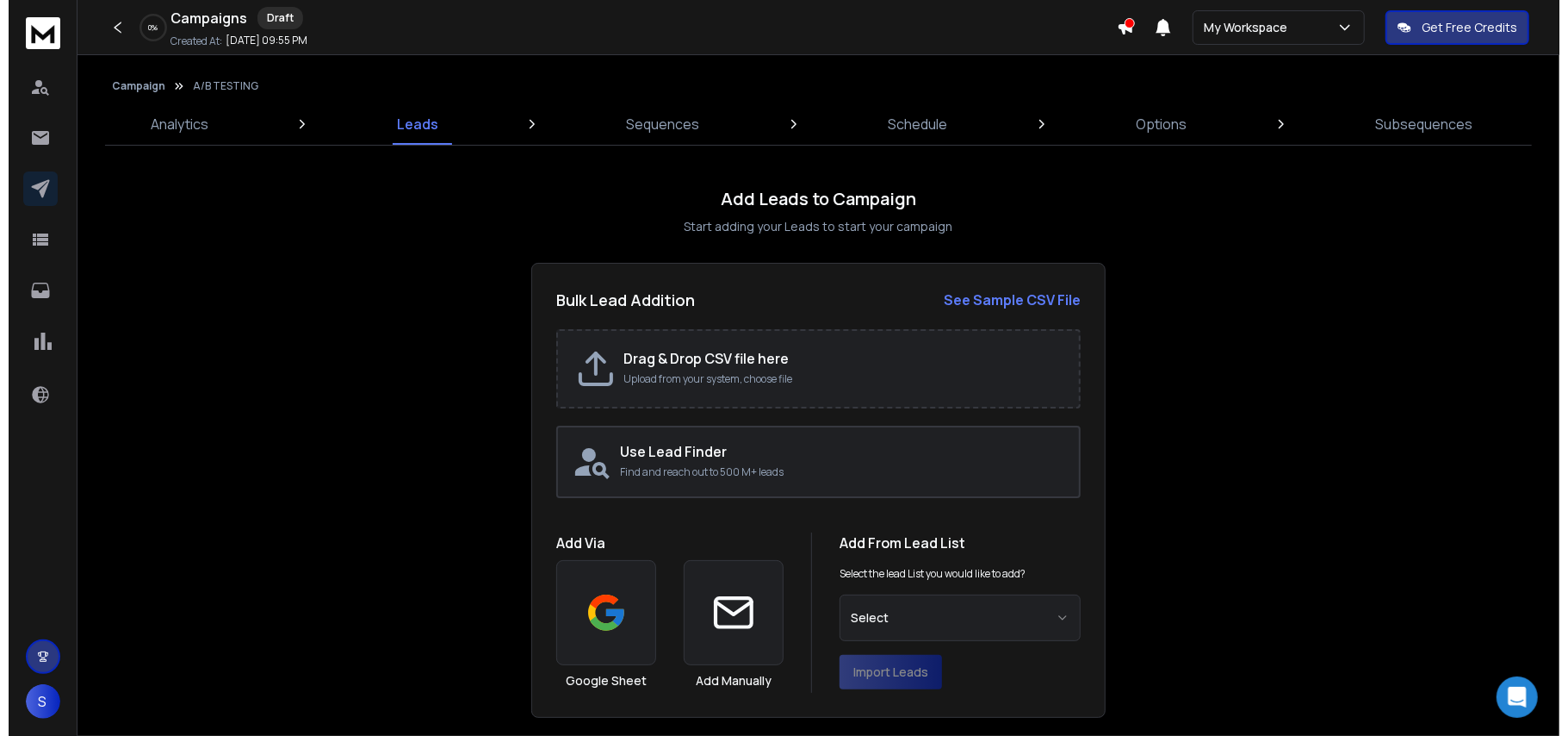
scroll to position [4, 0]
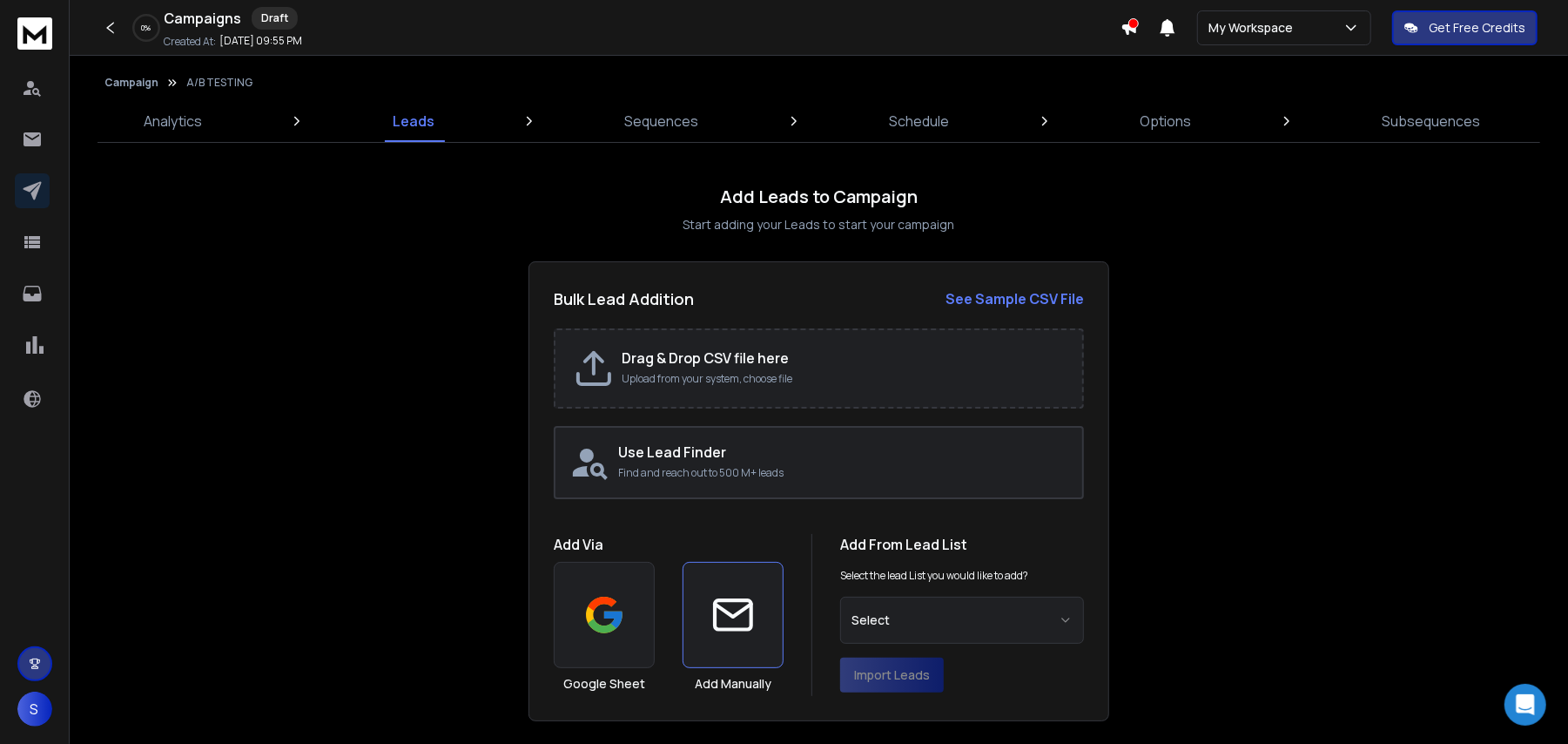
click at [751, 606] on icon at bounding box center [733, 614] width 37 height 29
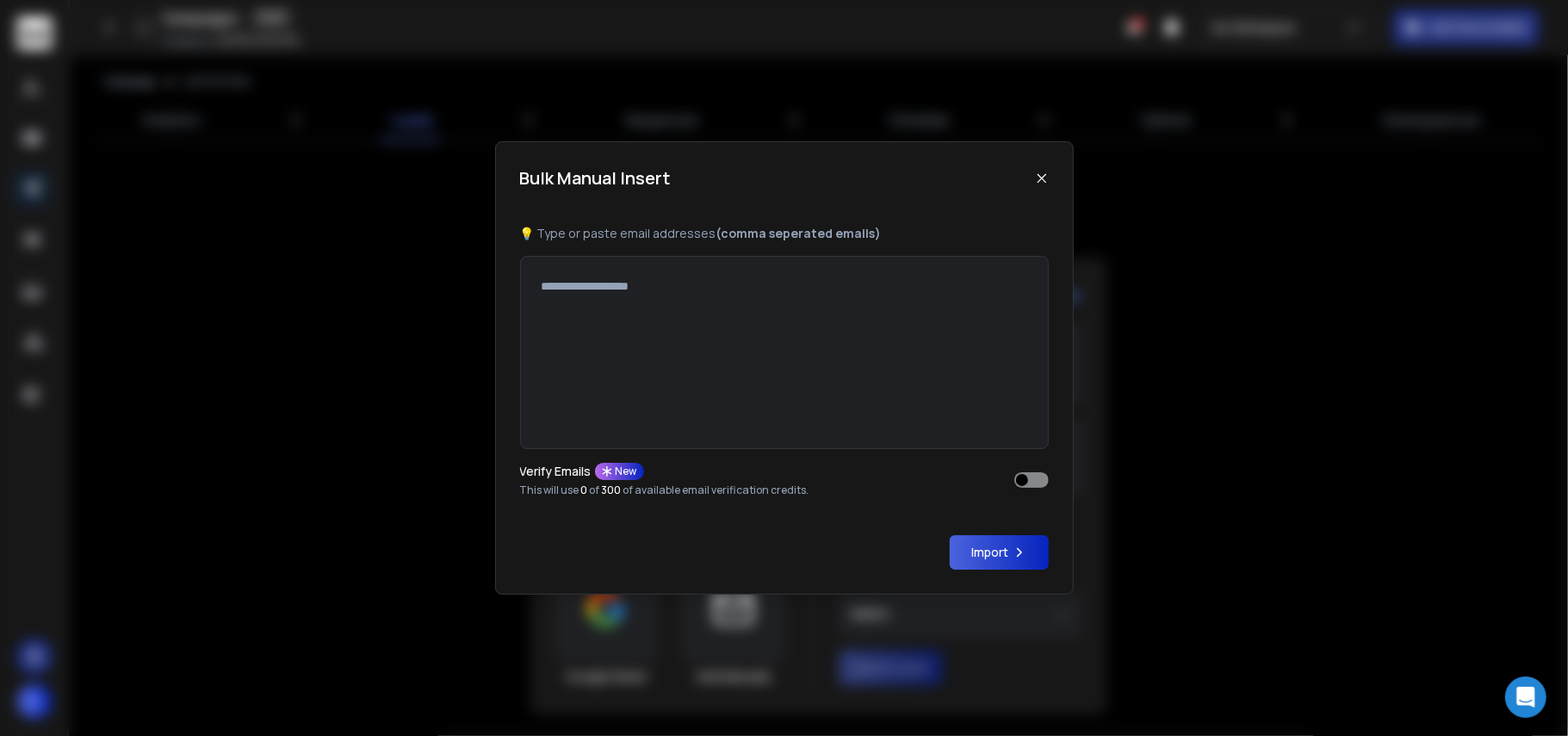
click at [1048, 172] on div "Bulk Manual Insert 💡 Type or paste email addresses (comma seperated emails) Ver…" at bounding box center [784, 368] width 579 height 453
click at [985, 549] on button "Import" at bounding box center [999, 552] width 99 height 35
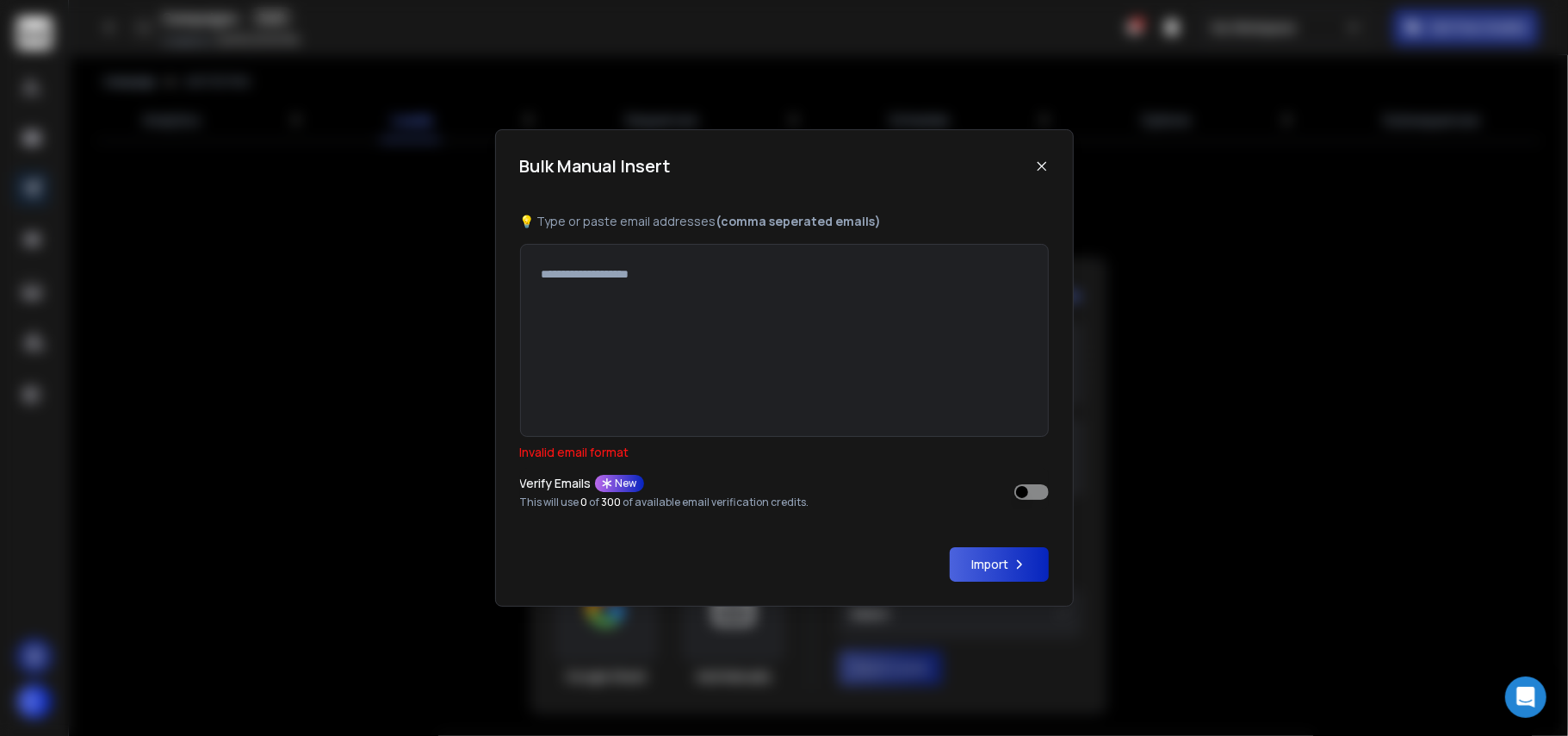
click at [996, 552] on button "Import" at bounding box center [999, 564] width 99 height 35
click at [1037, 152] on div "Bulk Manual Insert 💡 Type or paste email addresses (comma seperated emails) Inv…" at bounding box center [784, 368] width 579 height 477
click at [1037, 157] on div "Bulk Manual Insert" at bounding box center [784, 166] width 528 height 24
click at [1046, 156] on div "Bulk Manual Insert" at bounding box center [784, 166] width 528 height 24
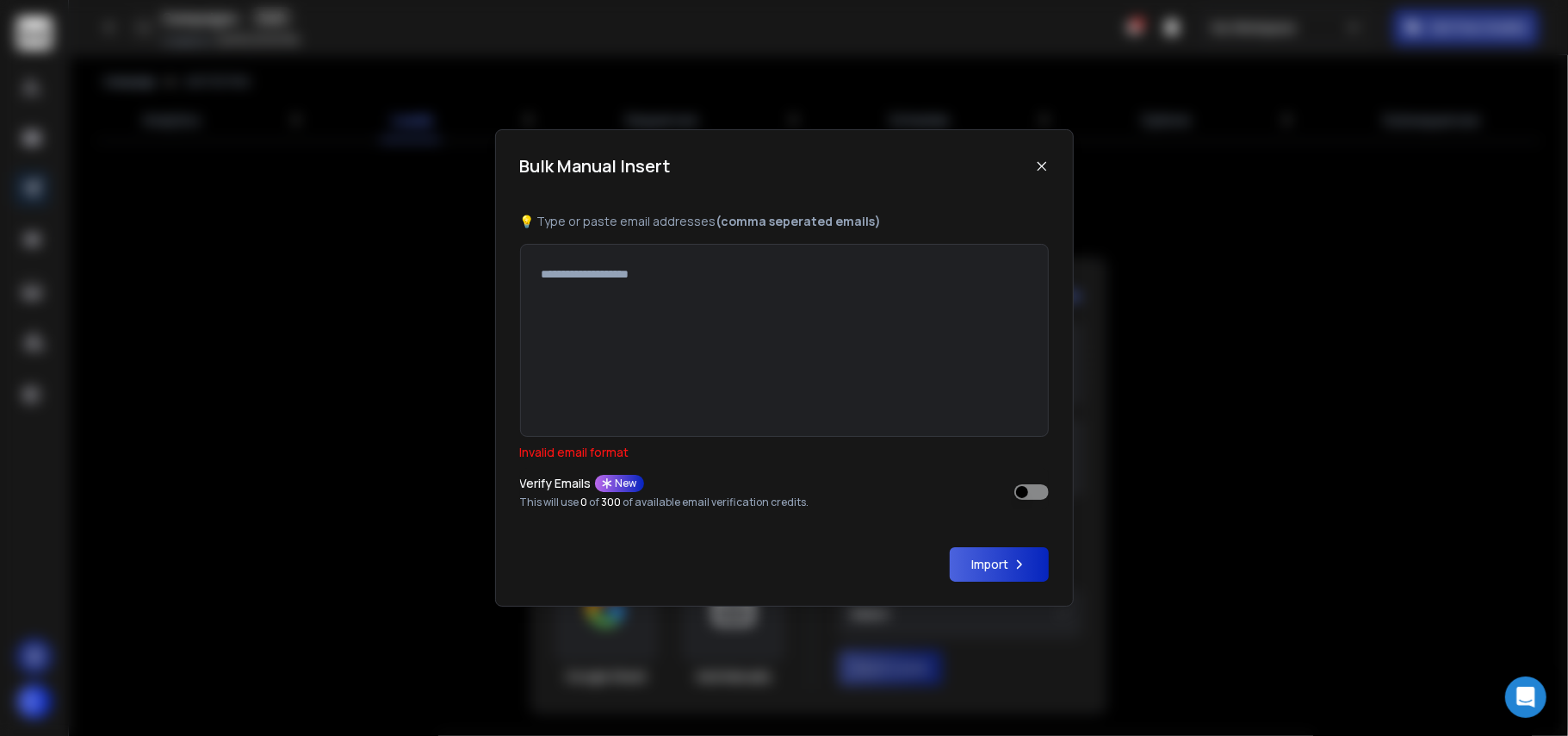
click at [563, 282] on textarea at bounding box center [784, 341] width 528 height 193
click at [756, 321] on textarea at bounding box center [784, 341] width 528 height 193
paste textarea "**********"
click at [979, 556] on button "Import" at bounding box center [999, 564] width 99 height 35
drag, startPoint x: 645, startPoint y: 307, endPoint x: 455, endPoint y: 321, distance: 190.5
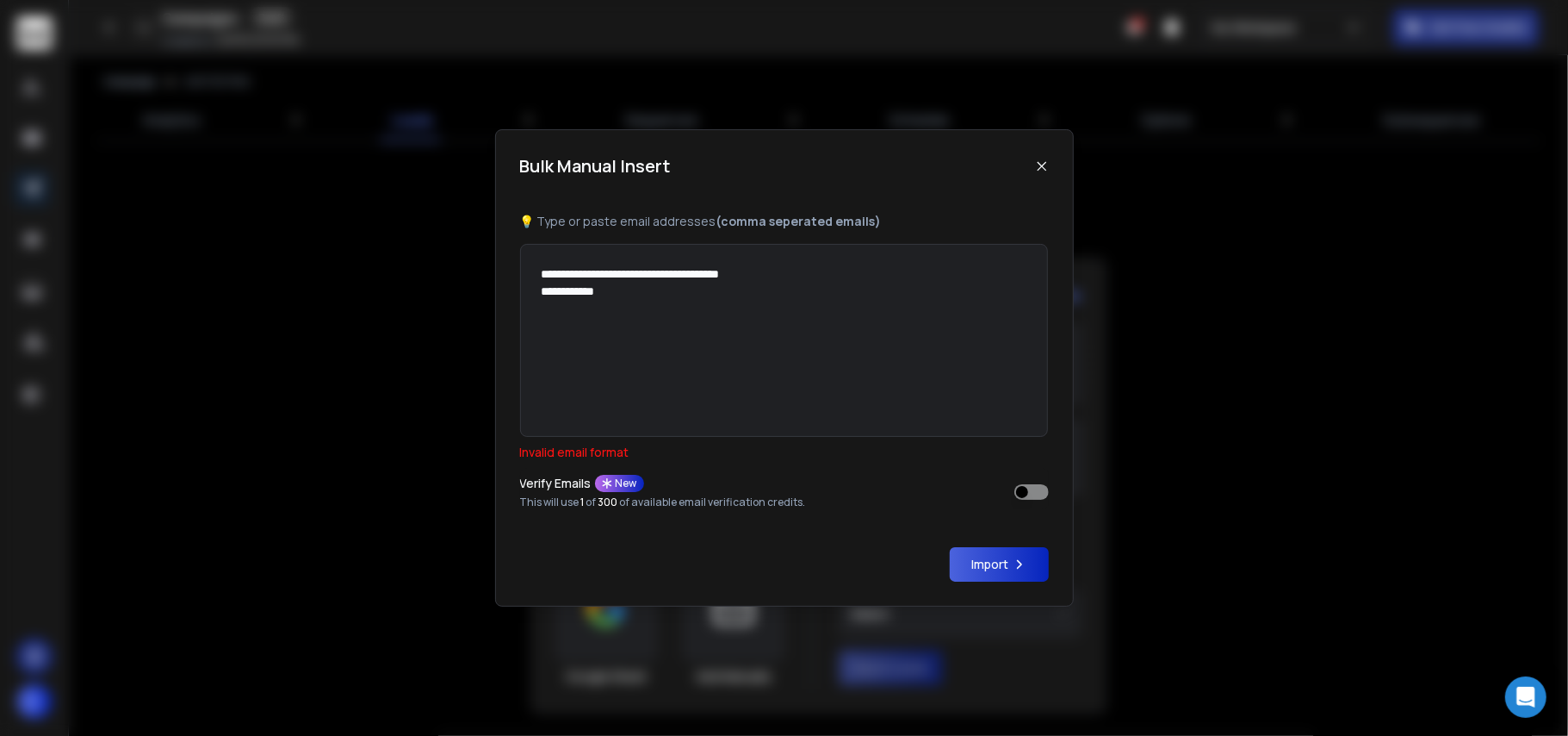
click at [455, 321] on div "**********" at bounding box center [784, 368] width 1568 height 511
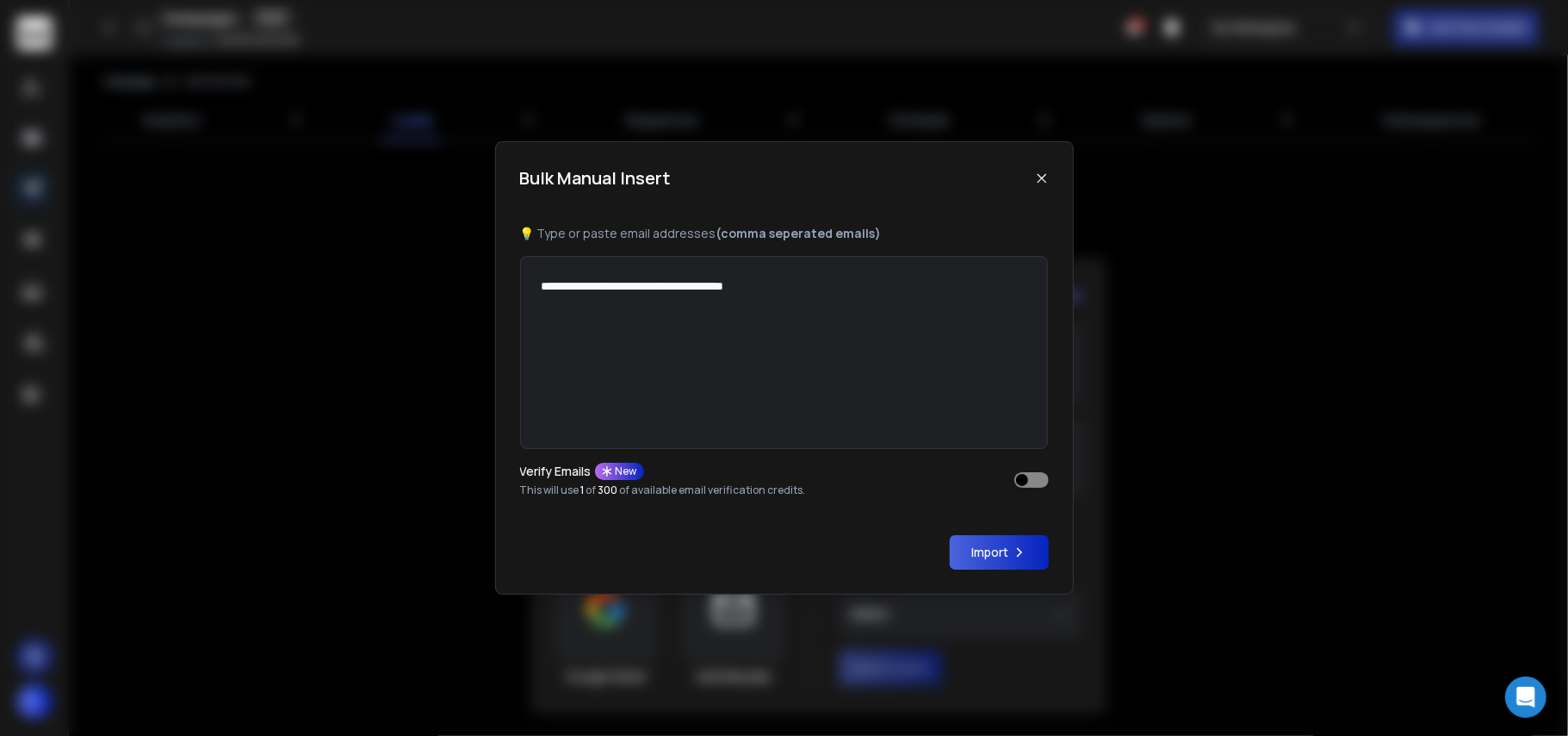
type textarea "**********"
click at [982, 549] on button "Import" at bounding box center [999, 552] width 99 height 35
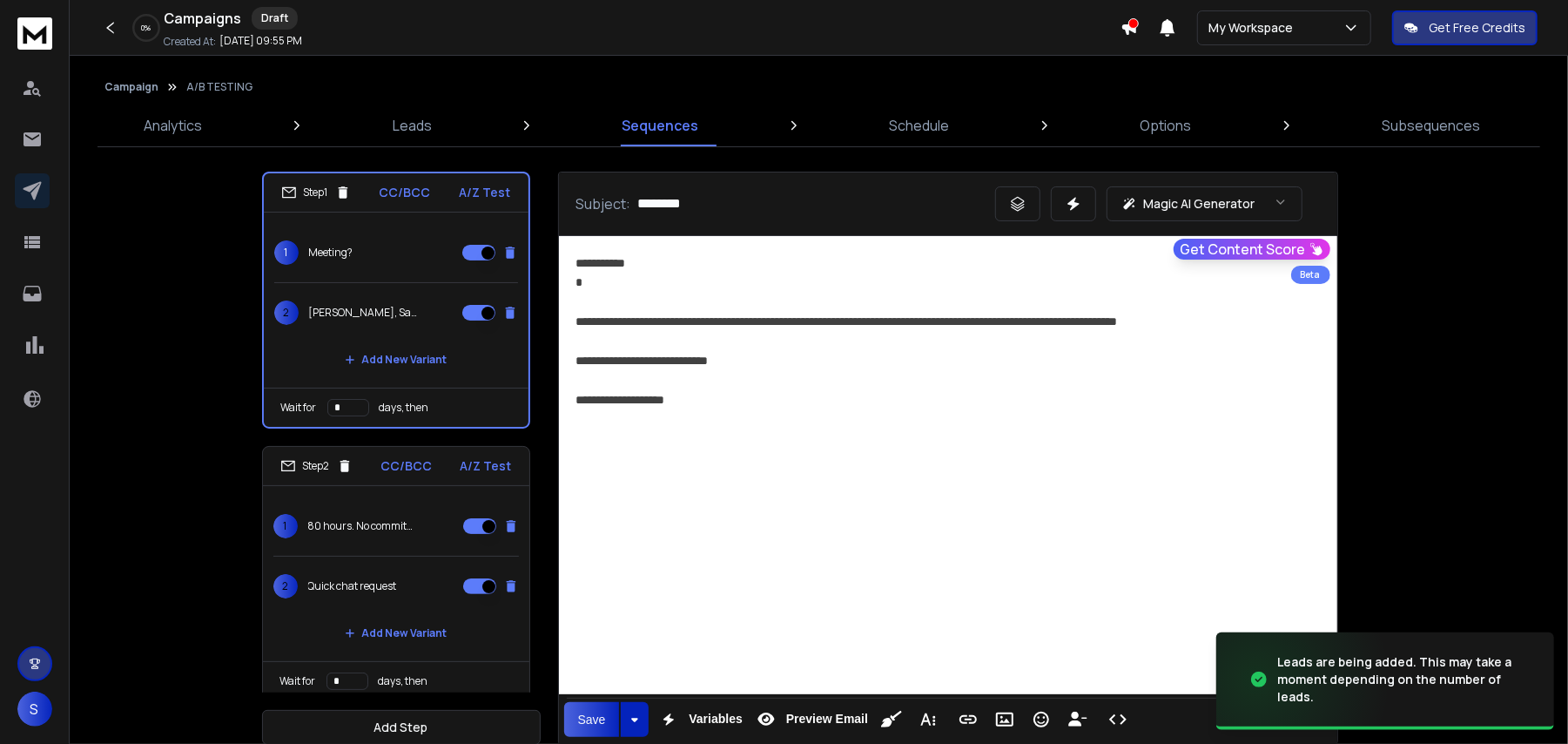
click at [445, 129] on div "Analytics Leads Sequences Schedule Options Subsequences" at bounding box center [812, 125] width 1429 height 41
click at [426, 129] on p "Leads" at bounding box center [412, 126] width 40 height 21
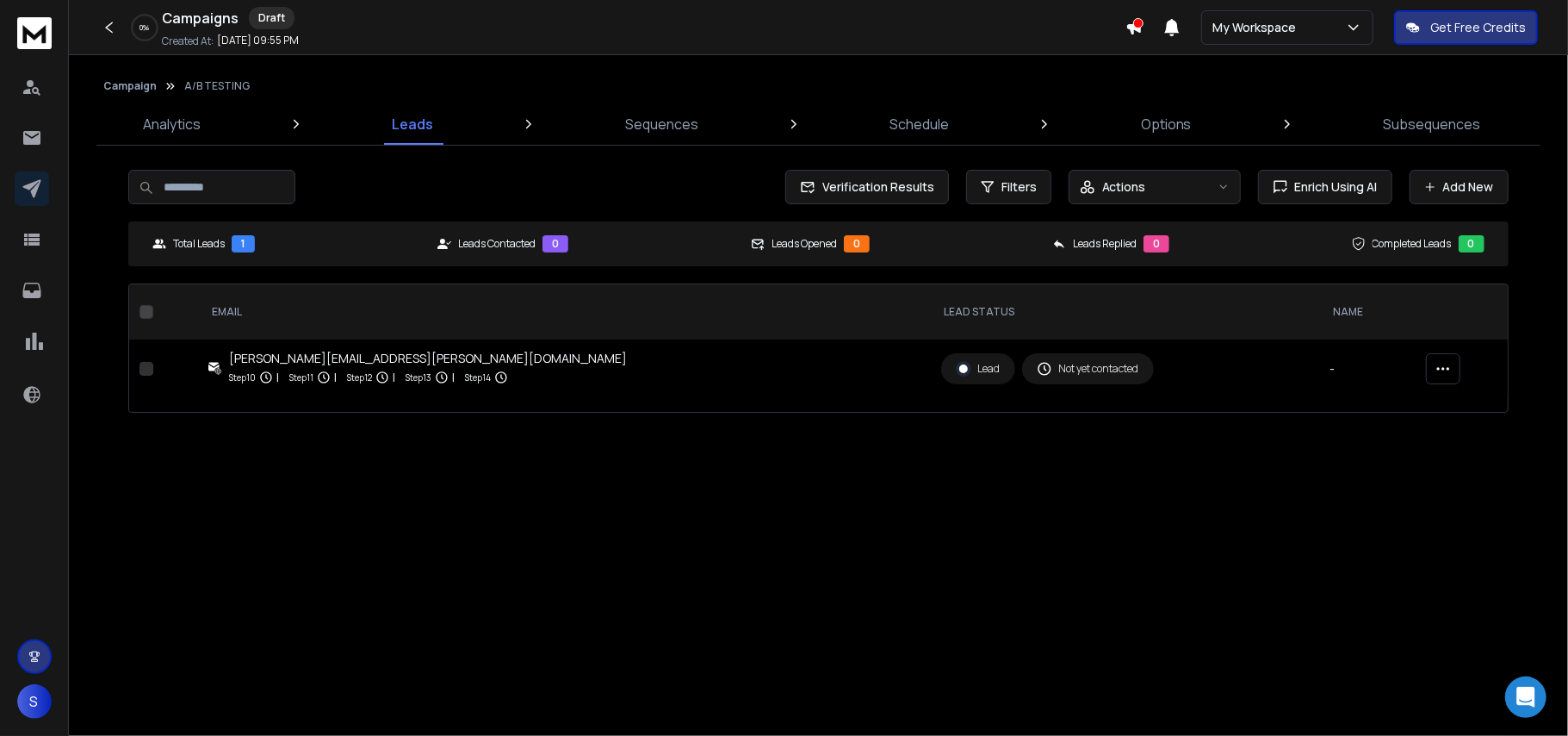
click at [491, 386] on p "Step 14" at bounding box center [478, 377] width 26 height 17
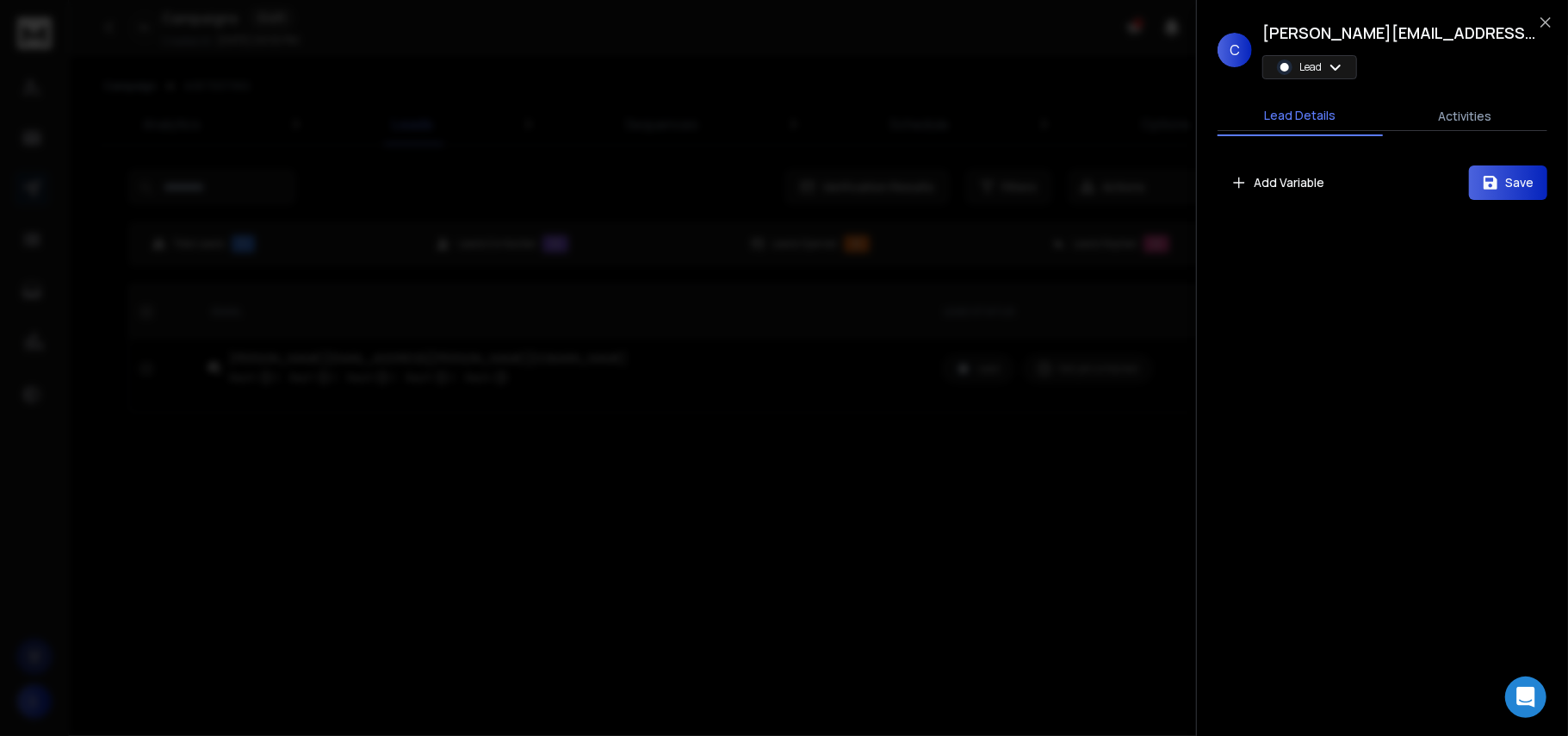
click at [1356, 331] on div "Multi Select Table Sheet C [PERSON_NAME][EMAIL_ADDRESS][PERSON_NAME][DOMAIN_NAM…" at bounding box center [1382, 368] width 372 height 736
click at [1440, 108] on button "Activities" at bounding box center [1465, 117] width 165 height 38
click at [1313, 120] on button "Lead Details" at bounding box center [1300, 116] width 165 height 39
click at [1543, 23] on icon "button" at bounding box center [1545, 23] width 17 height 17
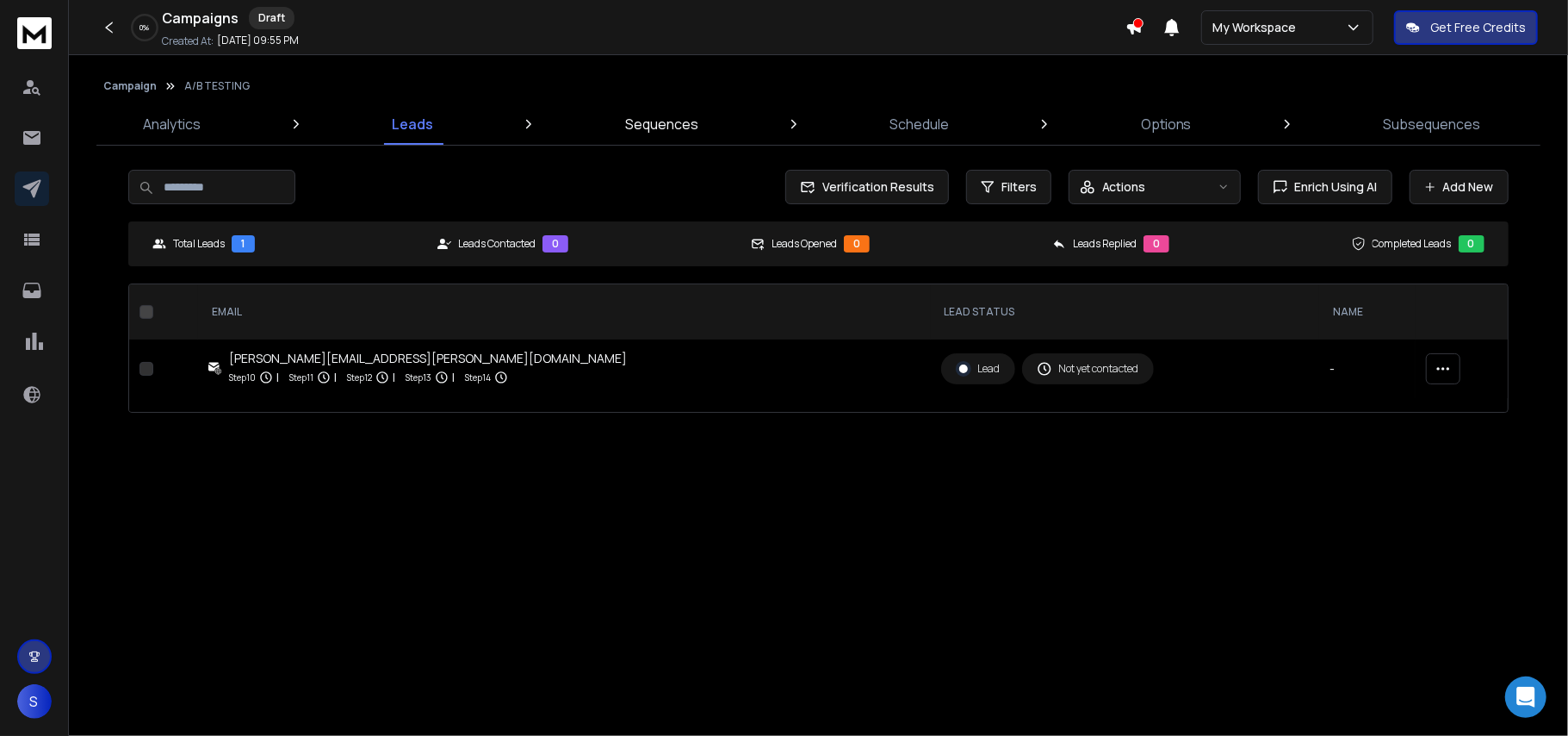
click at [643, 127] on p "Sequences" at bounding box center [662, 125] width 73 height 21
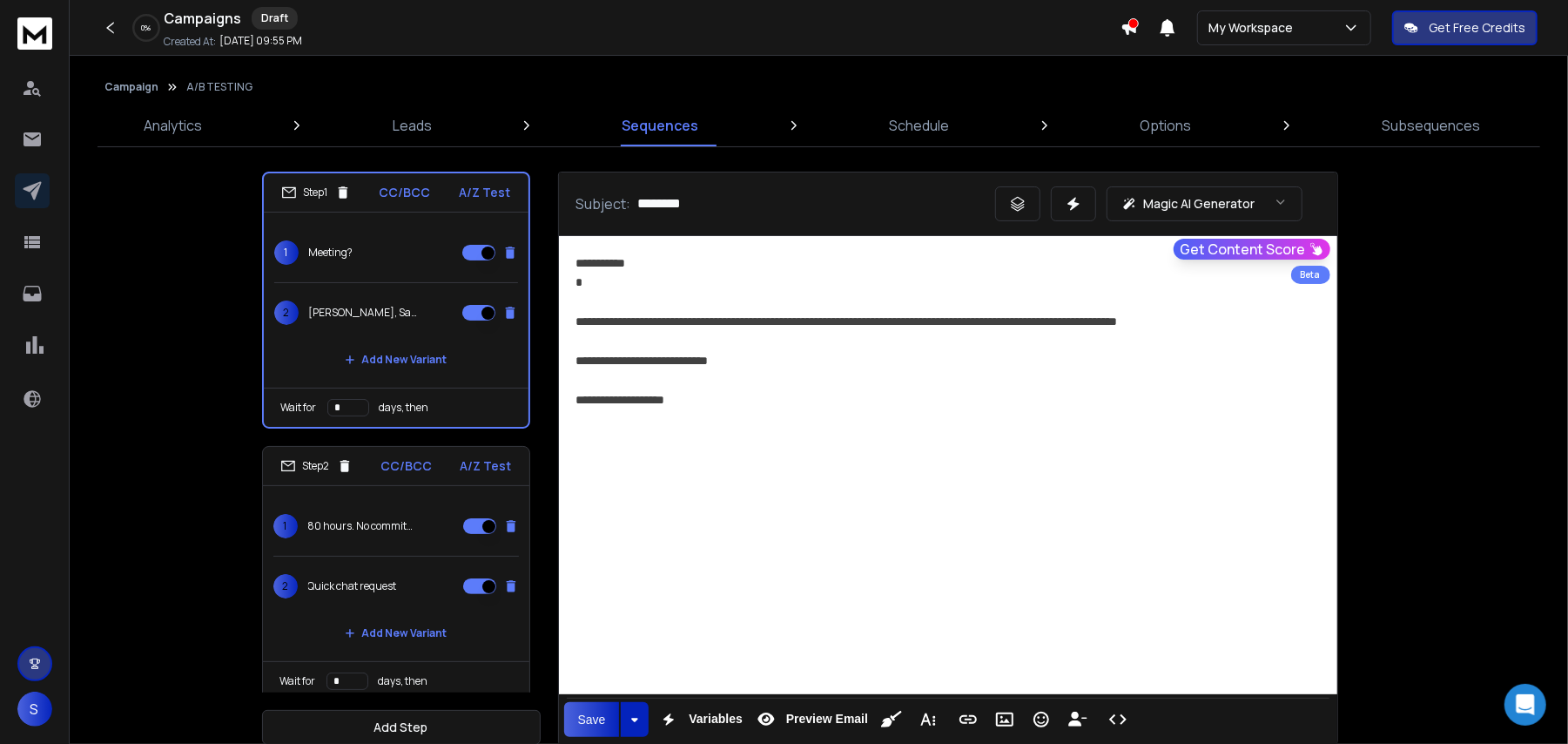
click at [618, 258] on span "**********" at bounding box center [601, 263] width 49 height 12
click at [810, 714] on span "Preview Email" at bounding box center [827, 718] width 89 height 15
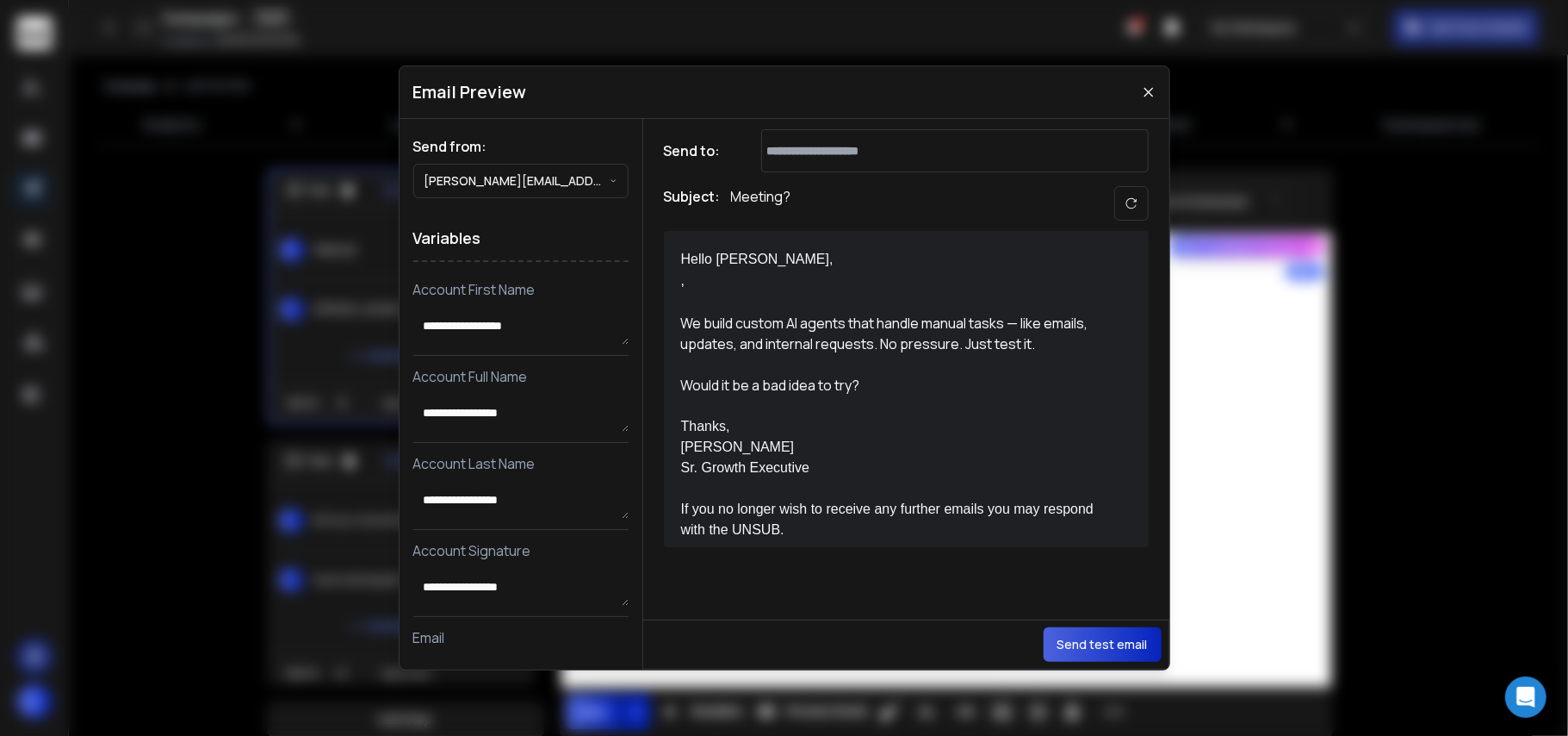
click at [1148, 90] on icon at bounding box center [1148, 92] width 14 height 14
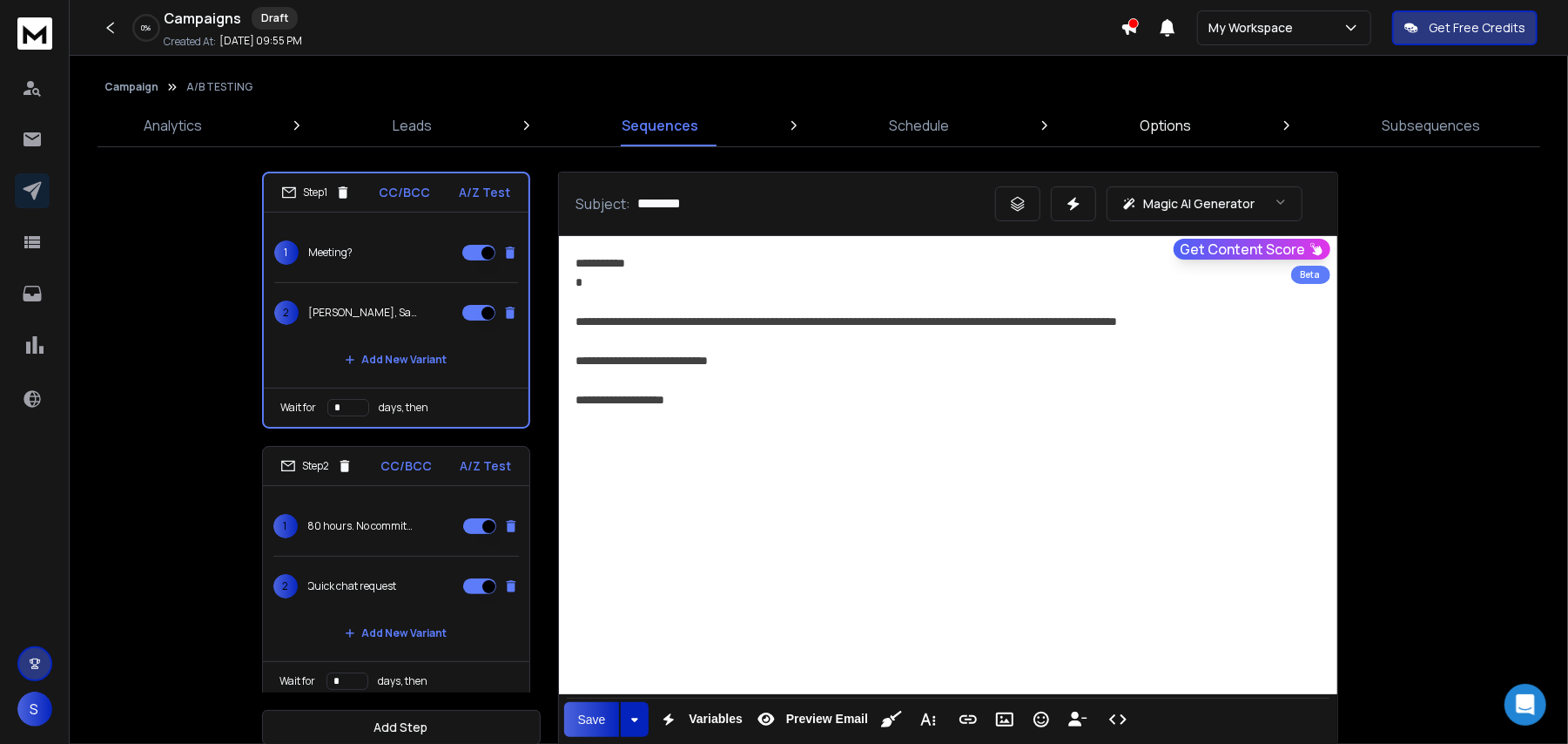
click at [1149, 119] on p "Options" at bounding box center [1165, 126] width 51 height 21
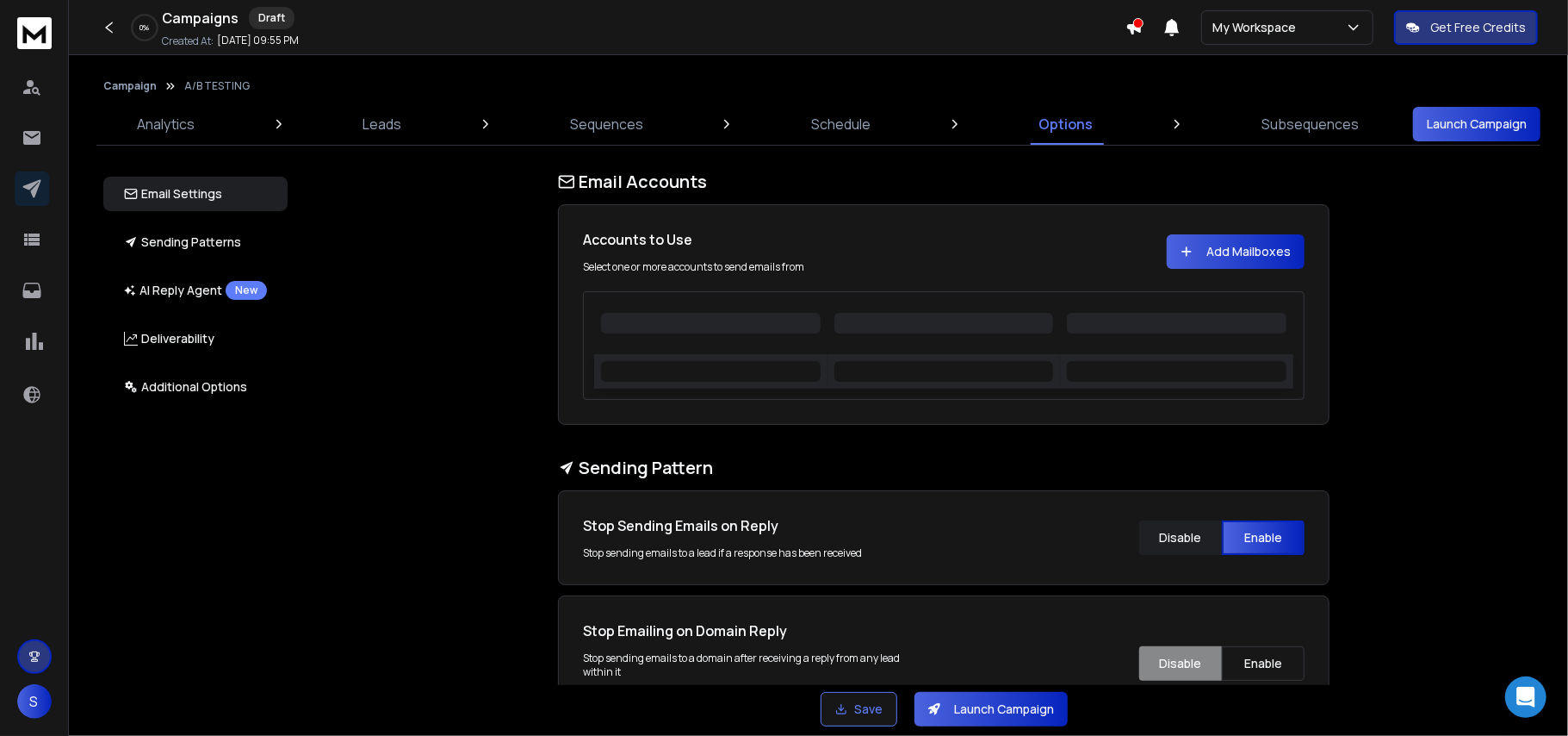
click at [1457, 122] on button "Launch Campaign" at bounding box center [1477, 125] width 127 height 35
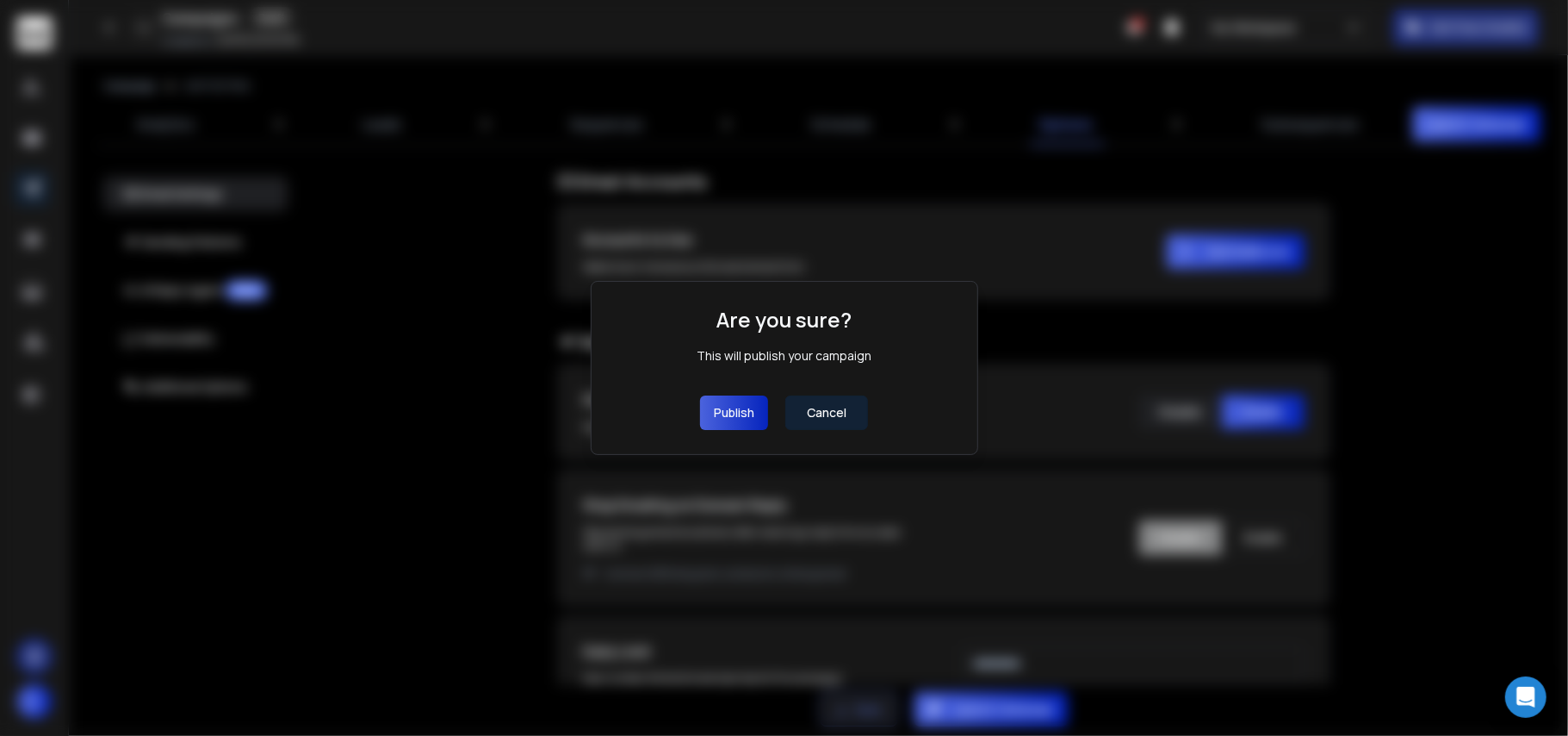
click at [755, 421] on button "Publish" at bounding box center [734, 413] width 68 height 35
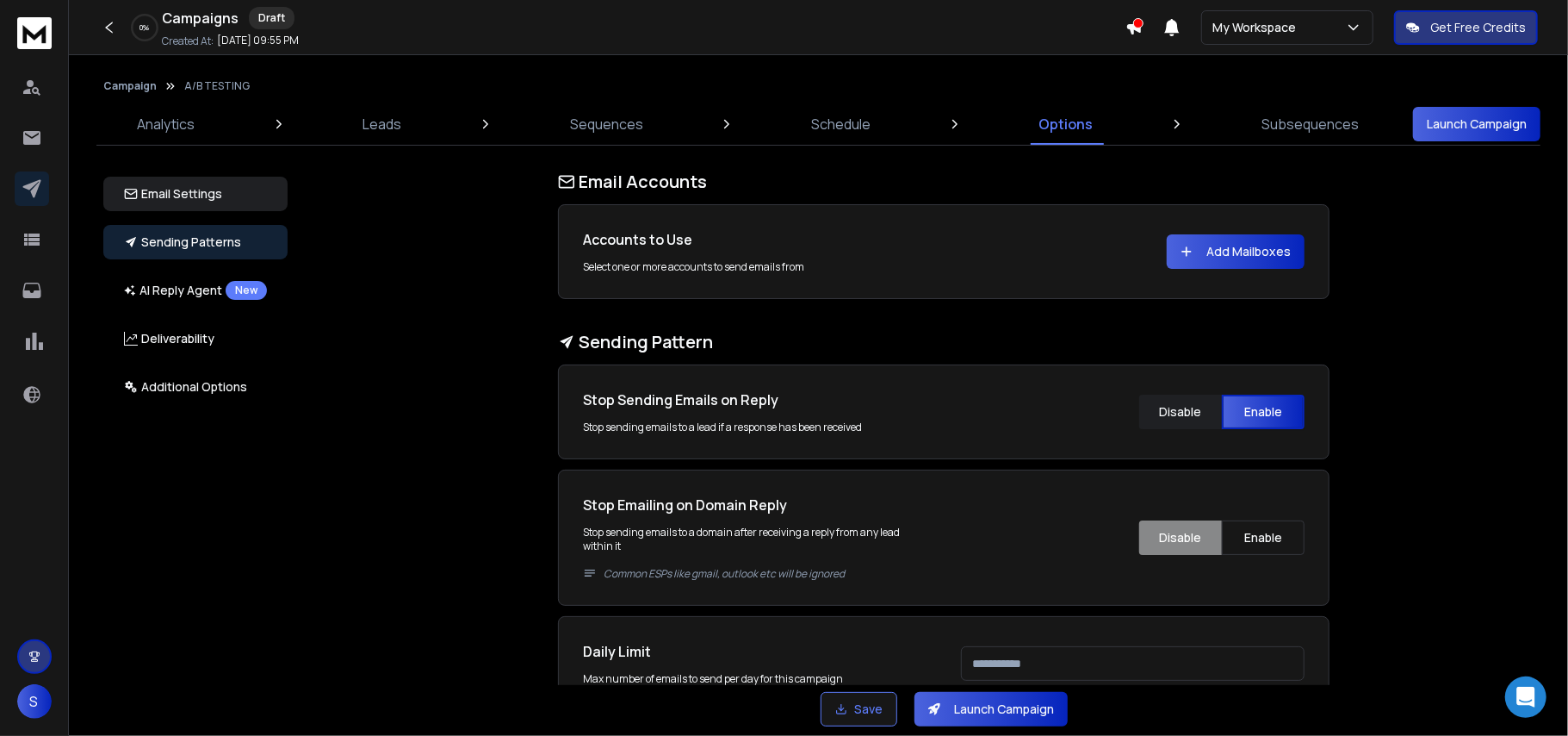
click at [143, 227] on button "Sending Patterns" at bounding box center [196, 242] width 185 height 35
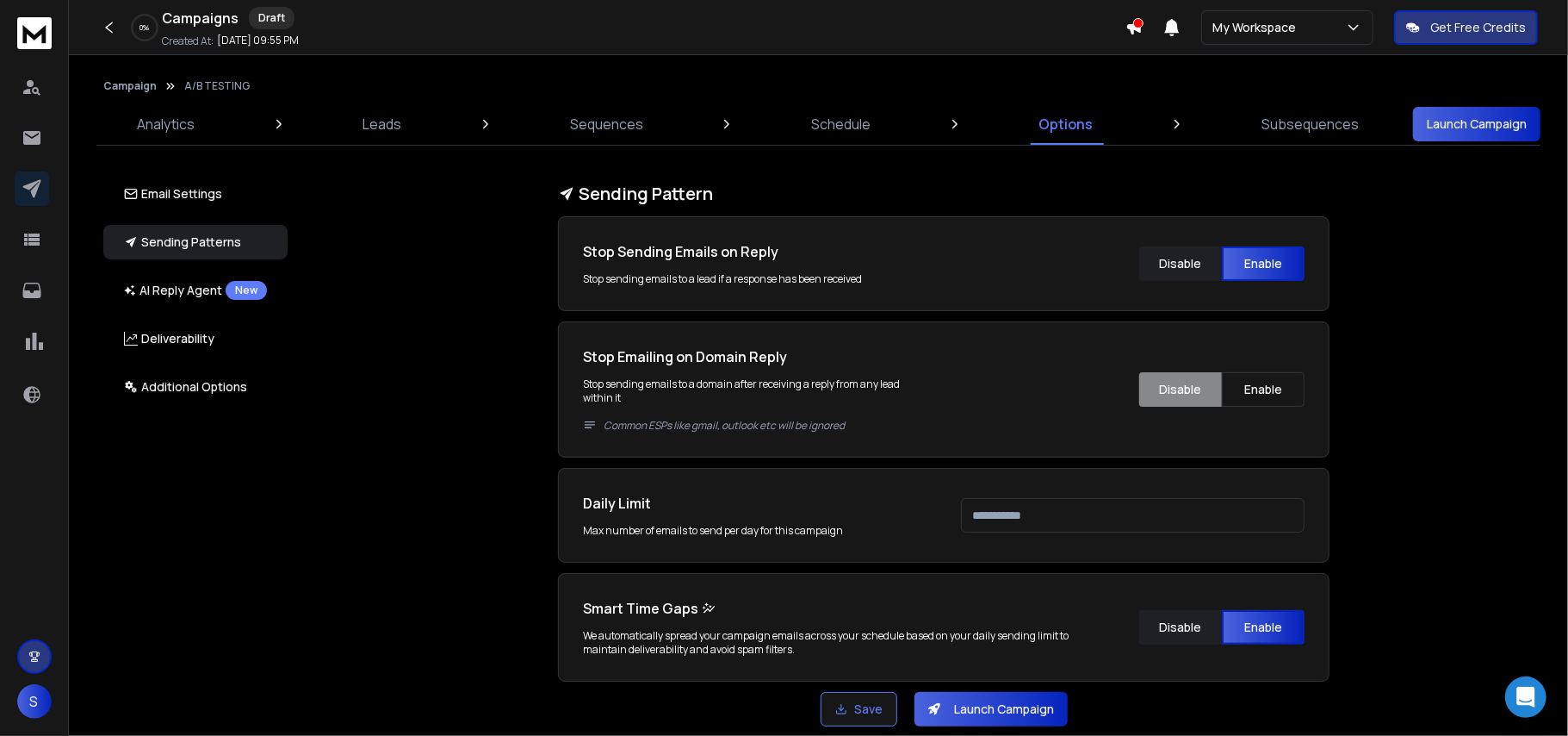
scroll to position [160, 0]
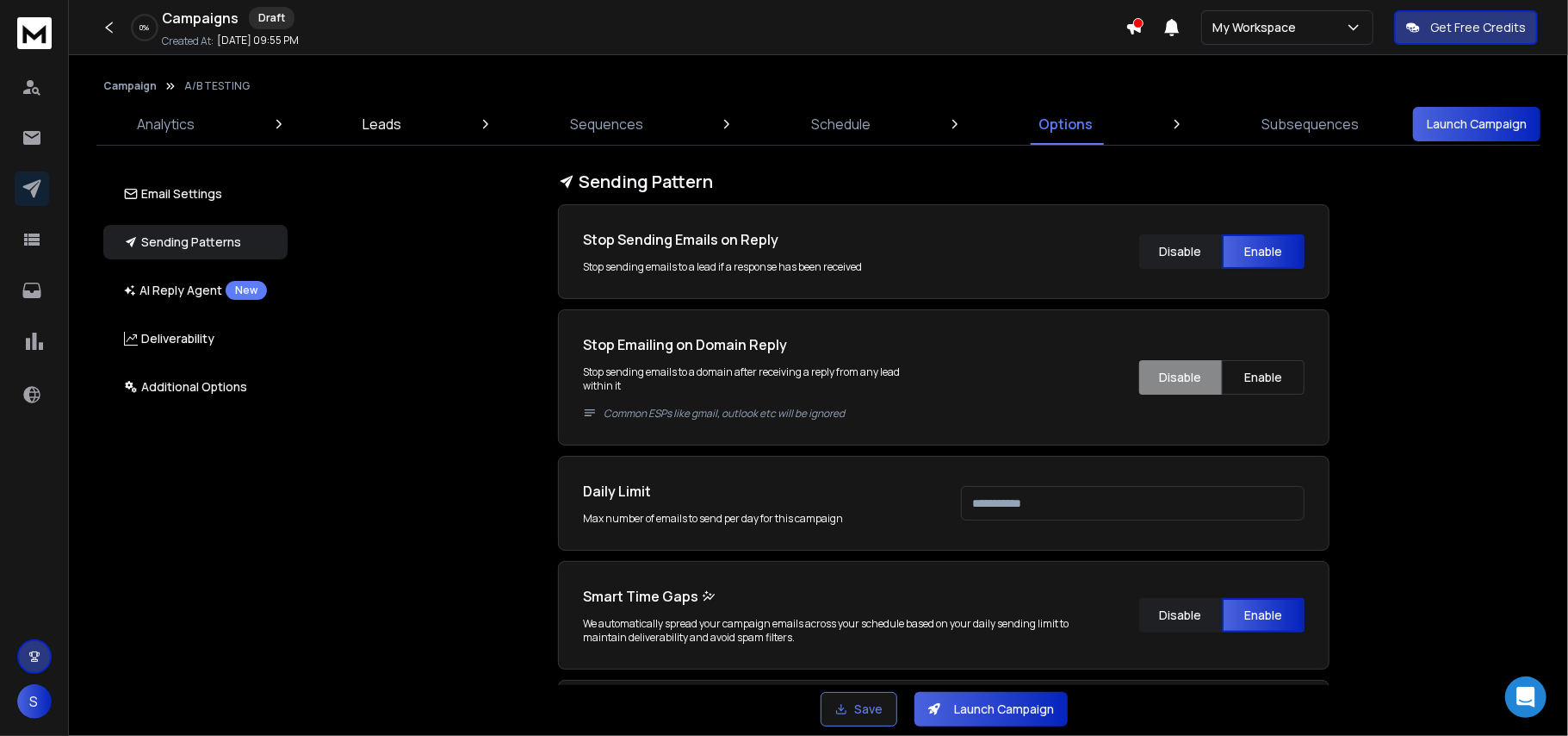
click at [389, 131] on p "Leads" at bounding box center [381, 125] width 39 height 21
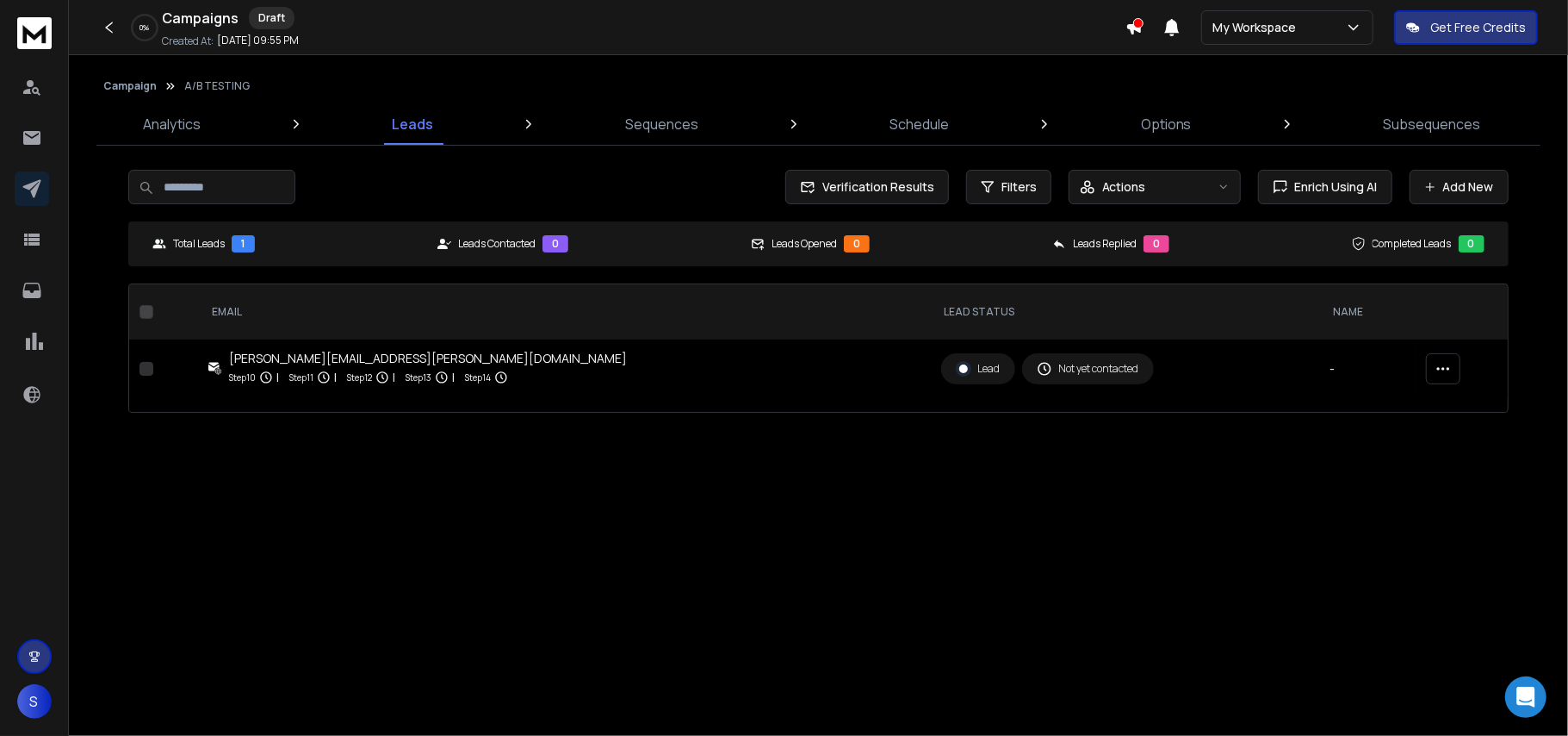
click at [1426, 367] on button "button" at bounding box center [1444, 368] width 35 height 31
click at [956, 363] on div "Lead" at bounding box center [978, 368] width 44 height 16
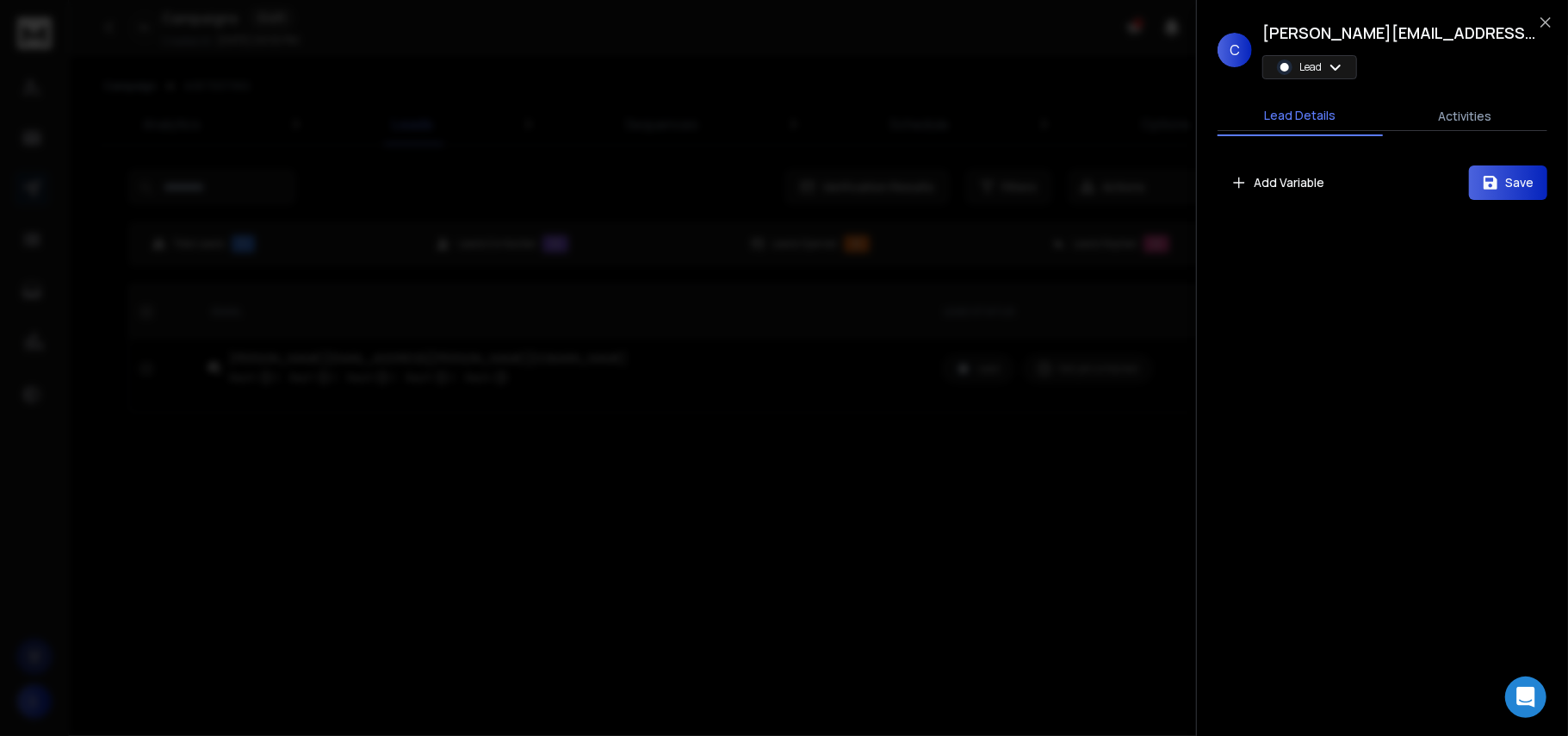
click at [1557, 11] on div "Multi Select Table Sheet C [PERSON_NAME][EMAIL_ADDRESS][PERSON_NAME][DOMAIN_NAM…" at bounding box center [1382, 368] width 372 height 736
click at [1546, 22] on icon "button" at bounding box center [1545, 23] width 9 height 9
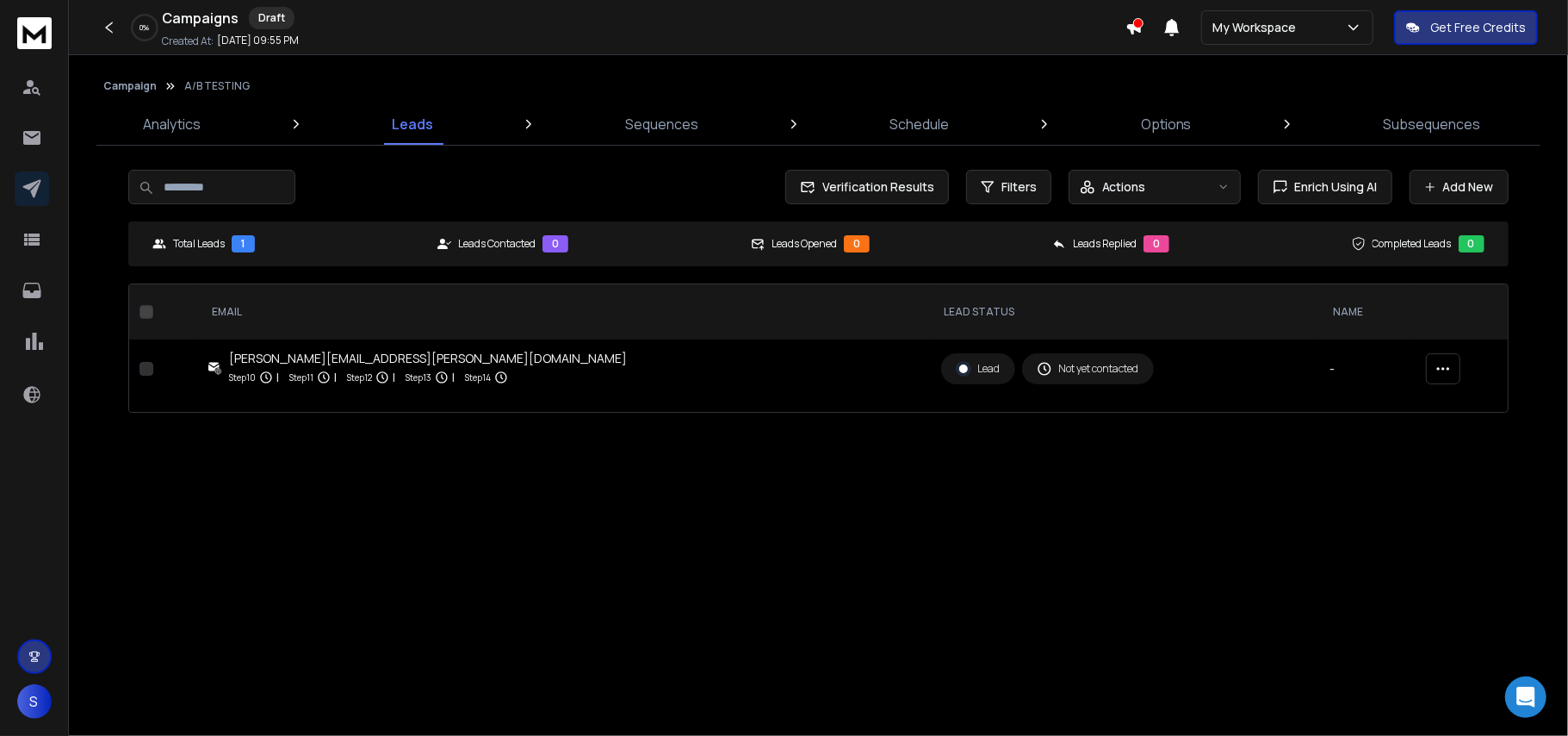
click at [1426, 356] on button "button" at bounding box center [1444, 368] width 35 height 31
click at [1222, 469] on div "Get only verified leads with our AI-powered Lead Finder, starting at $22/mo Try…" at bounding box center [784, 368] width 1568 height 736
click at [1010, 193] on span "Filters" at bounding box center [1019, 187] width 36 height 17
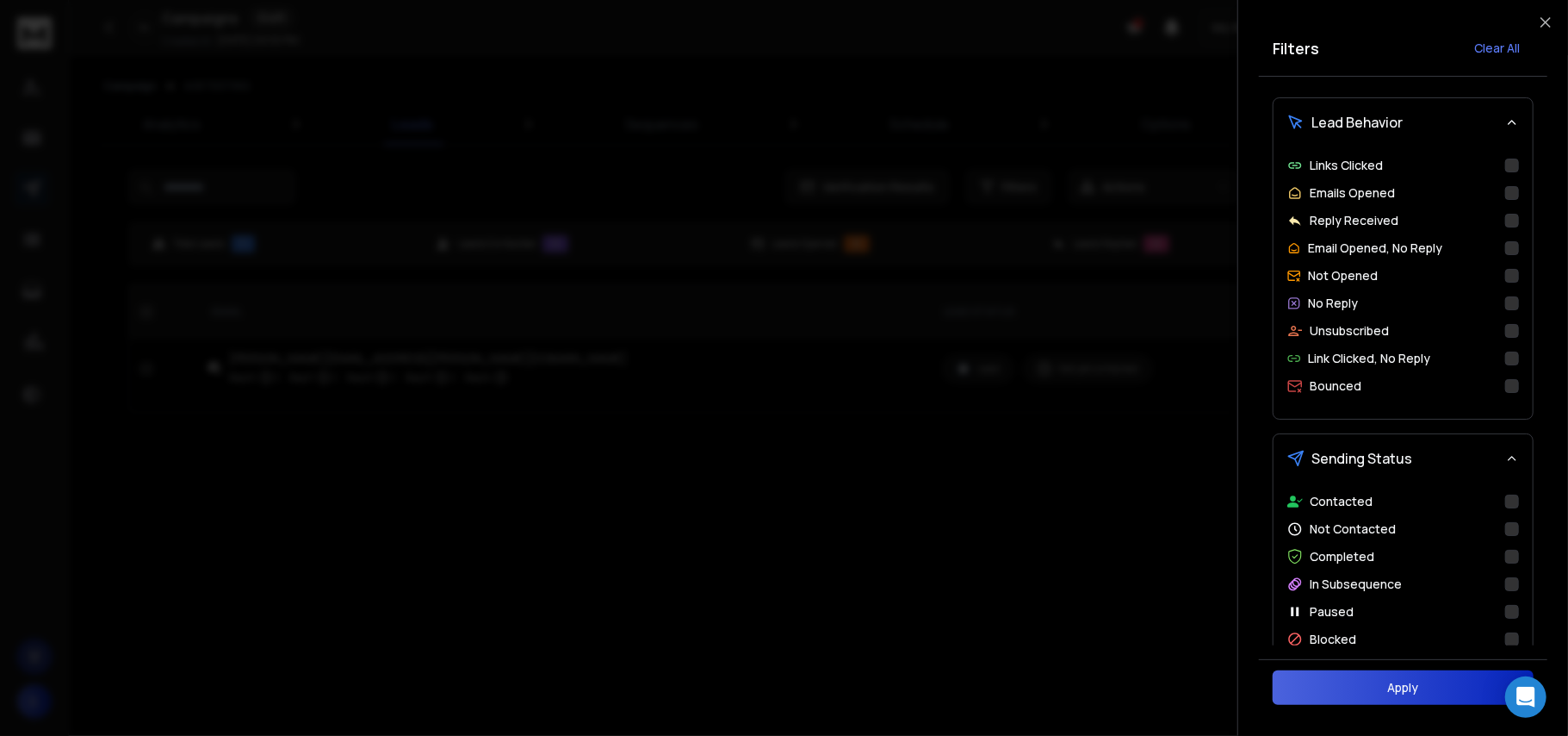
click at [1134, 606] on div at bounding box center [784, 368] width 1568 height 736
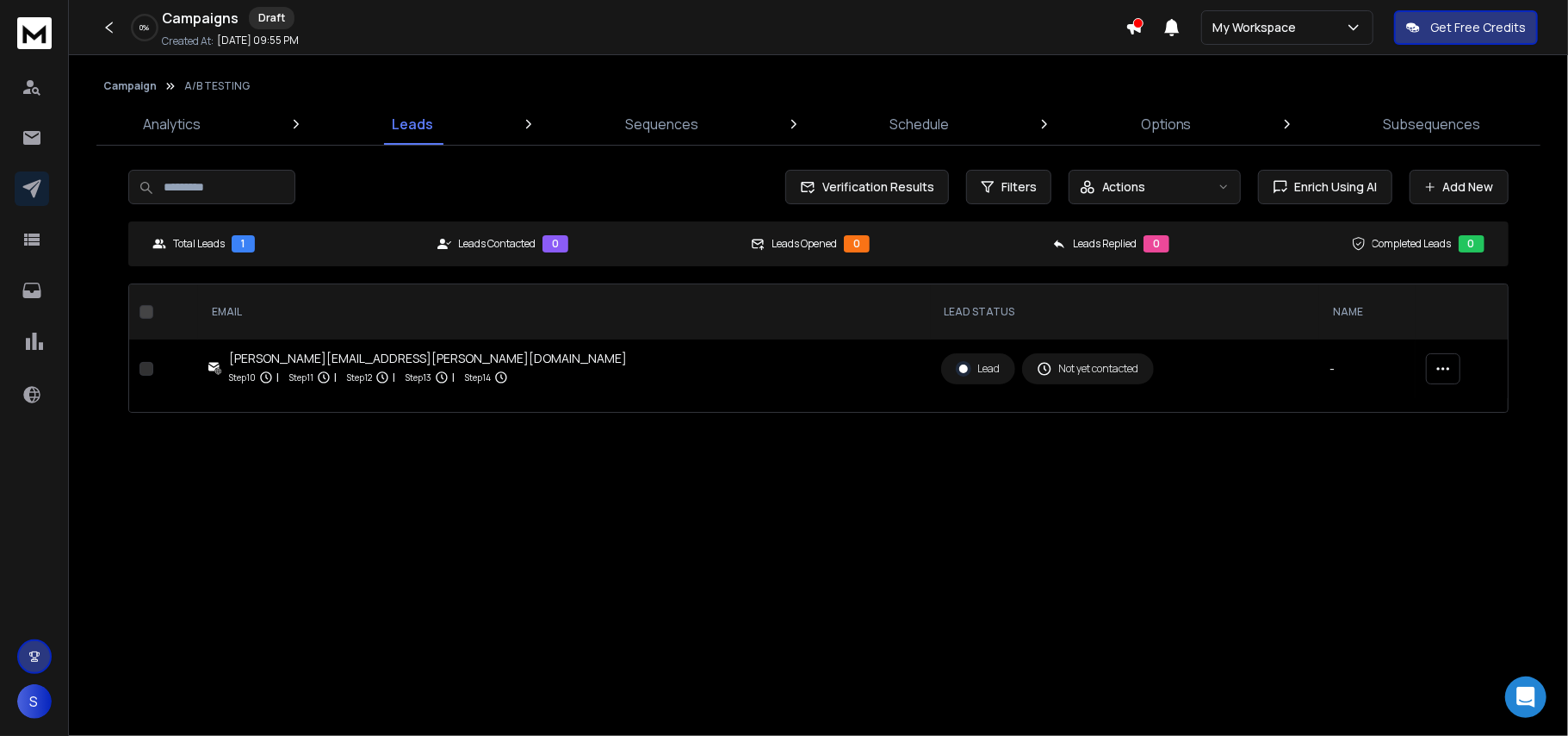
click at [1426, 370] on button "button" at bounding box center [1444, 368] width 35 height 31
click at [1365, 399] on div "Delete Lead" at bounding box center [1394, 408] width 93 height 17
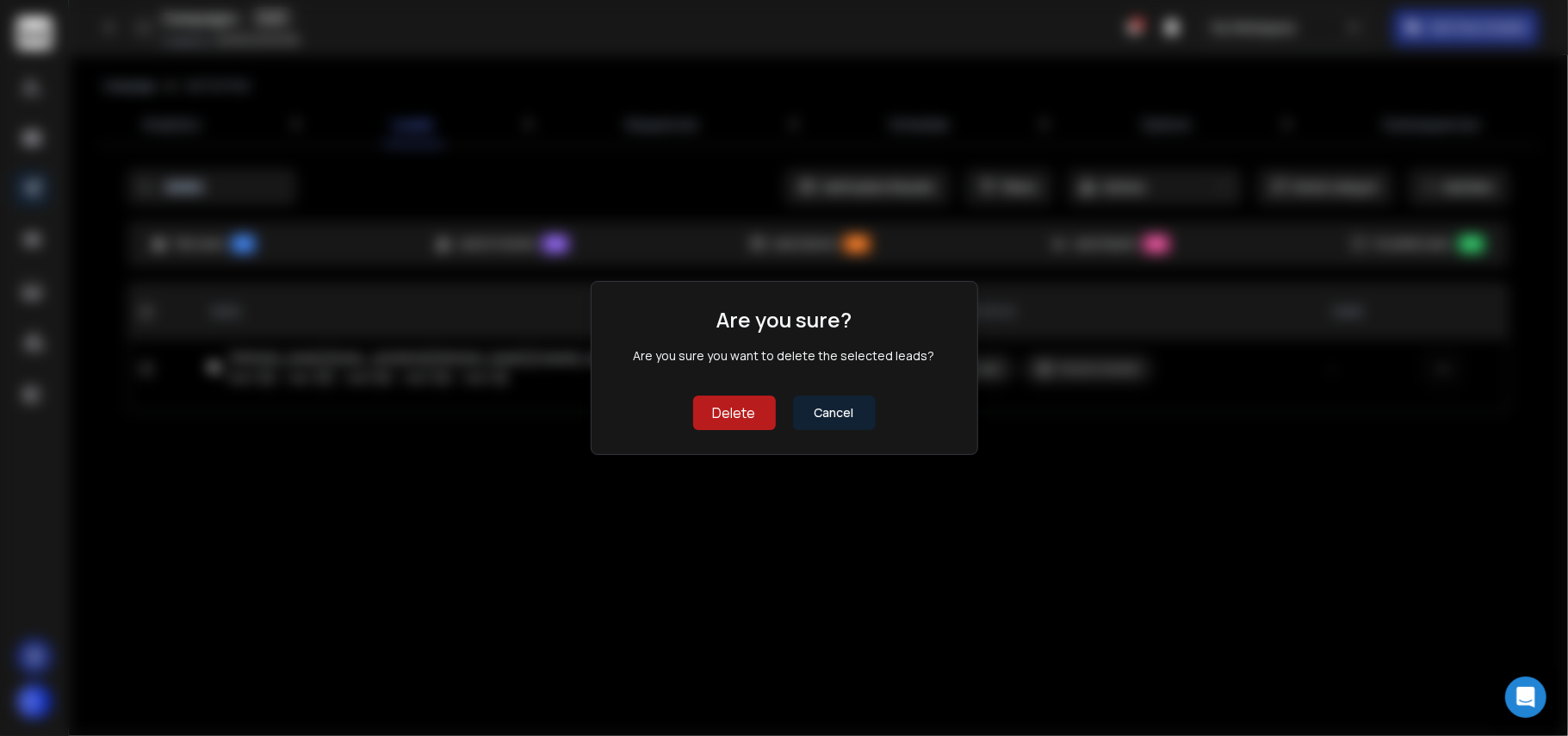
click at [720, 412] on button "Delete" at bounding box center [734, 413] width 83 height 35
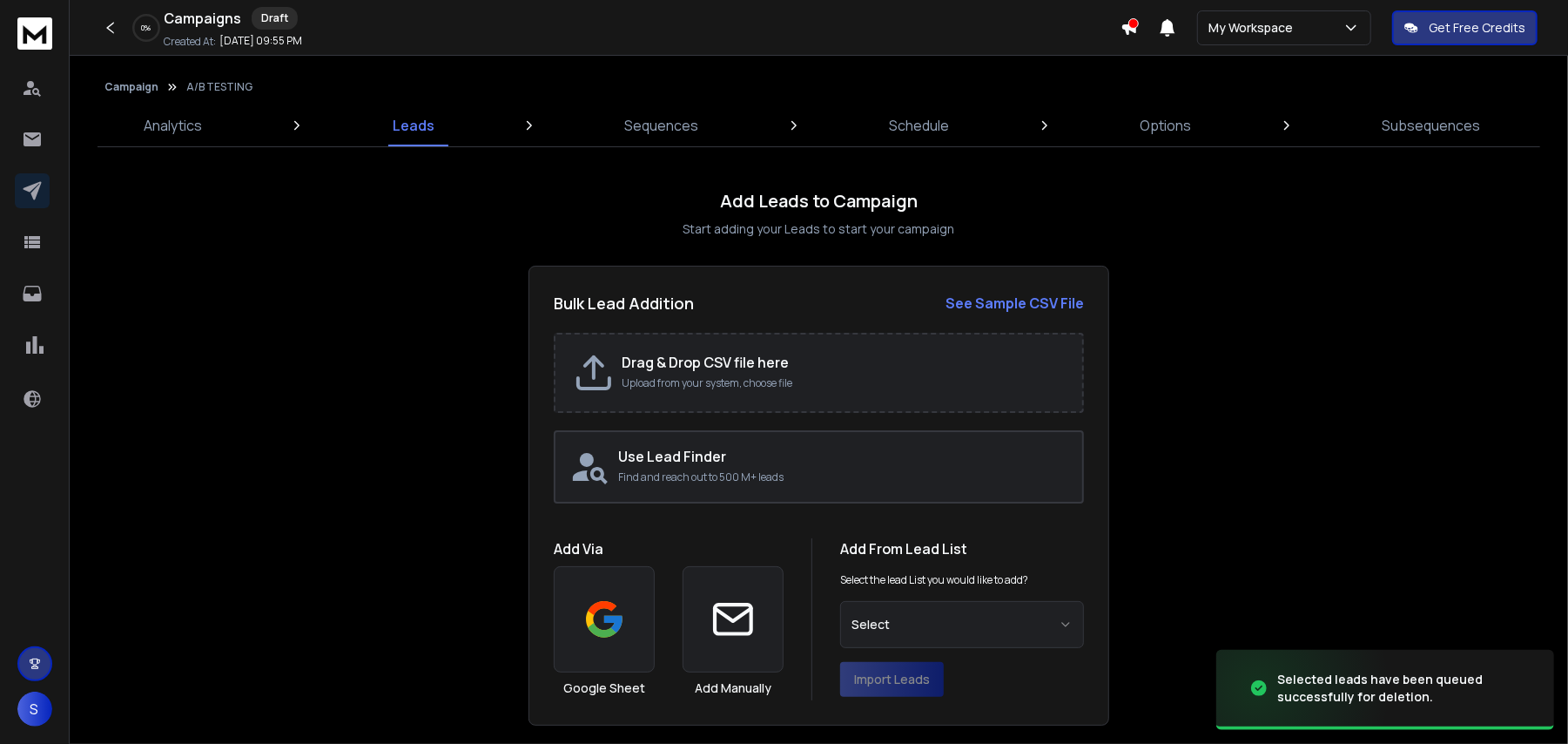
click at [1200, 496] on div "Add Leads to Campaign Start adding your Leads to start your campaign Bulk Lead …" at bounding box center [819, 448] width 1429 height 554
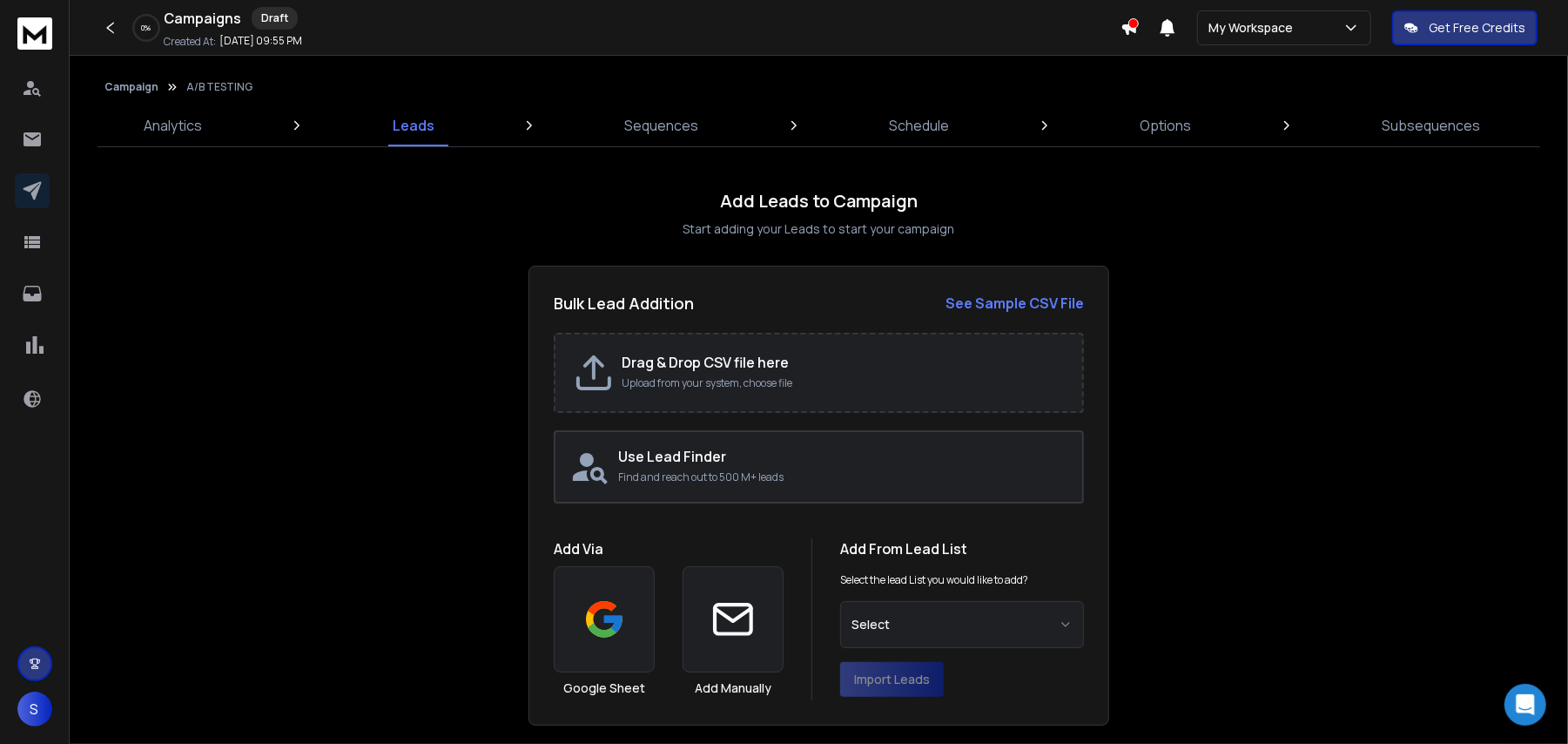
click at [440, 125] on link "Leads" at bounding box center [413, 125] width 63 height 41
click at [674, 136] on link "Sequences" at bounding box center [662, 125] width 95 height 41
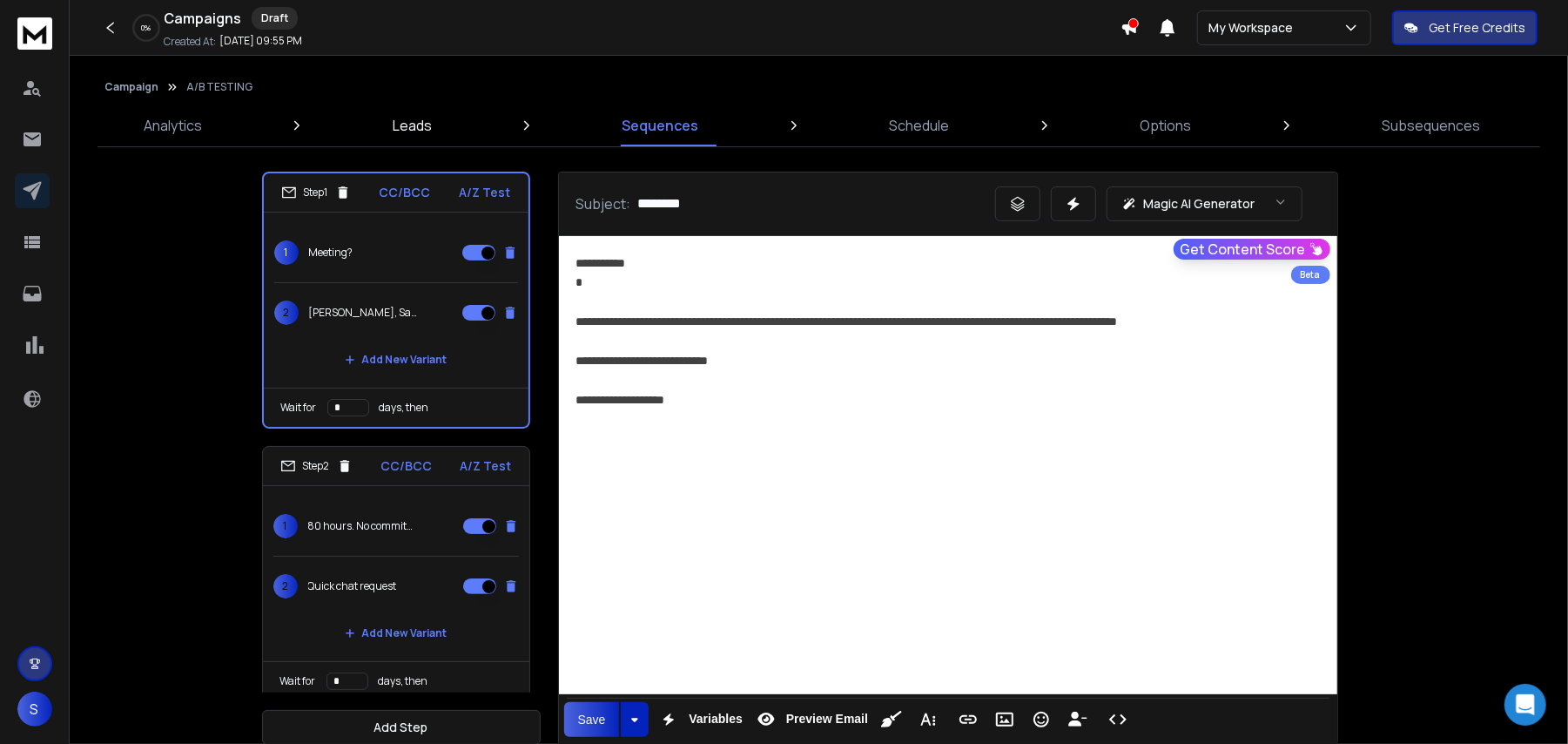
click at [430, 119] on p "Leads" at bounding box center [412, 126] width 40 height 21
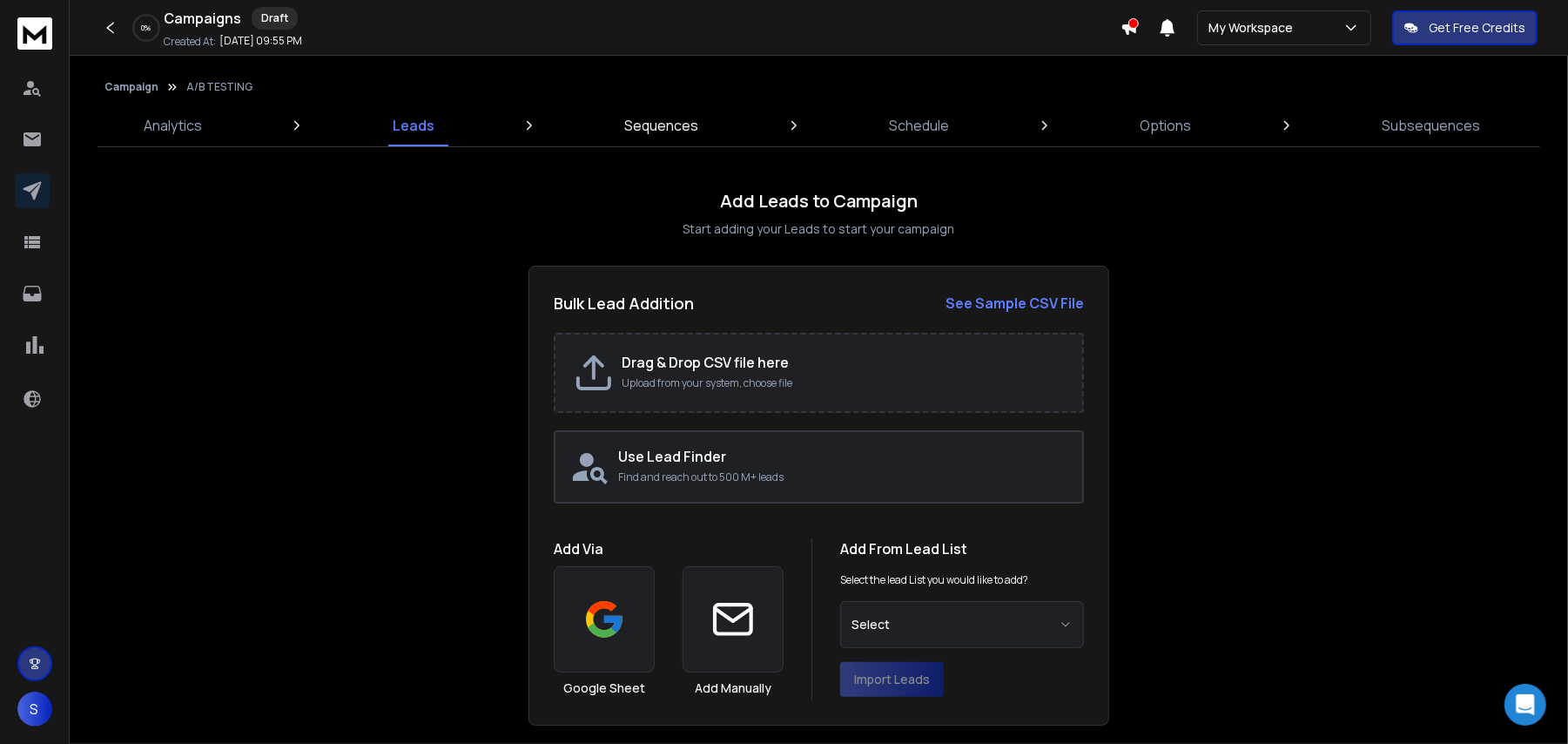
click at [683, 129] on p "Sequences" at bounding box center [662, 126] width 74 height 21
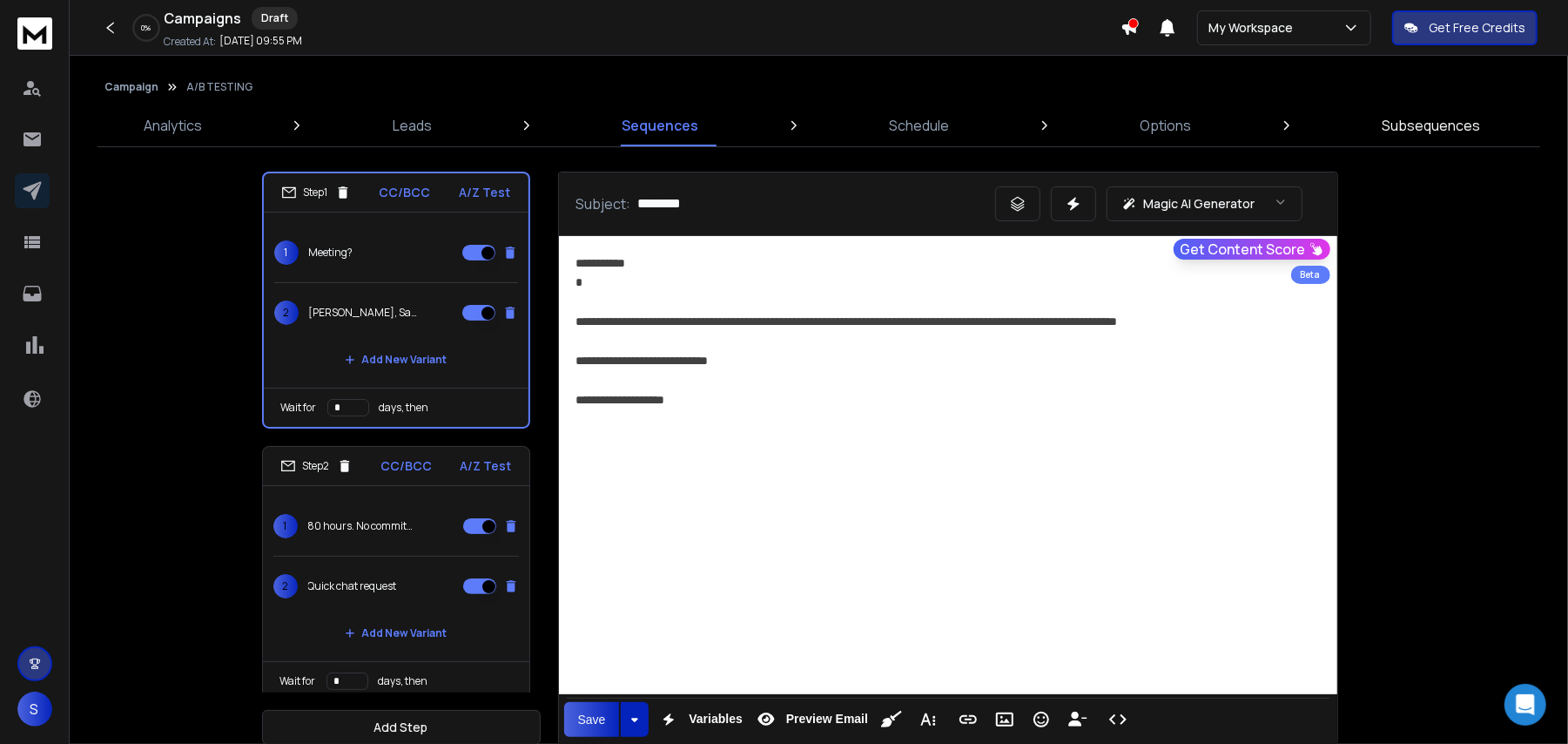
click at [1470, 126] on p "Subsequences" at bounding box center [1431, 126] width 99 height 21
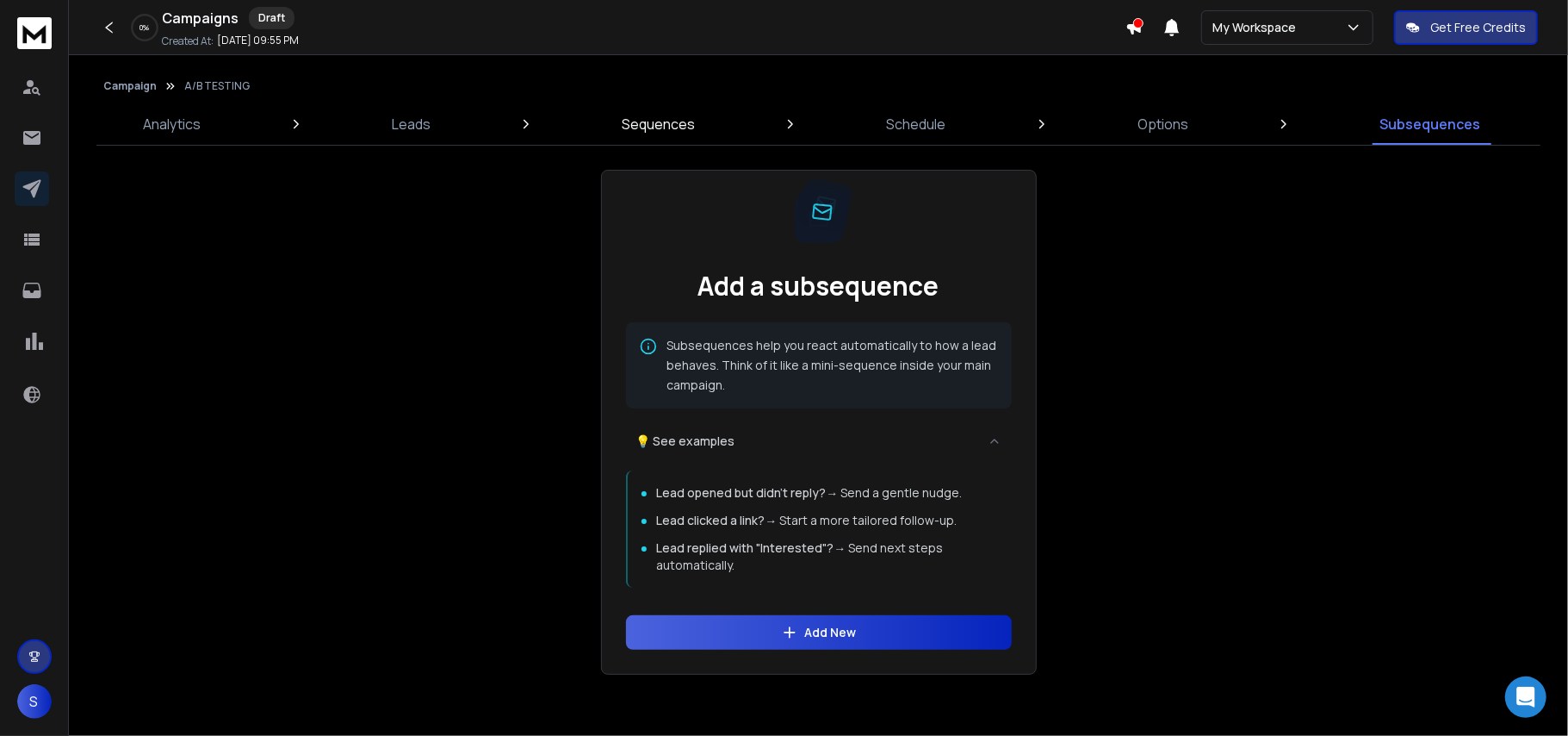
click at [683, 112] on link "Sequences" at bounding box center [658, 124] width 94 height 41
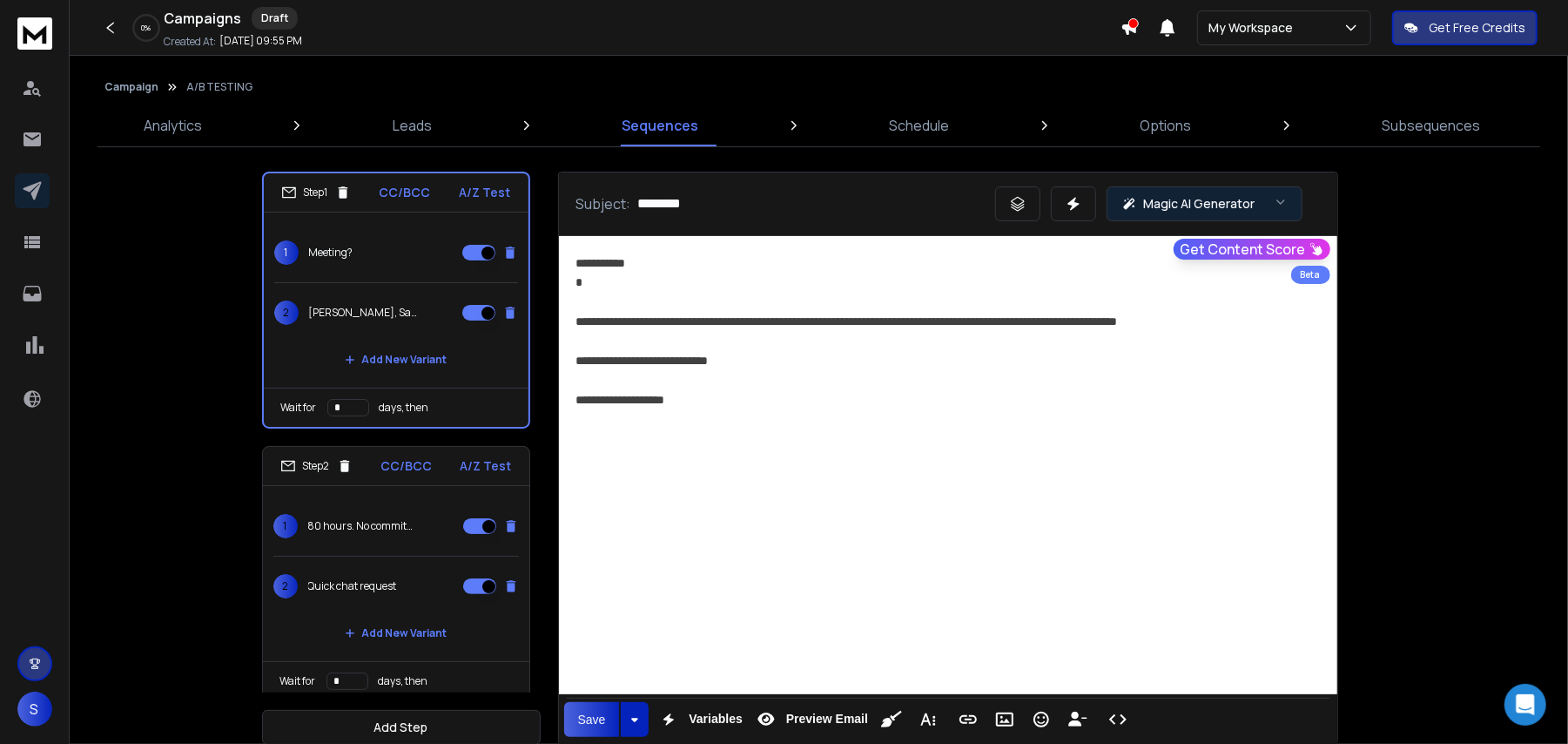
click at [1210, 196] on p "Magic AI Generator" at bounding box center [1199, 204] width 112 height 18
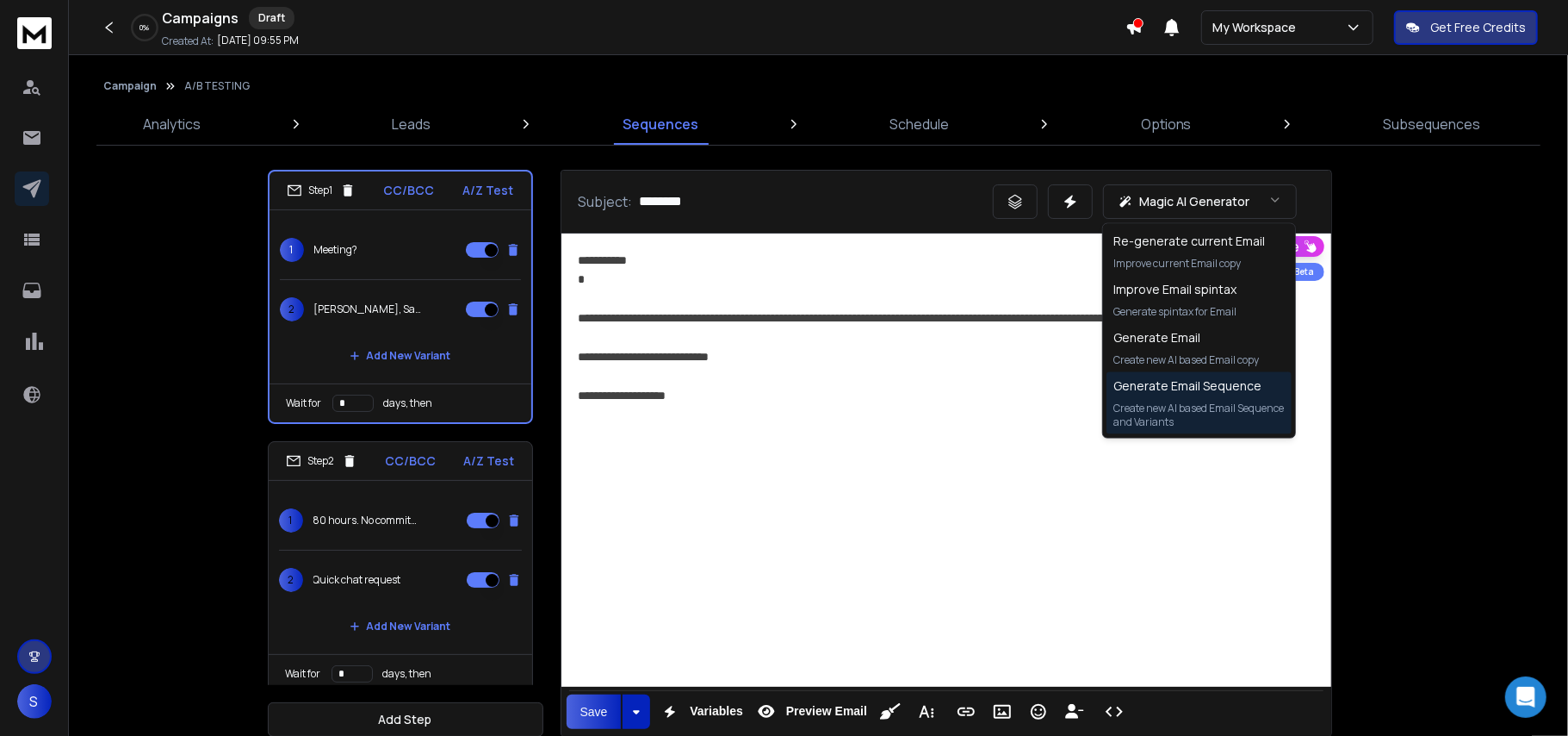
click at [1046, 394] on div "**********" at bounding box center [946, 395] width 736 height 19
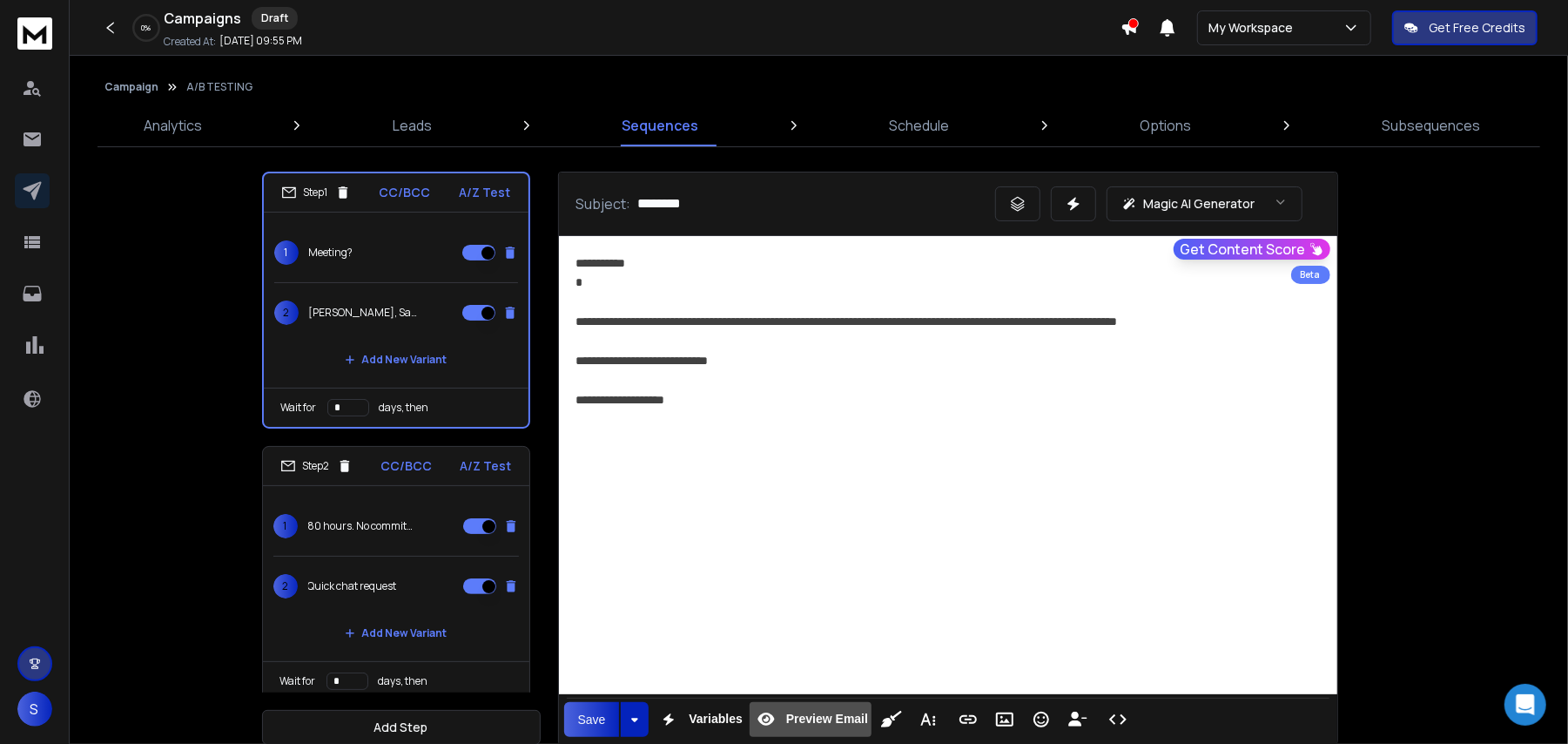
click at [810, 711] on span "Preview Email" at bounding box center [827, 718] width 89 height 15
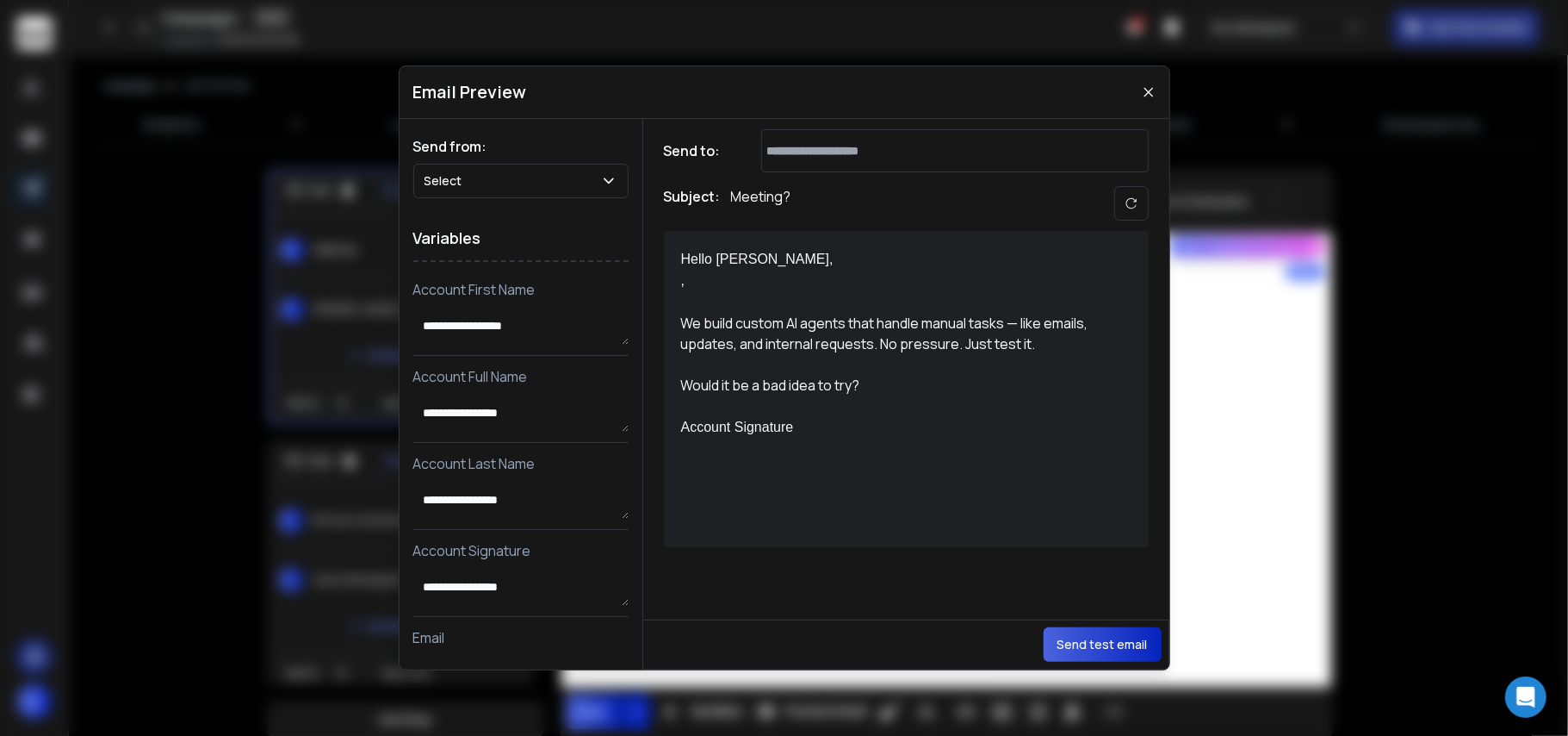
click at [490, 192] on div "Select" at bounding box center [521, 181] width 215 height 35
drag, startPoint x: 500, startPoint y: 185, endPoint x: 501, endPoint y: 200, distance: 15.0
click at [500, 186] on p "[PERSON_NAME][EMAIL_ADDRESS][PERSON_NAME][DOMAIN_NAME]" at bounding box center [517, 181] width 185 height 17
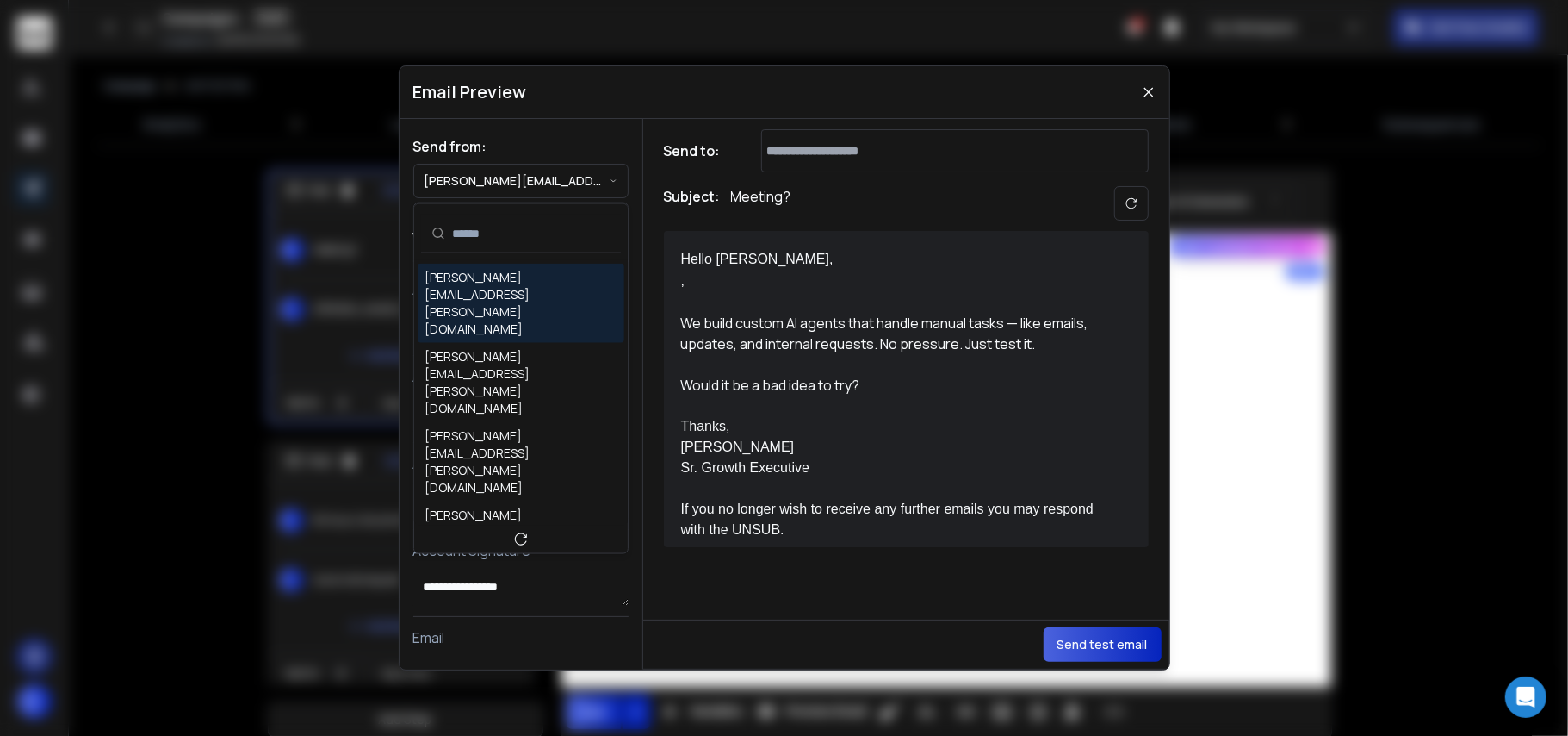
click at [505, 221] on input "text" at bounding box center [531, 233] width 158 height 38
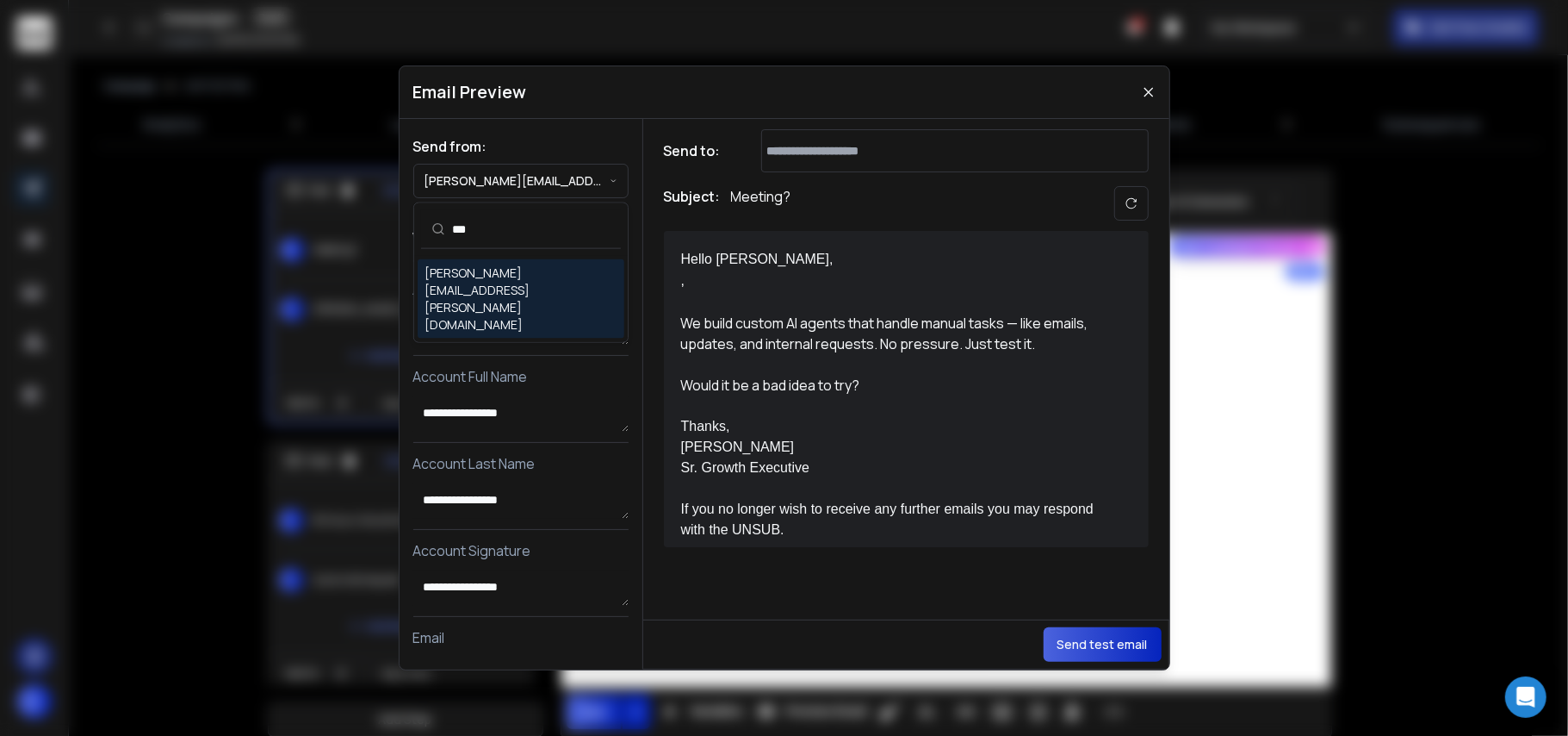
type input "***"
drag, startPoint x: 523, startPoint y: 255, endPoint x: 565, endPoint y: 219, distance: 55.3
click at [514, 266] on div "[PERSON_NAME][EMAIL_ADDRESS][PERSON_NAME][DOMAIN_NAME]" at bounding box center [521, 299] width 206 height 79
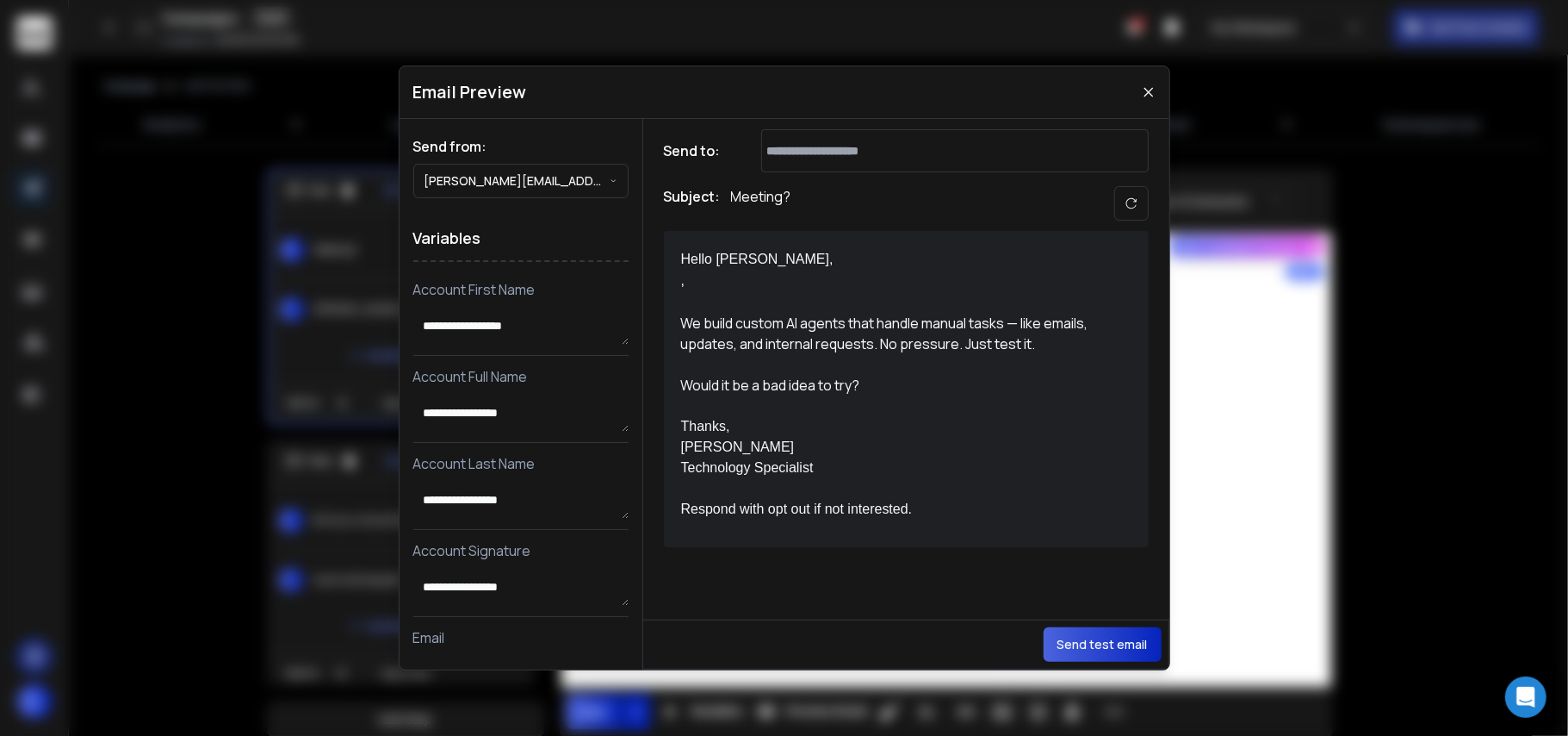
click at [801, 152] on input at bounding box center [954, 151] width 375 height 31
drag, startPoint x: 1080, startPoint y: 641, endPoint x: 1078, endPoint y: 629, distance: 12.2
click at [1078, 635] on button "Send test email" at bounding box center [1102, 645] width 118 height 35
